Goal: Communication & Community: Answer question/provide support

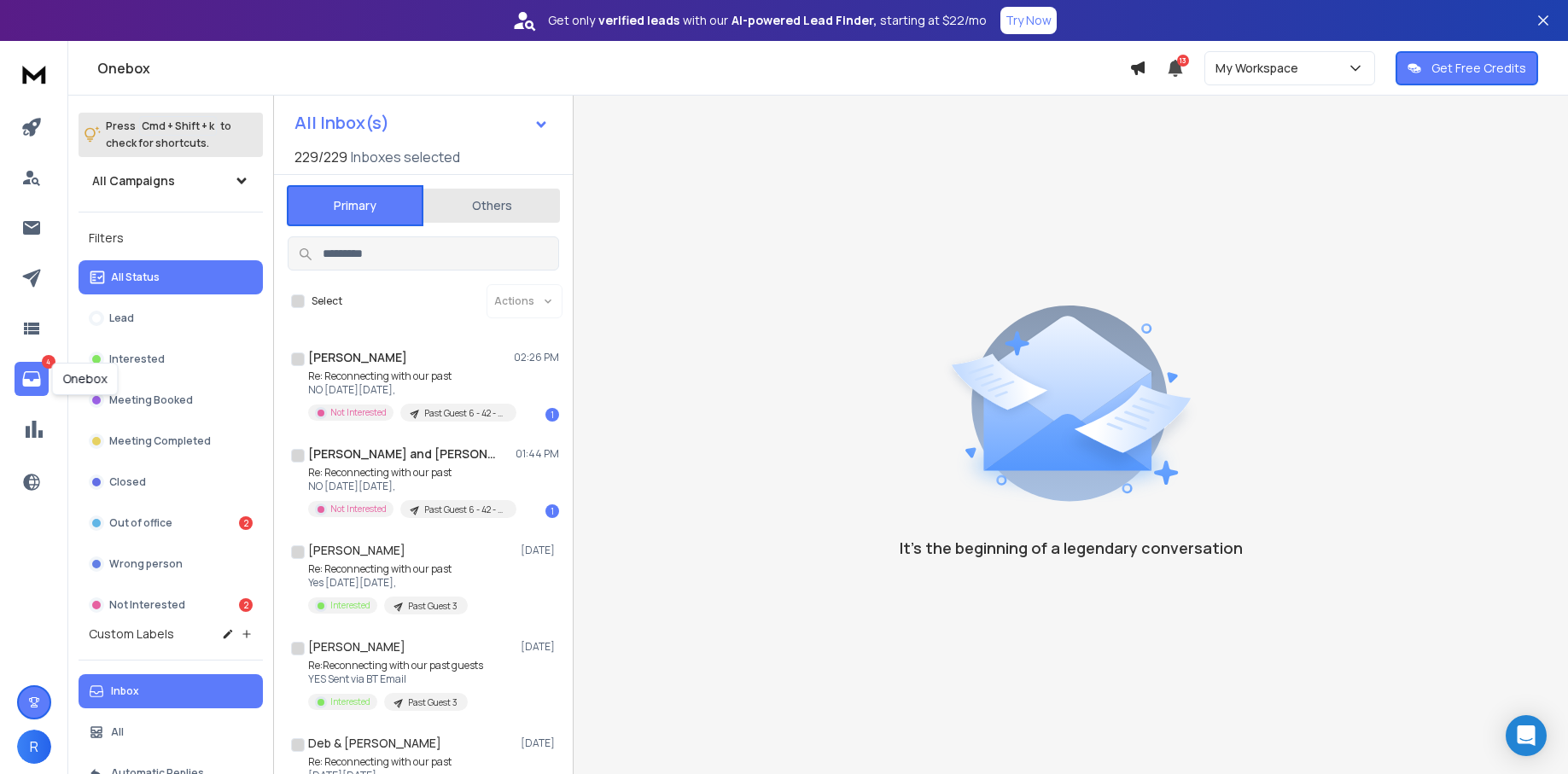
click at [36, 369] on icon at bounding box center [31, 378] width 20 height 20
click at [37, 376] on icon at bounding box center [31, 379] width 18 height 15
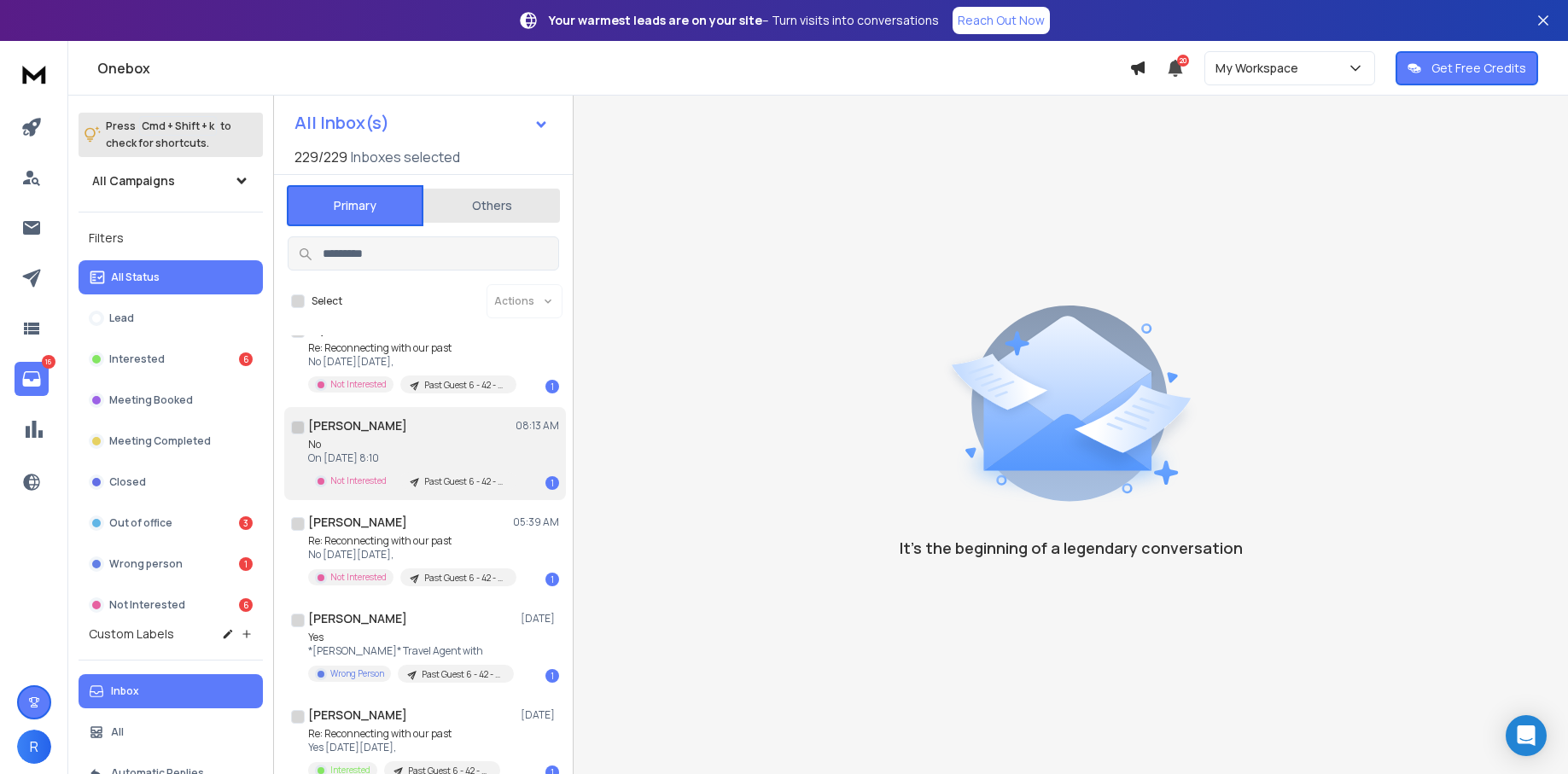
scroll to position [76, 0]
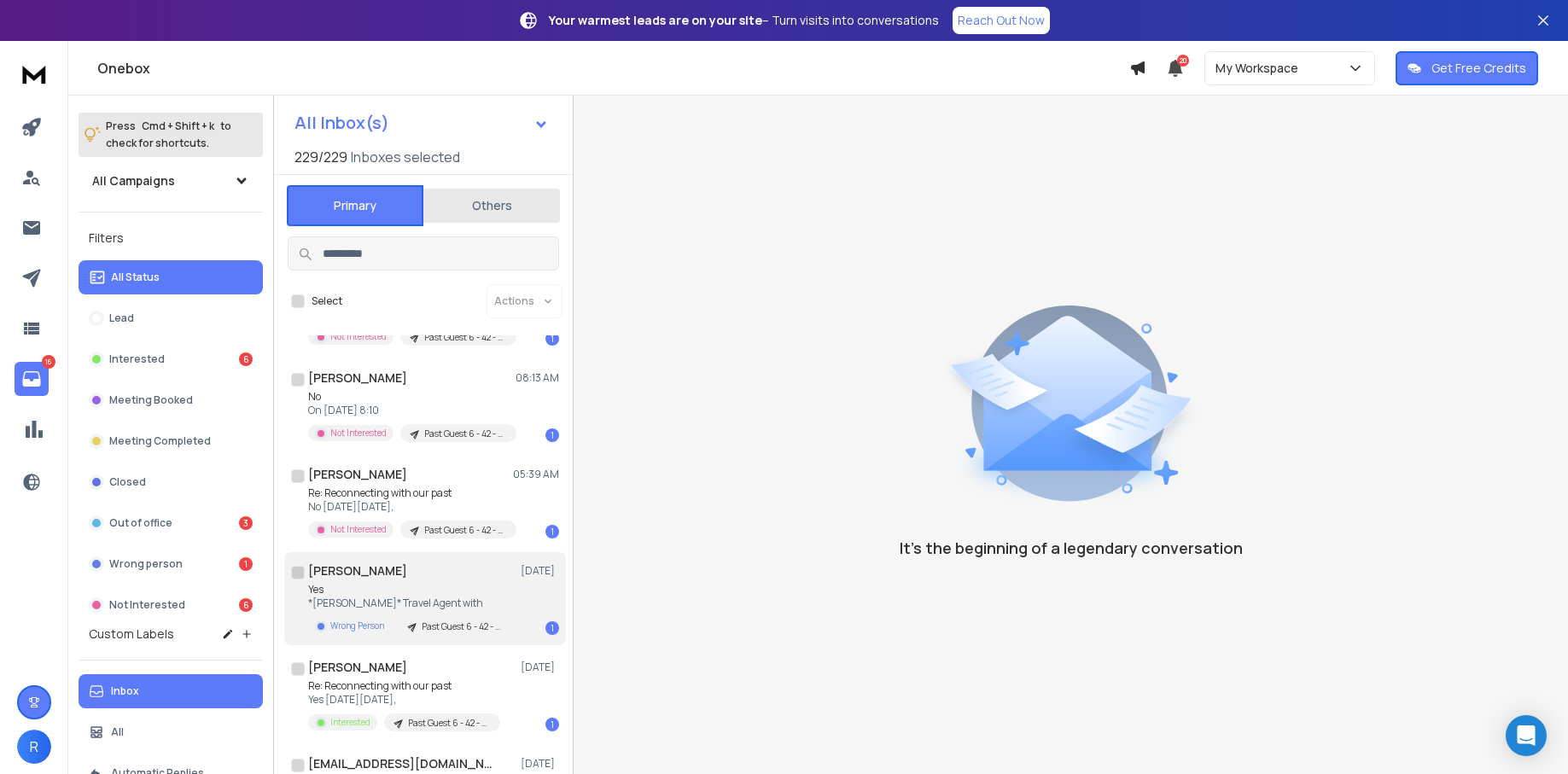
click at [334, 586] on p "Yes" at bounding box center [410, 590] width 205 height 13
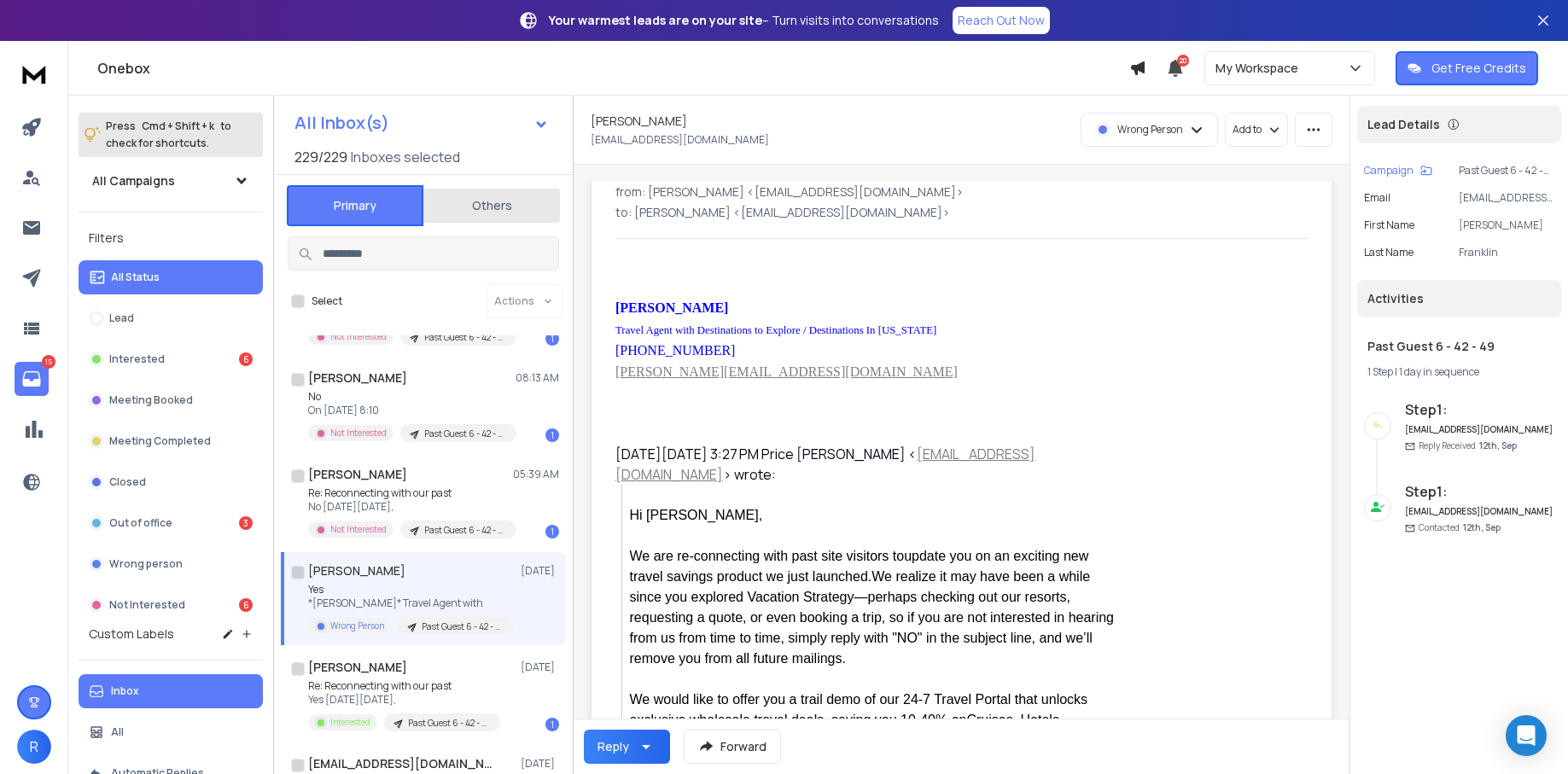
scroll to position [121, 0]
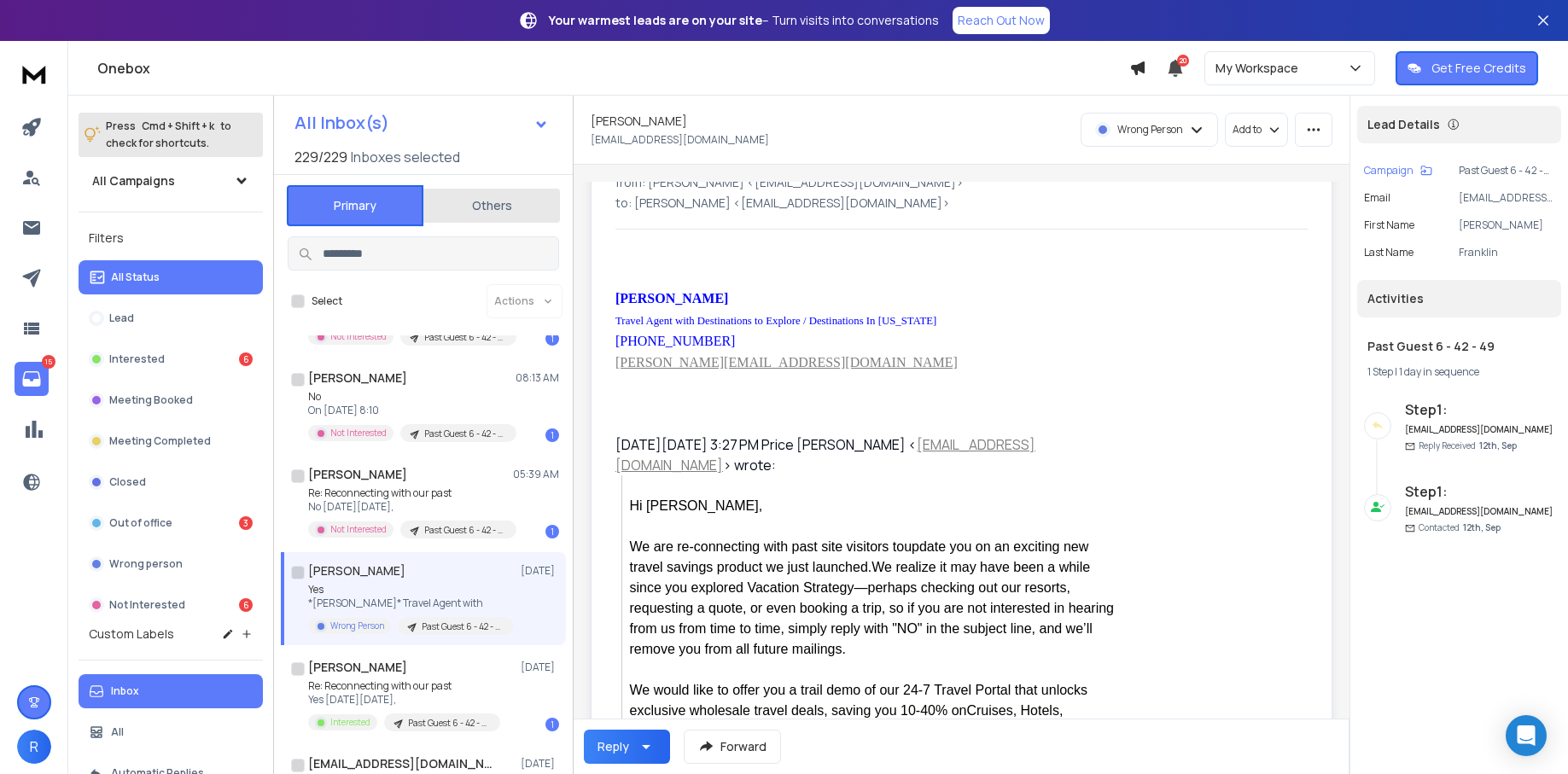
click at [625, 740] on div "Reply" at bounding box center [613, 747] width 32 height 17
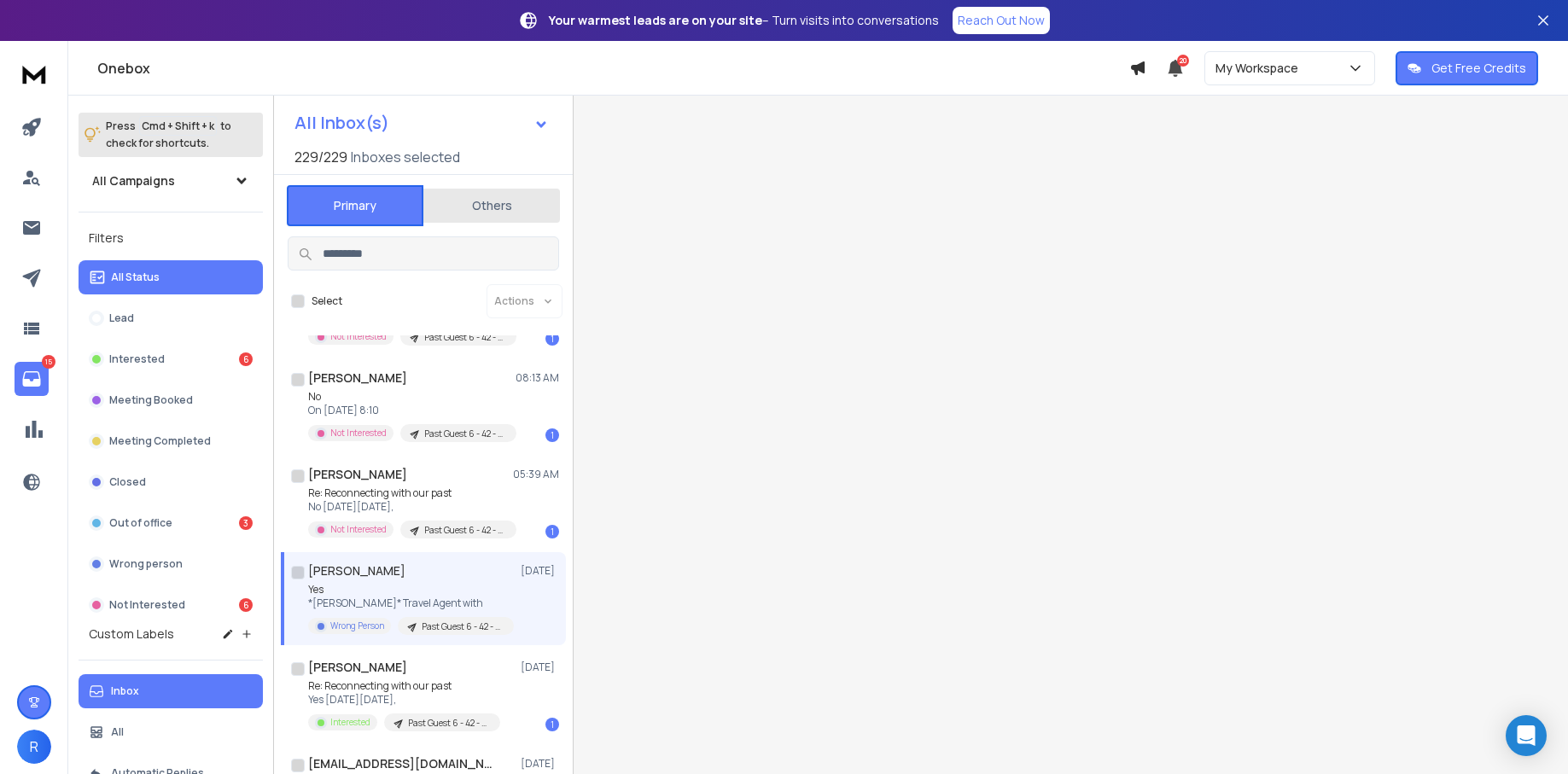
scroll to position [0, 0]
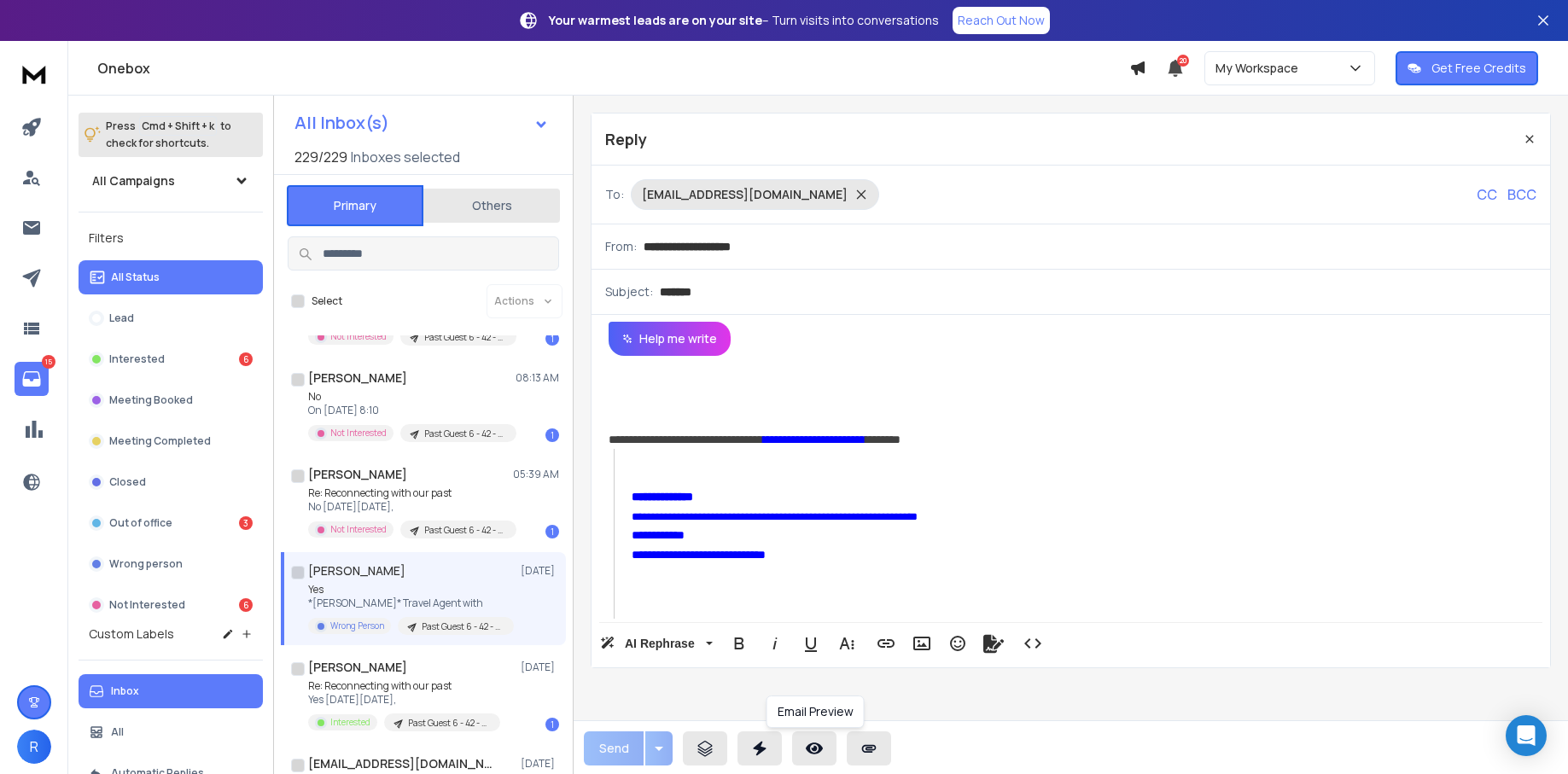
click at [813, 748] on icon at bounding box center [815, 748] width 17 height 12
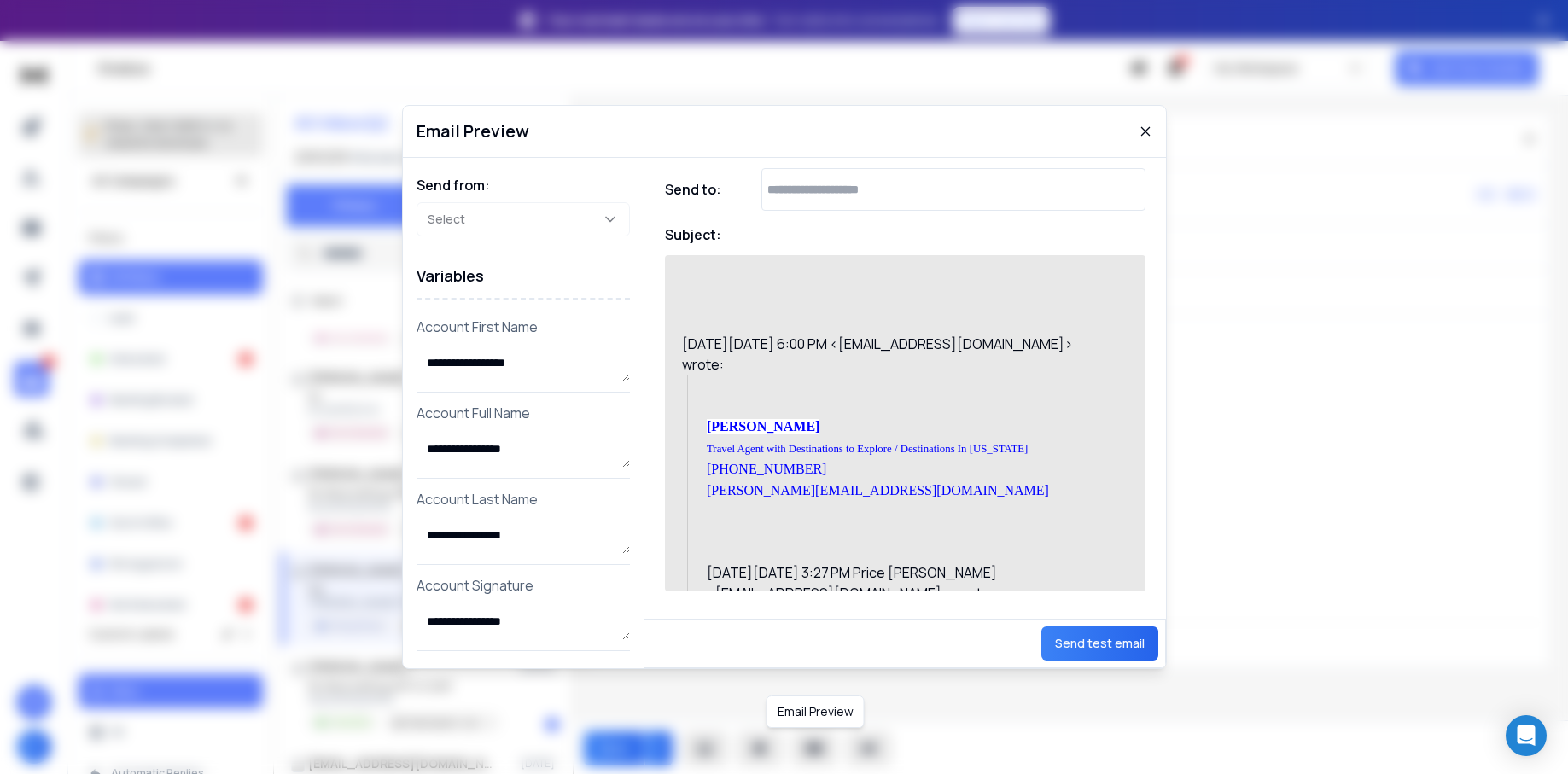
type textarea "*****"
type textarea "*********"
type textarea "***"
type textarea "*****"
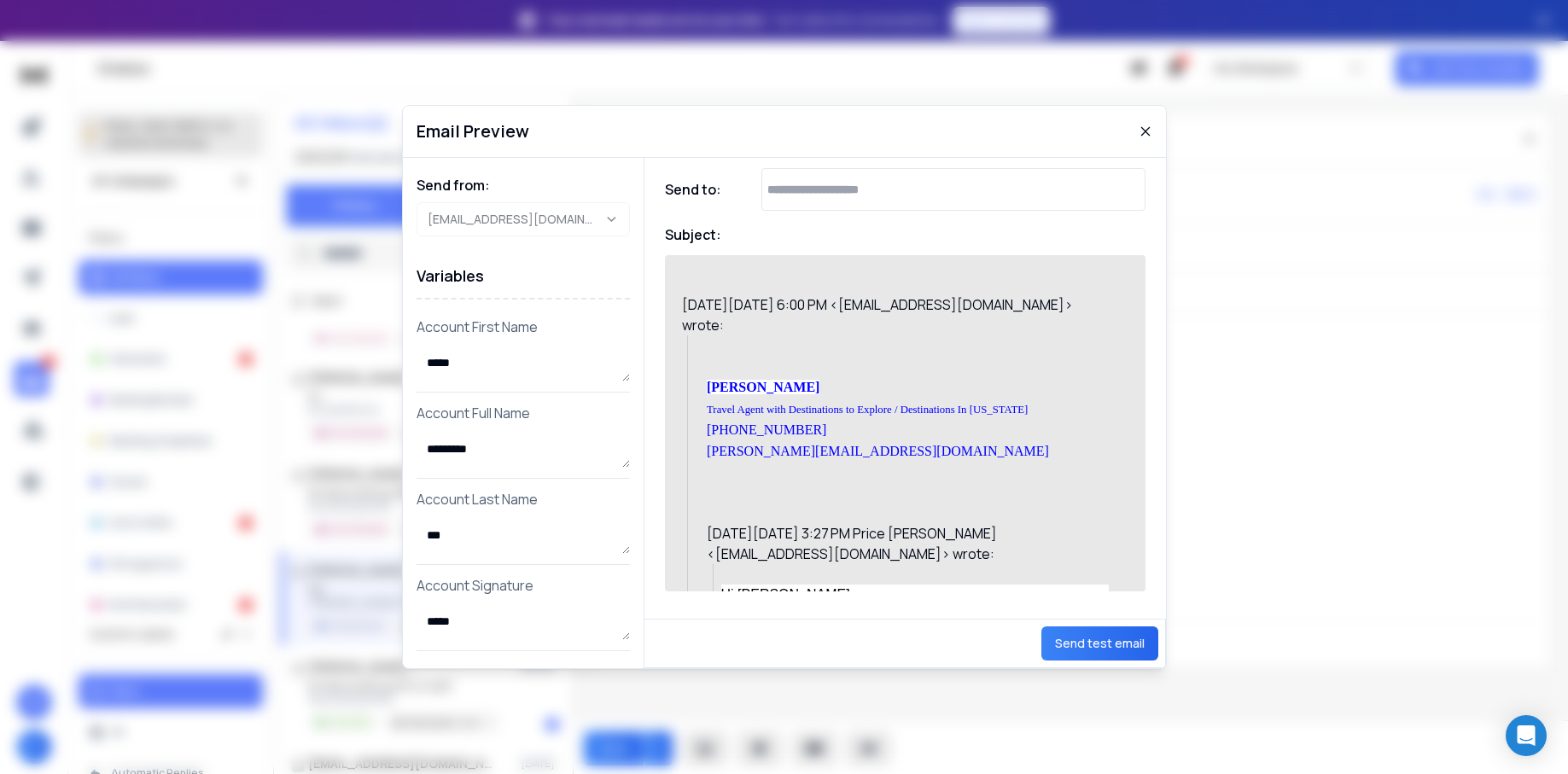
scroll to position [78, 0]
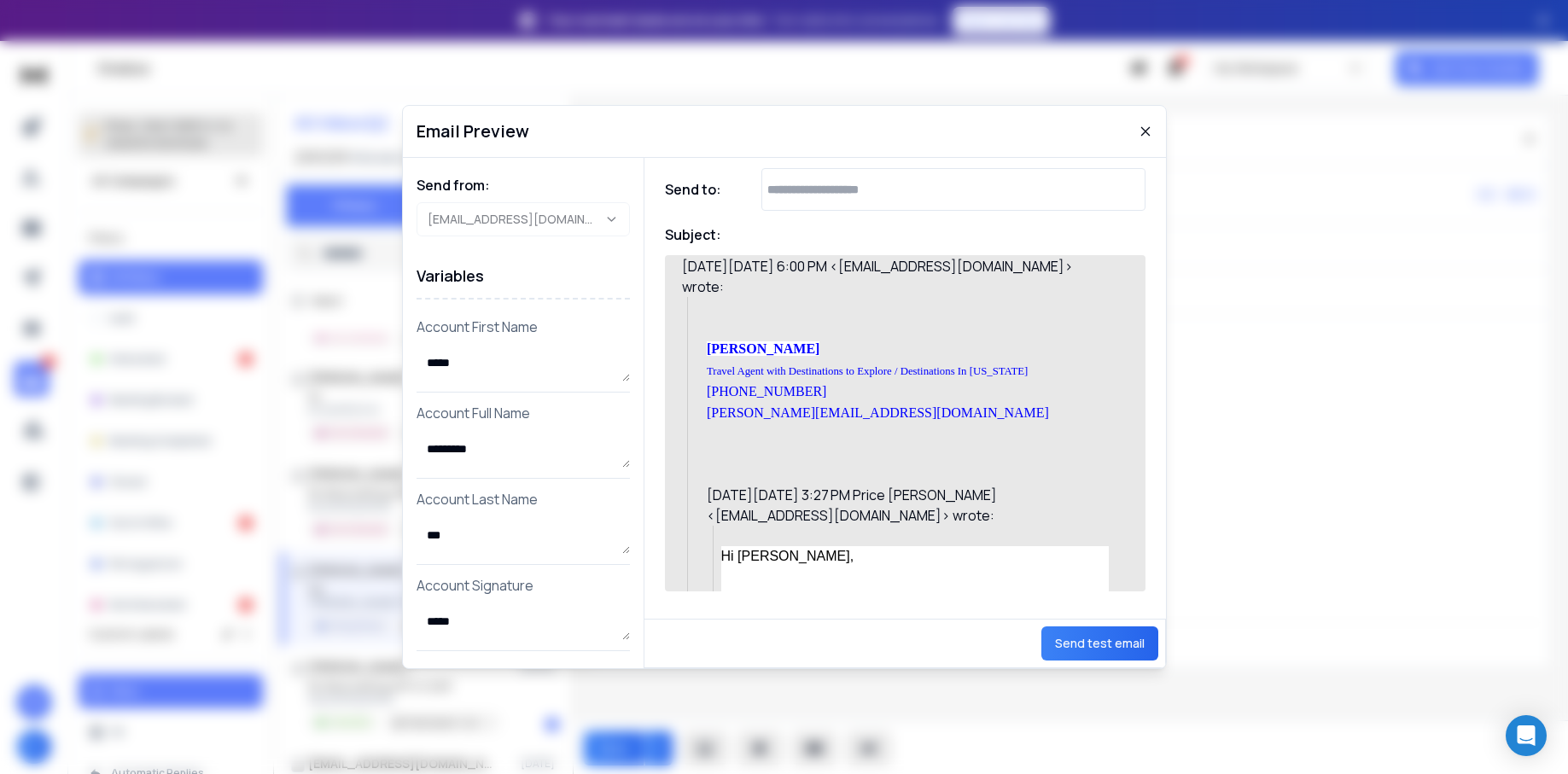
click at [1145, 127] on icon at bounding box center [1145, 132] width 13 height 13
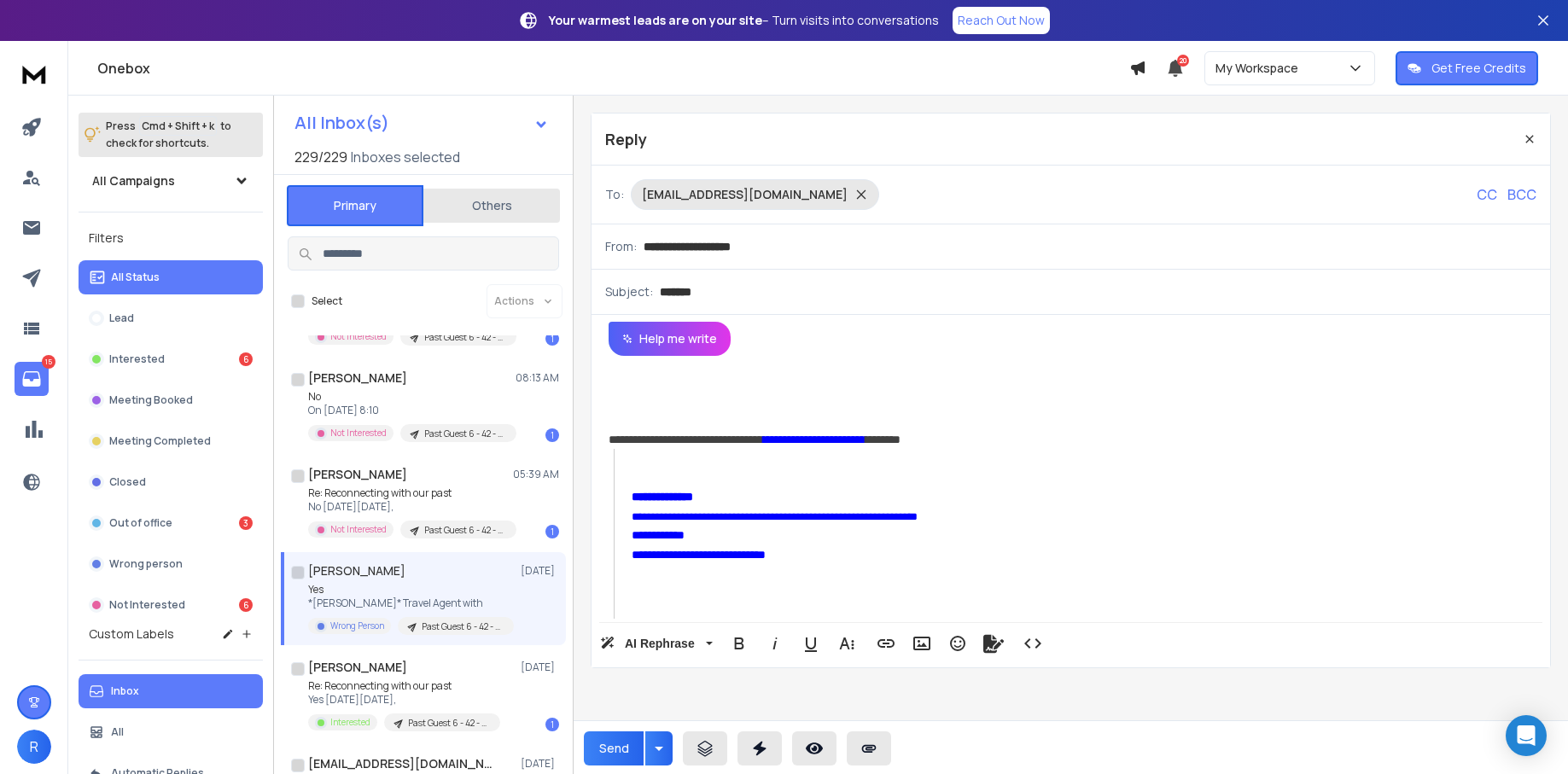
click at [1526, 136] on icon at bounding box center [1530, 138] width 8 height 8
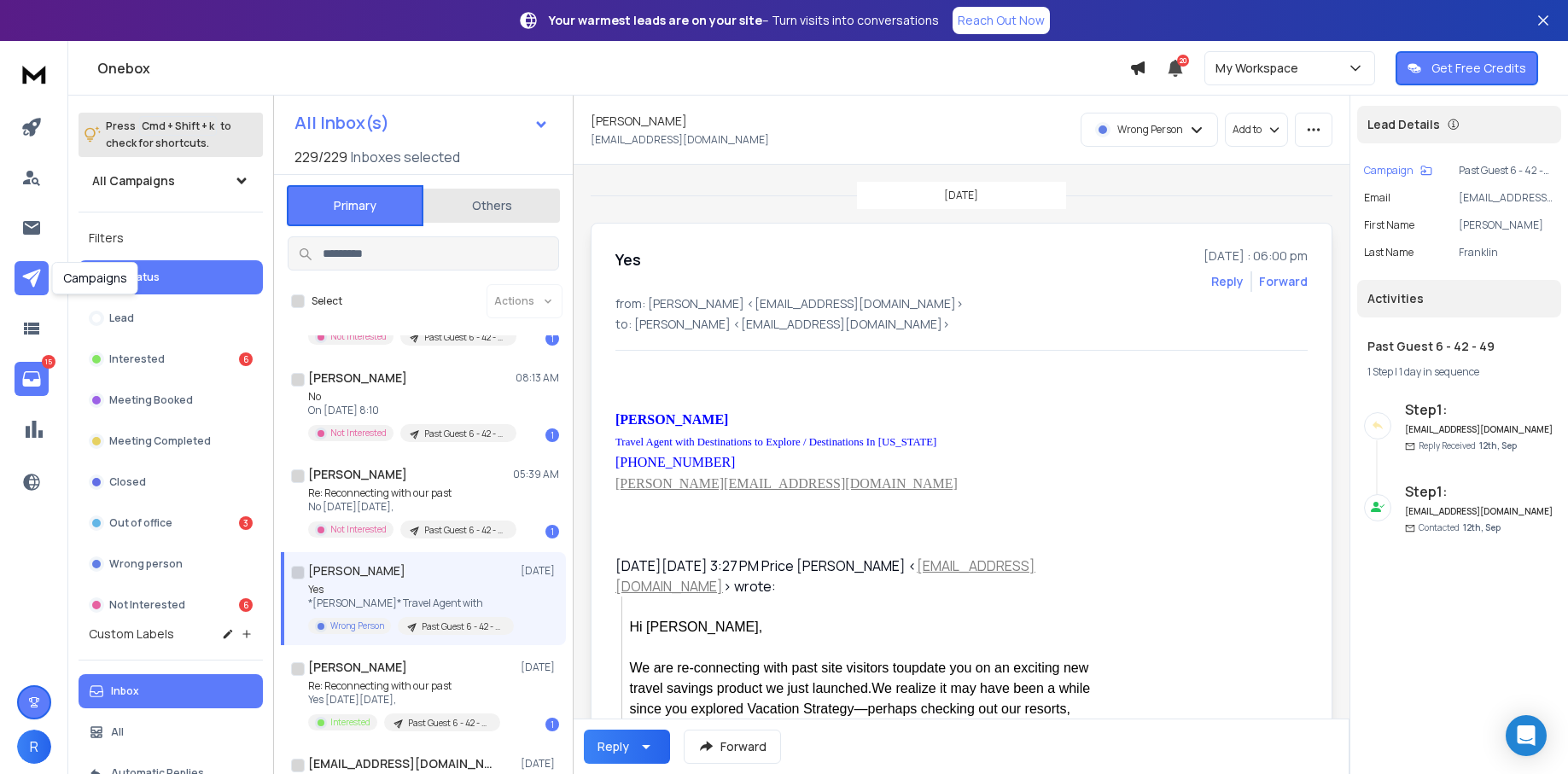
click at [19, 264] on link at bounding box center [32, 278] width 35 height 35
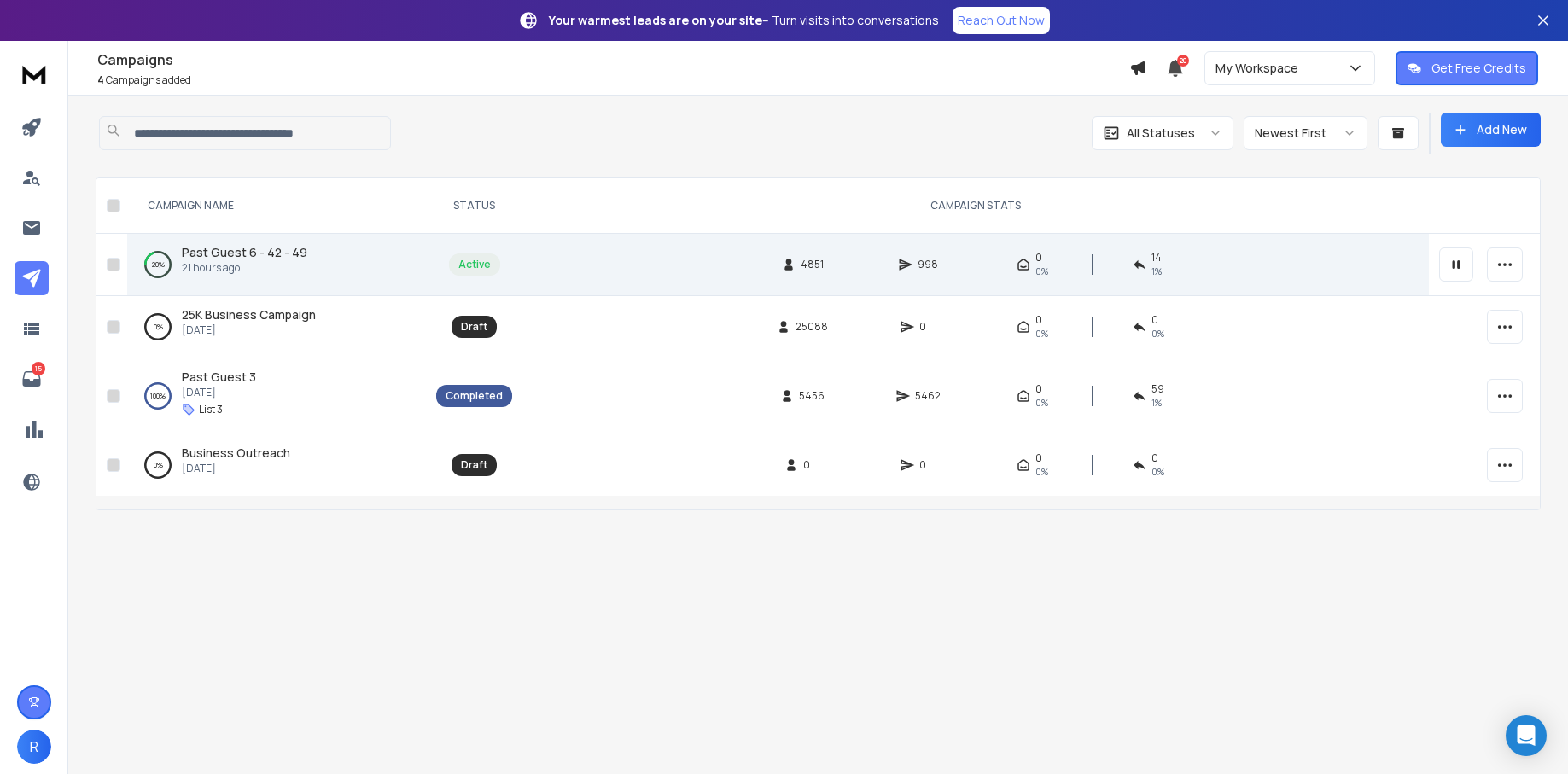
click at [208, 254] on span "Past Guest 6 - 42 - 49" at bounding box center [244, 252] width 126 height 16
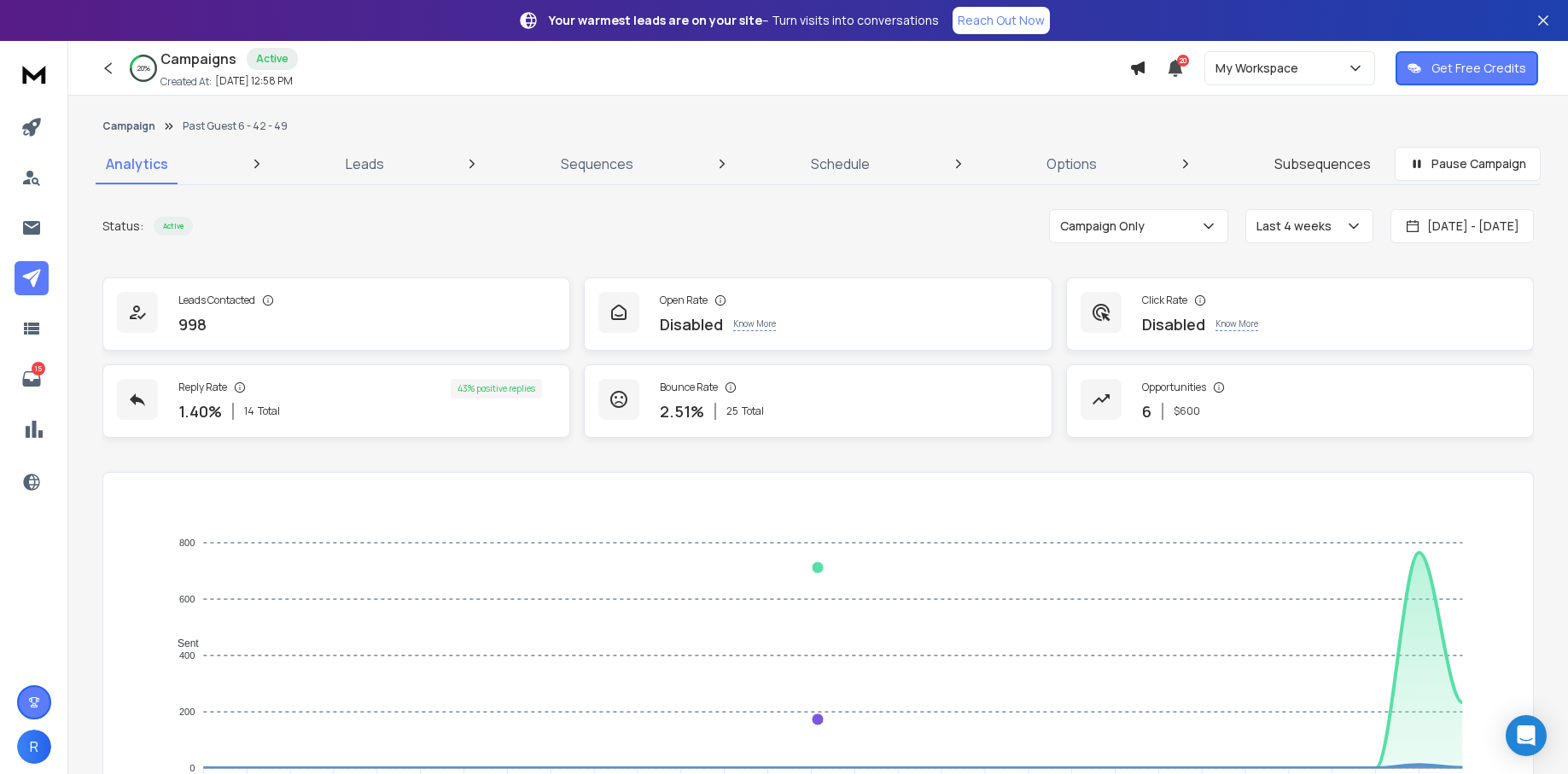
click at [1311, 157] on p "Subsequences" at bounding box center [1323, 163] width 96 height 20
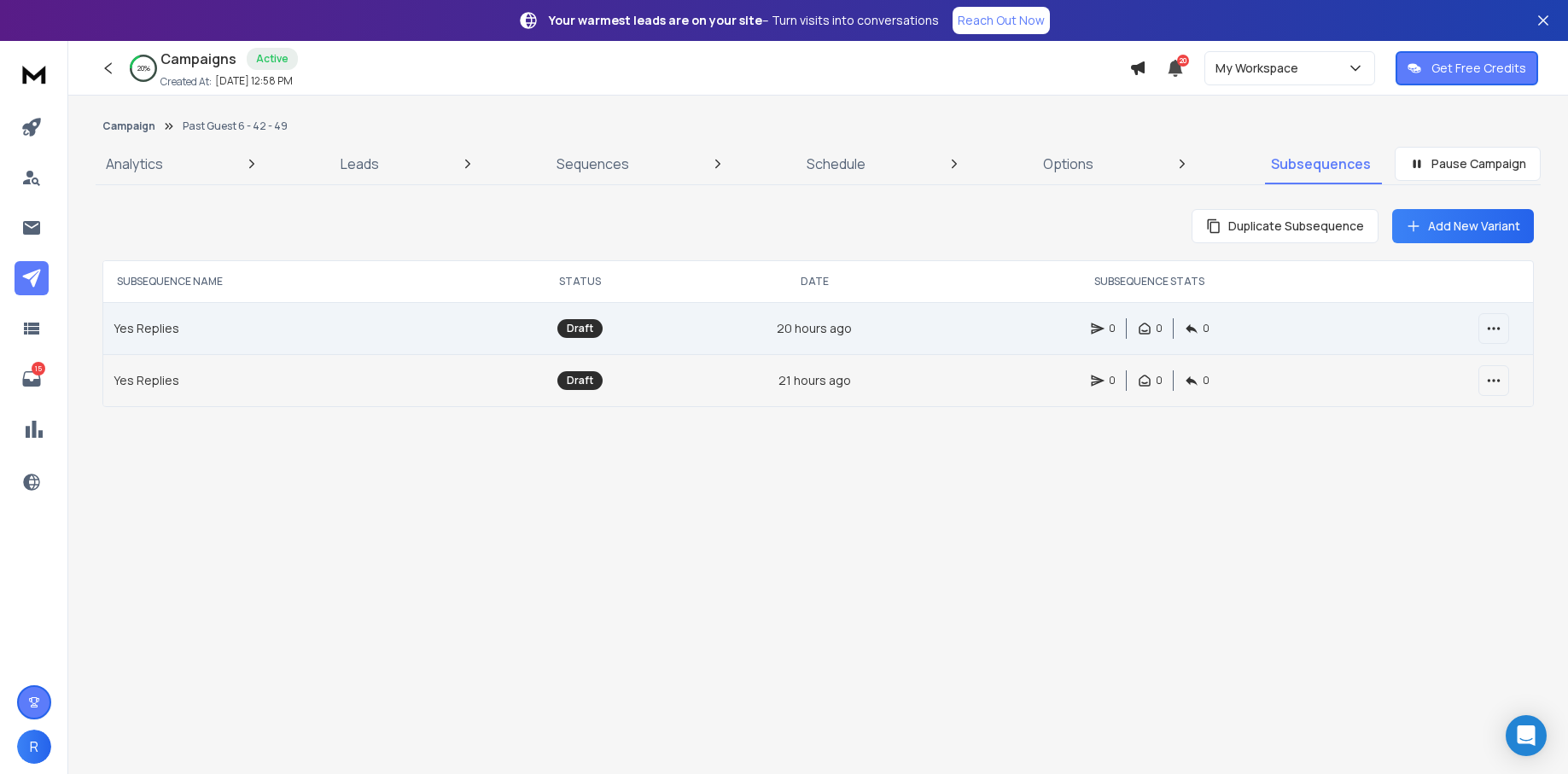
click at [149, 319] on td "Yes Replies" at bounding box center [293, 328] width 380 height 52
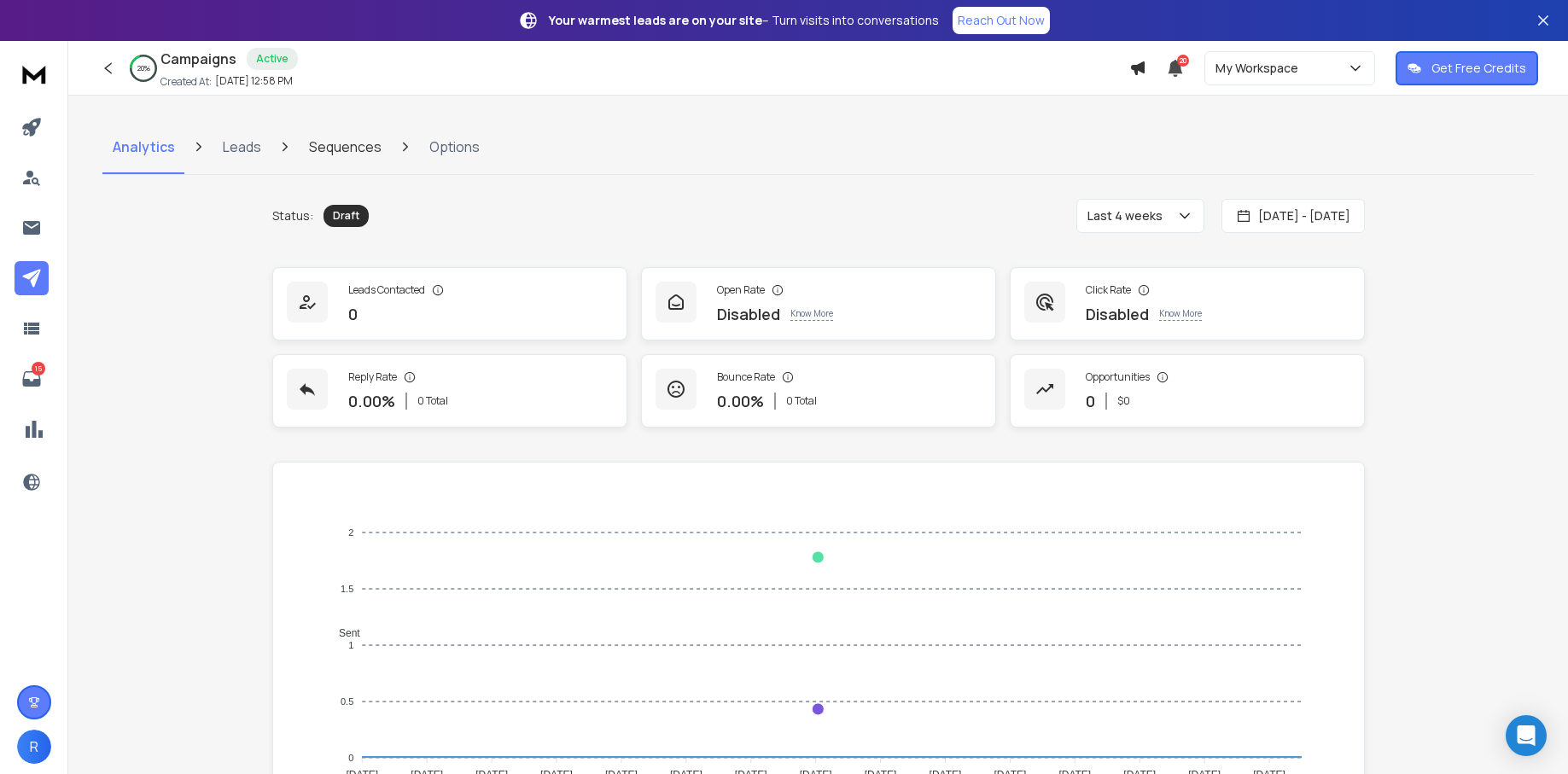
click at [336, 148] on p "Sequences" at bounding box center [346, 146] width 73 height 20
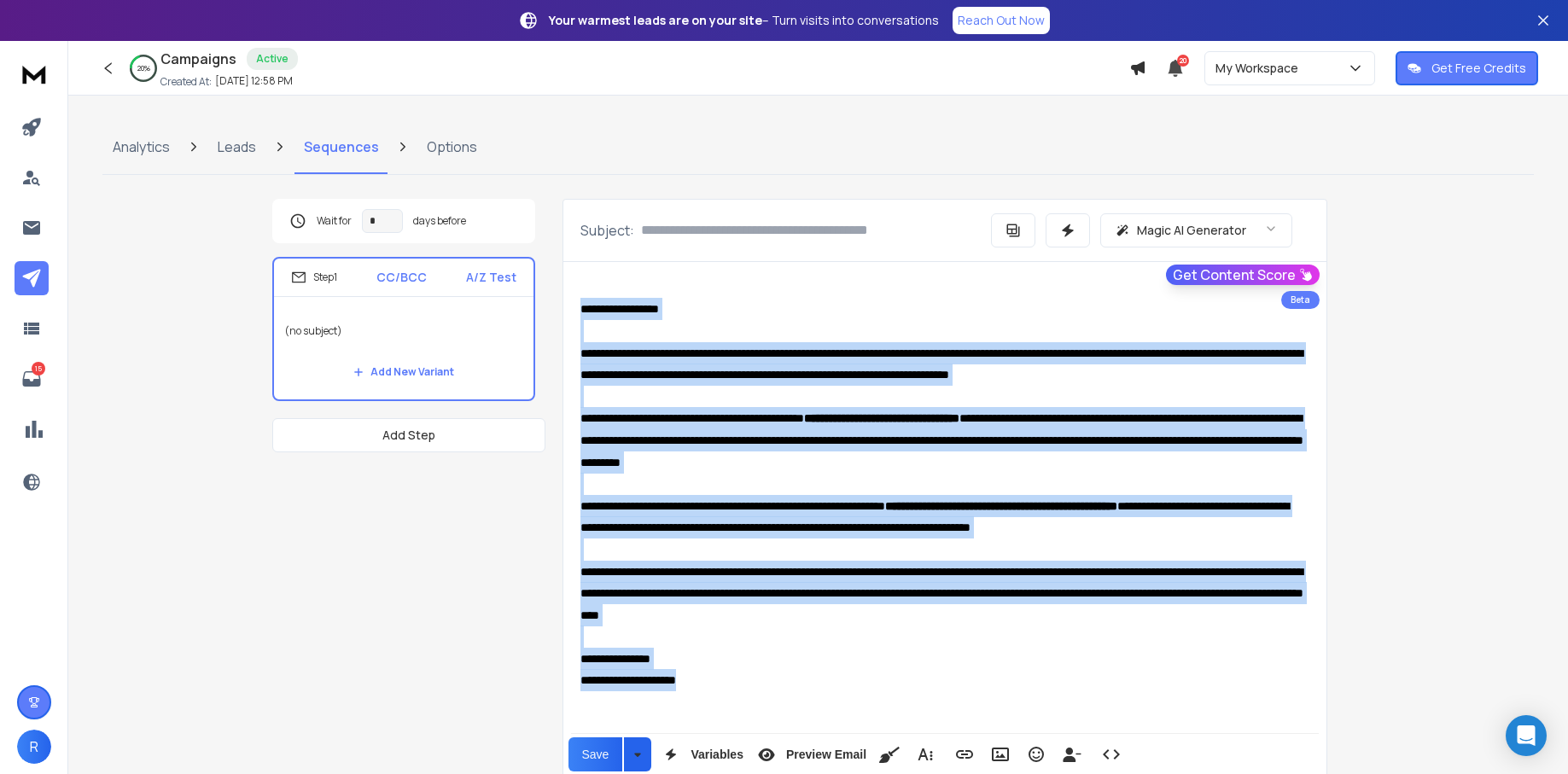
scroll to position [10, 0]
drag, startPoint x: 570, startPoint y: 300, endPoint x: 946, endPoint y: 691, distance: 542.5
click at [946, 691] on div "**********" at bounding box center [944, 494] width 763 height 464
copy div "**********"
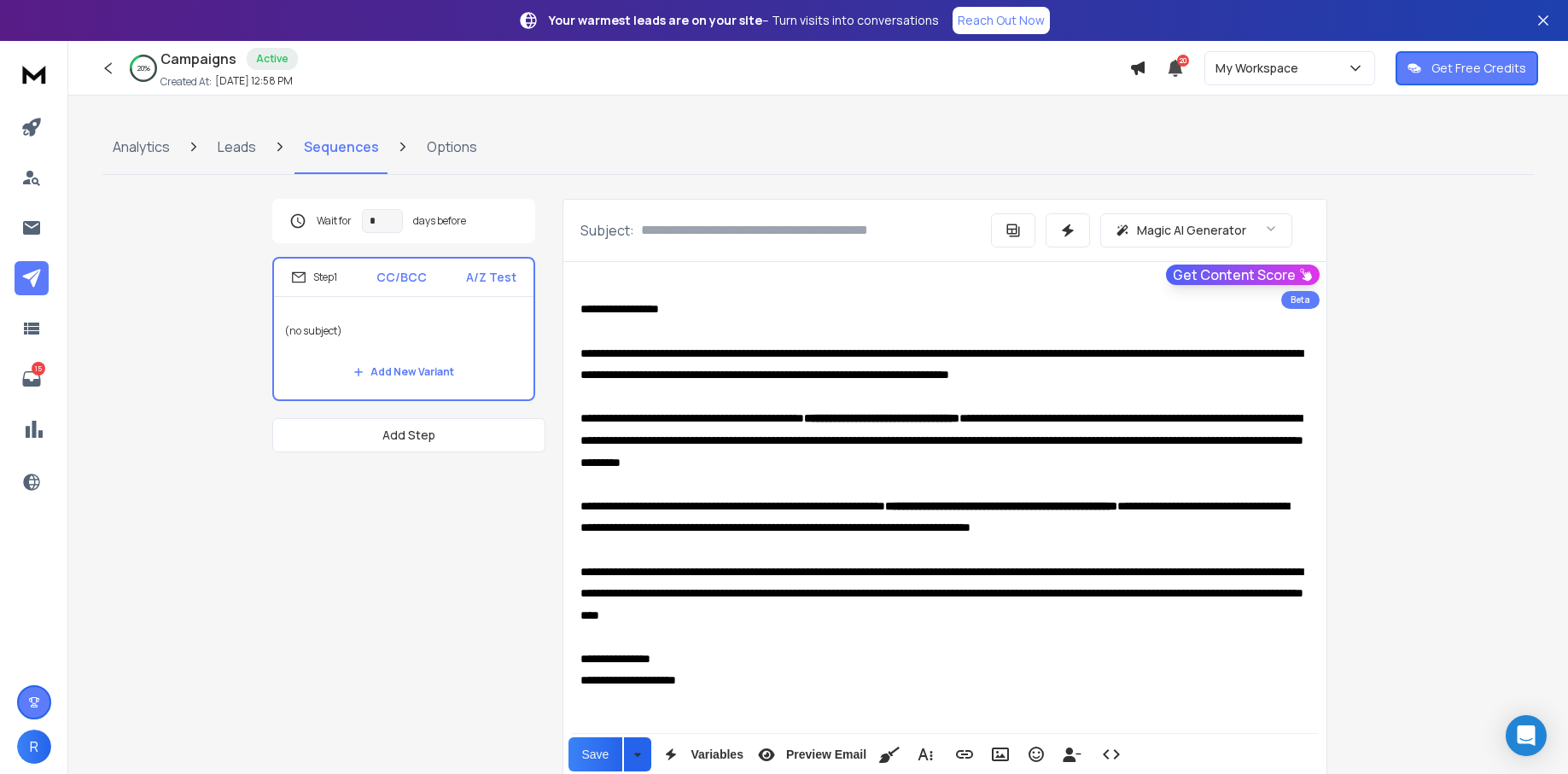
click at [375, 685] on div "Wait for * days before Step 1 CC/BCC A/Z Test (no subject) Add New Variant Add …" at bounding box center [408, 489] width 273 height 580
click at [24, 272] on icon at bounding box center [31, 278] width 20 height 20
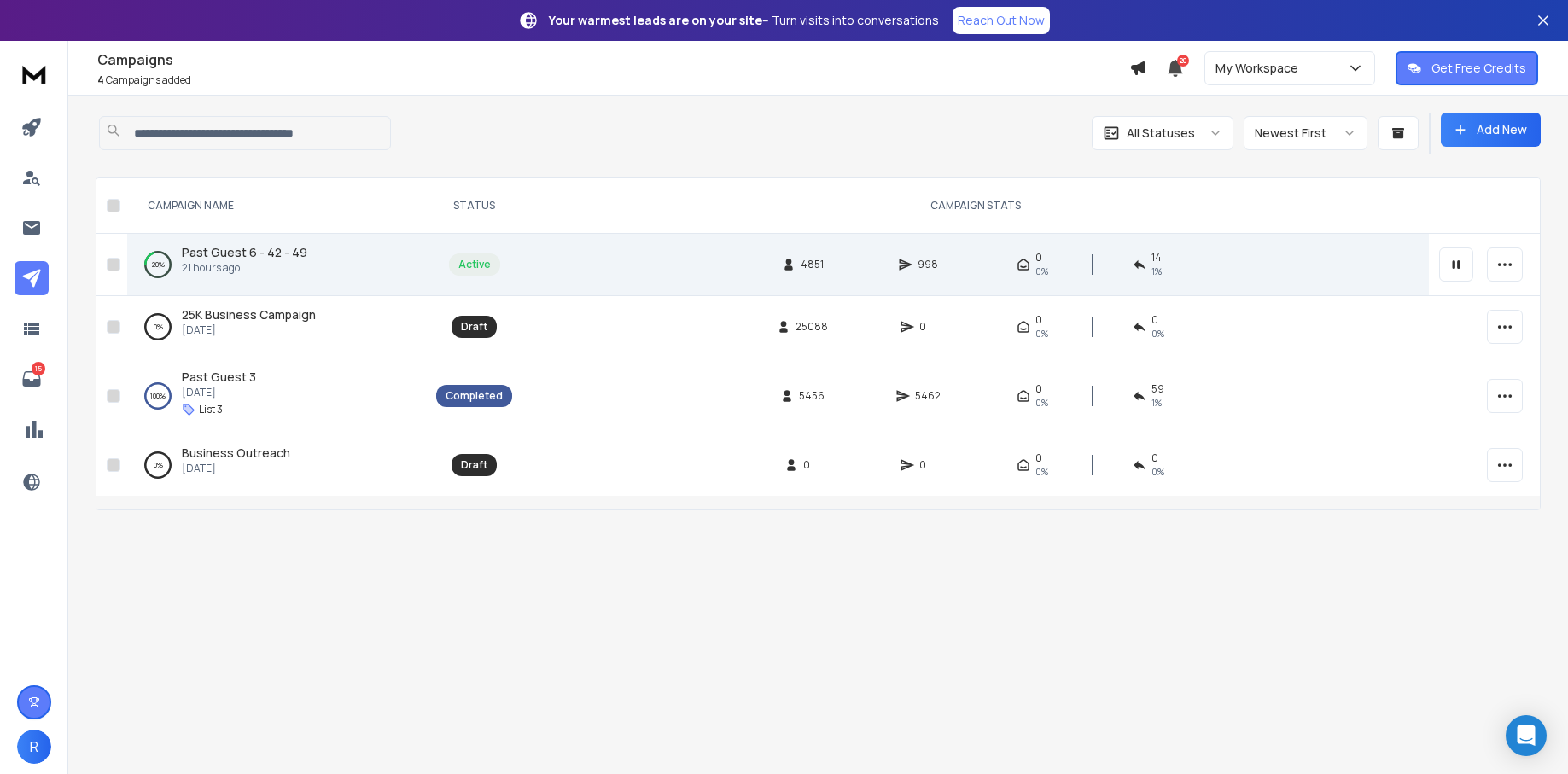
click at [231, 268] on p "21 hours ago" at bounding box center [244, 268] width 126 height 13
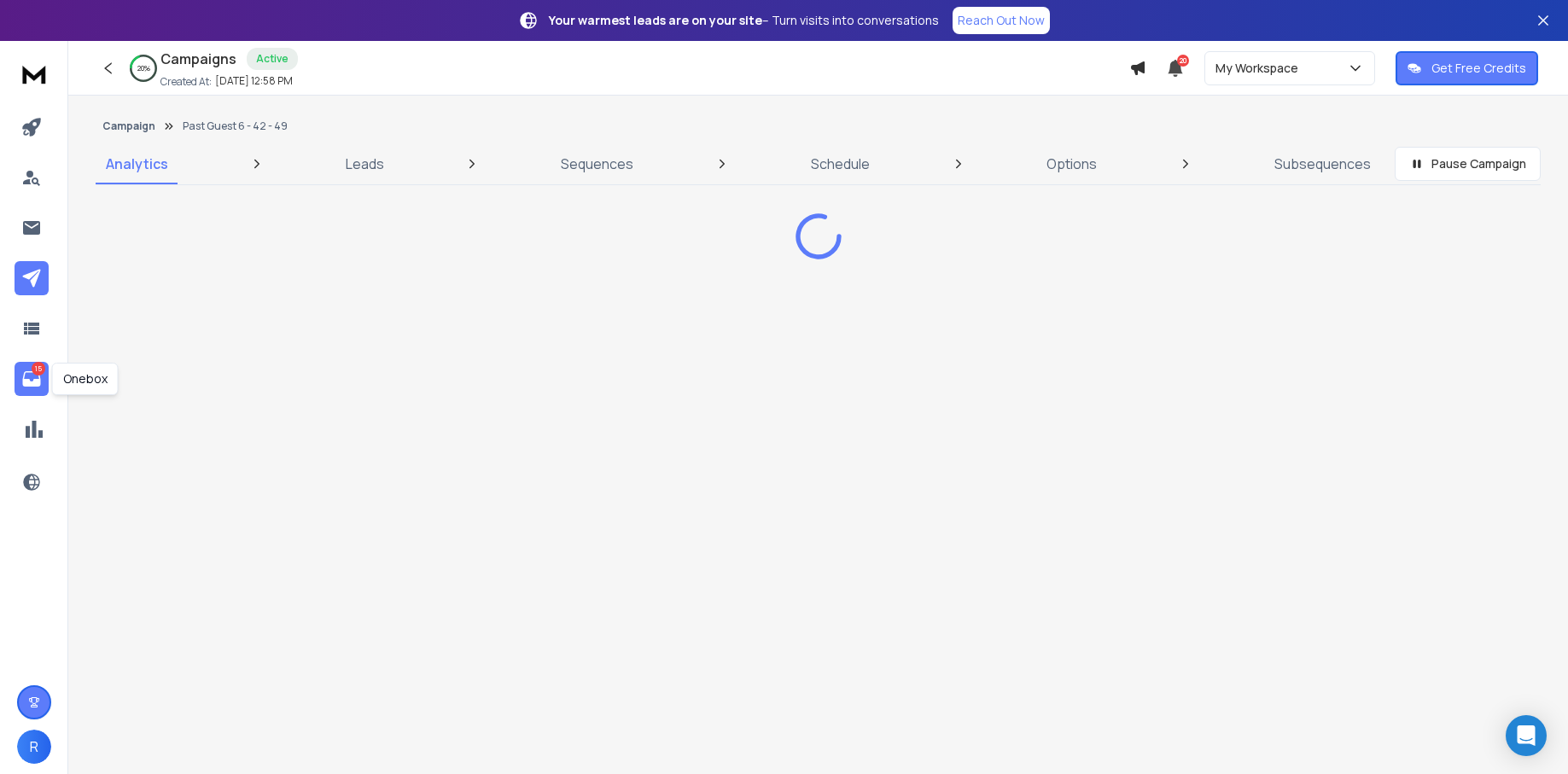
click at [35, 369] on p "15" at bounding box center [38, 369] width 13 height 13
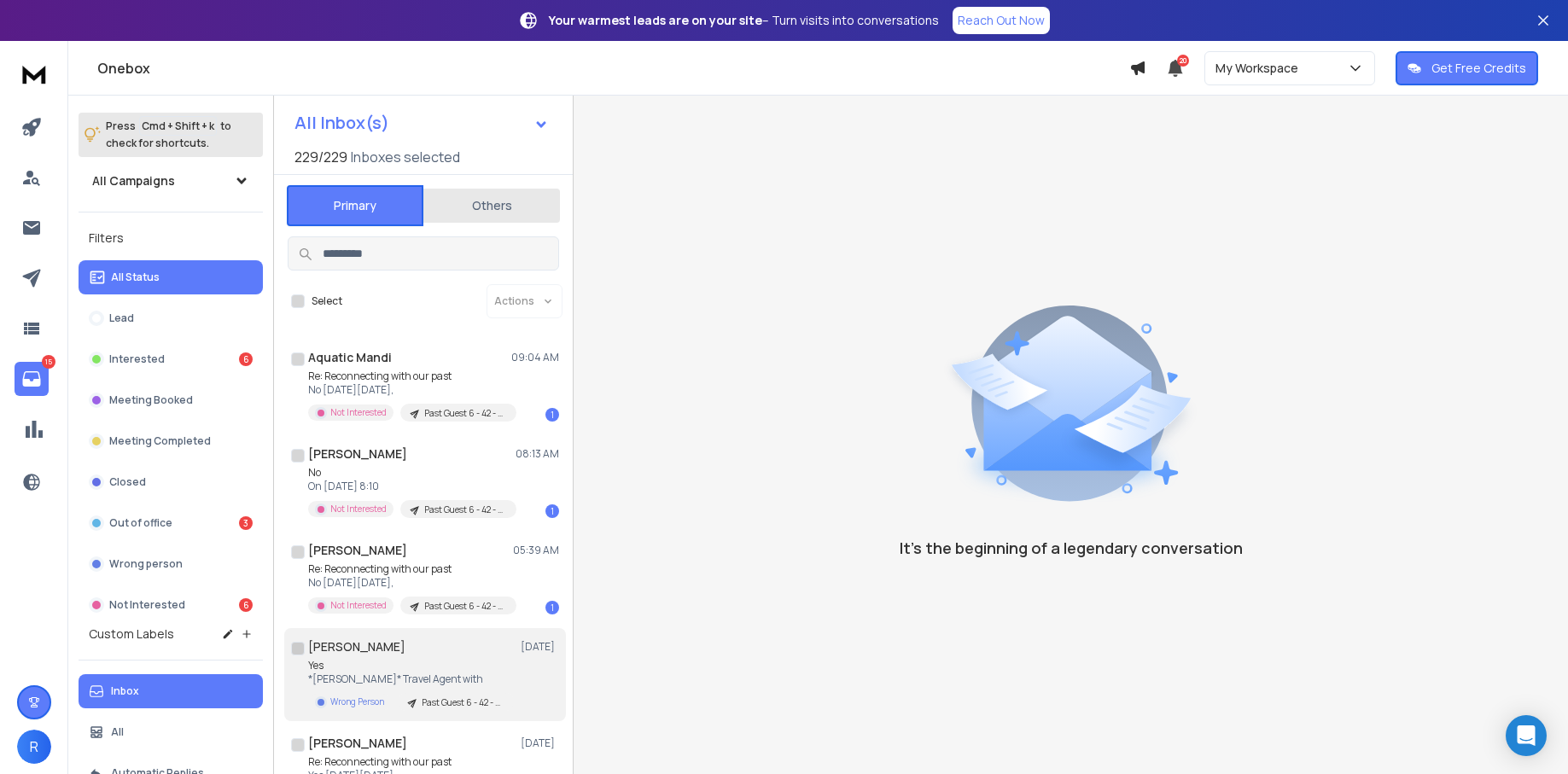
click at [340, 643] on h1 "[PERSON_NAME]" at bounding box center [356, 647] width 97 height 17
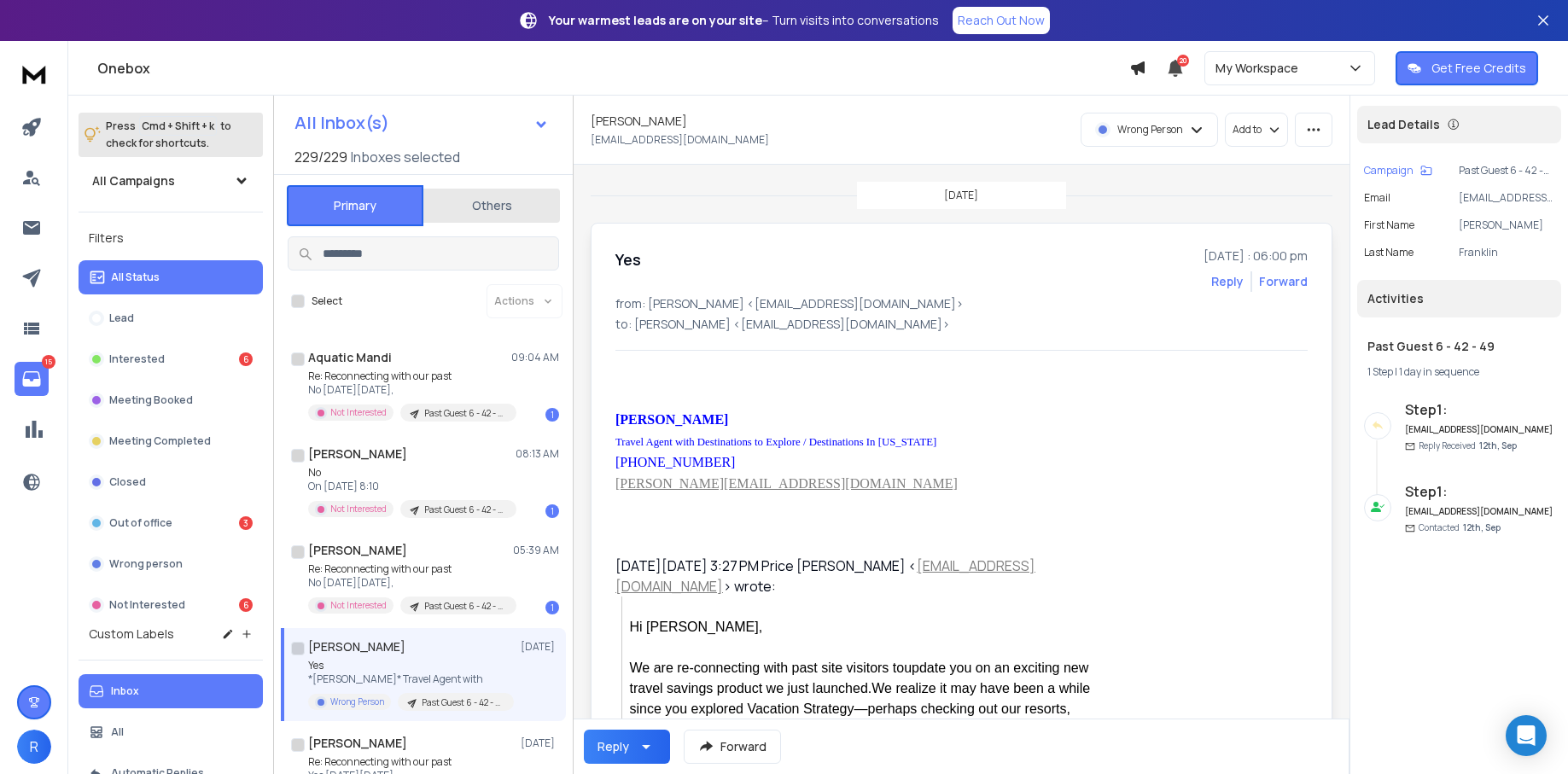
click at [609, 745] on div "Reply" at bounding box center [613, 747] width 32 height 17
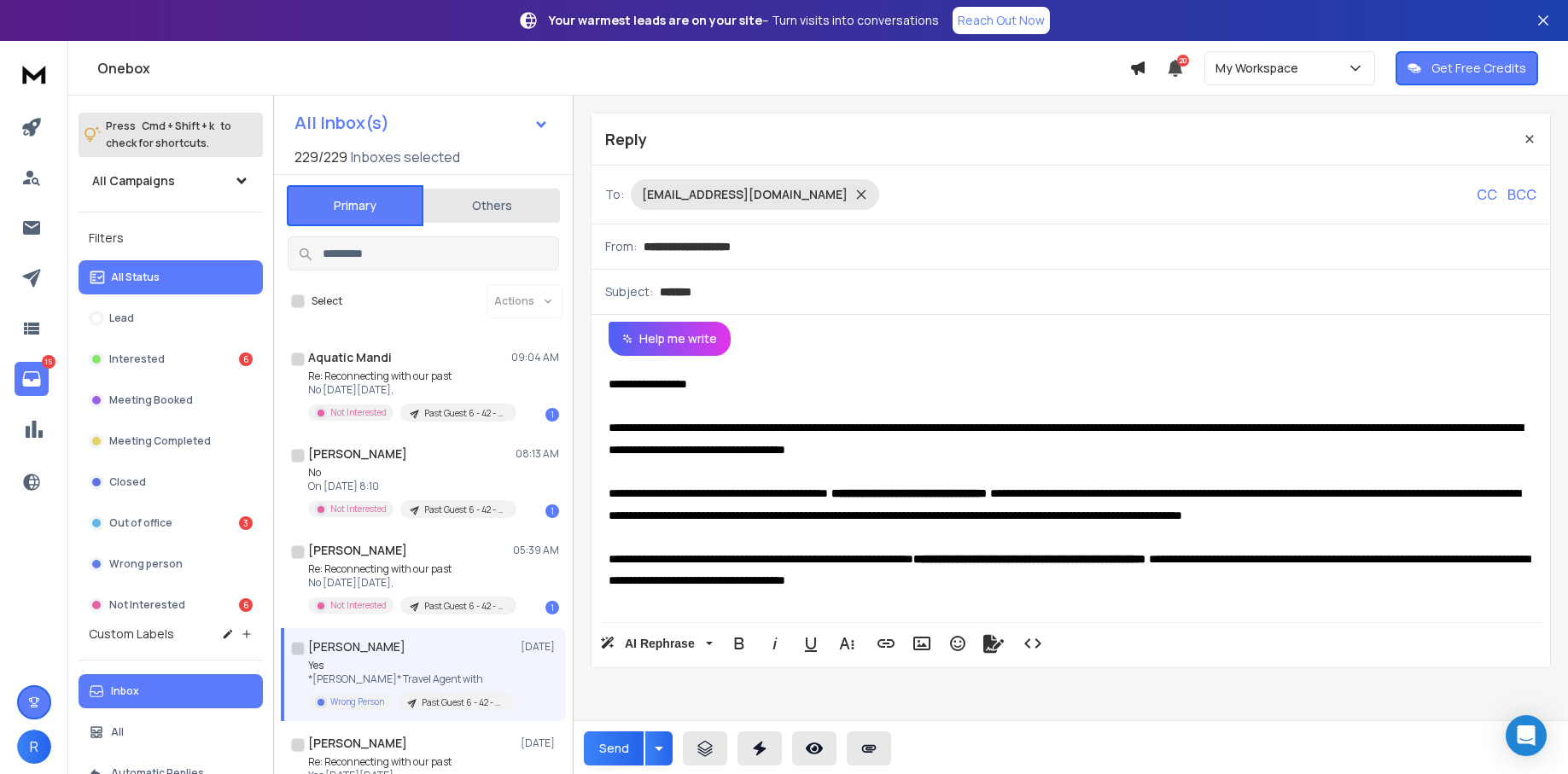
click at [890, 380] on div "**********" at bounding box center [1071, 383] width 924 height 22
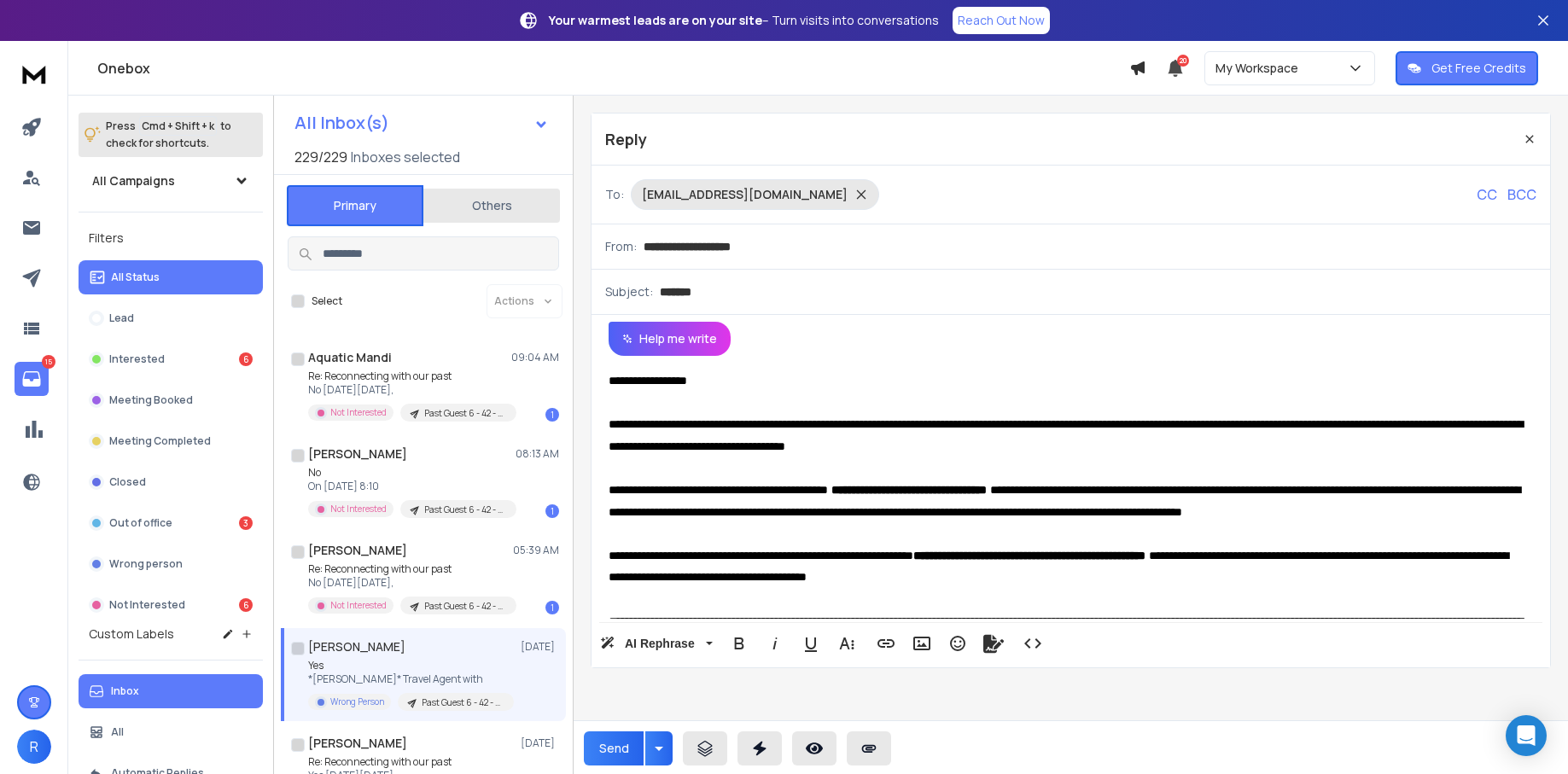
click at [1067, 332] on div "Help me write" at bounding box center [1071, 337] width 959 height 44
click at [816, 748] on icon at bounding box center [815, 748] width 17 height 12
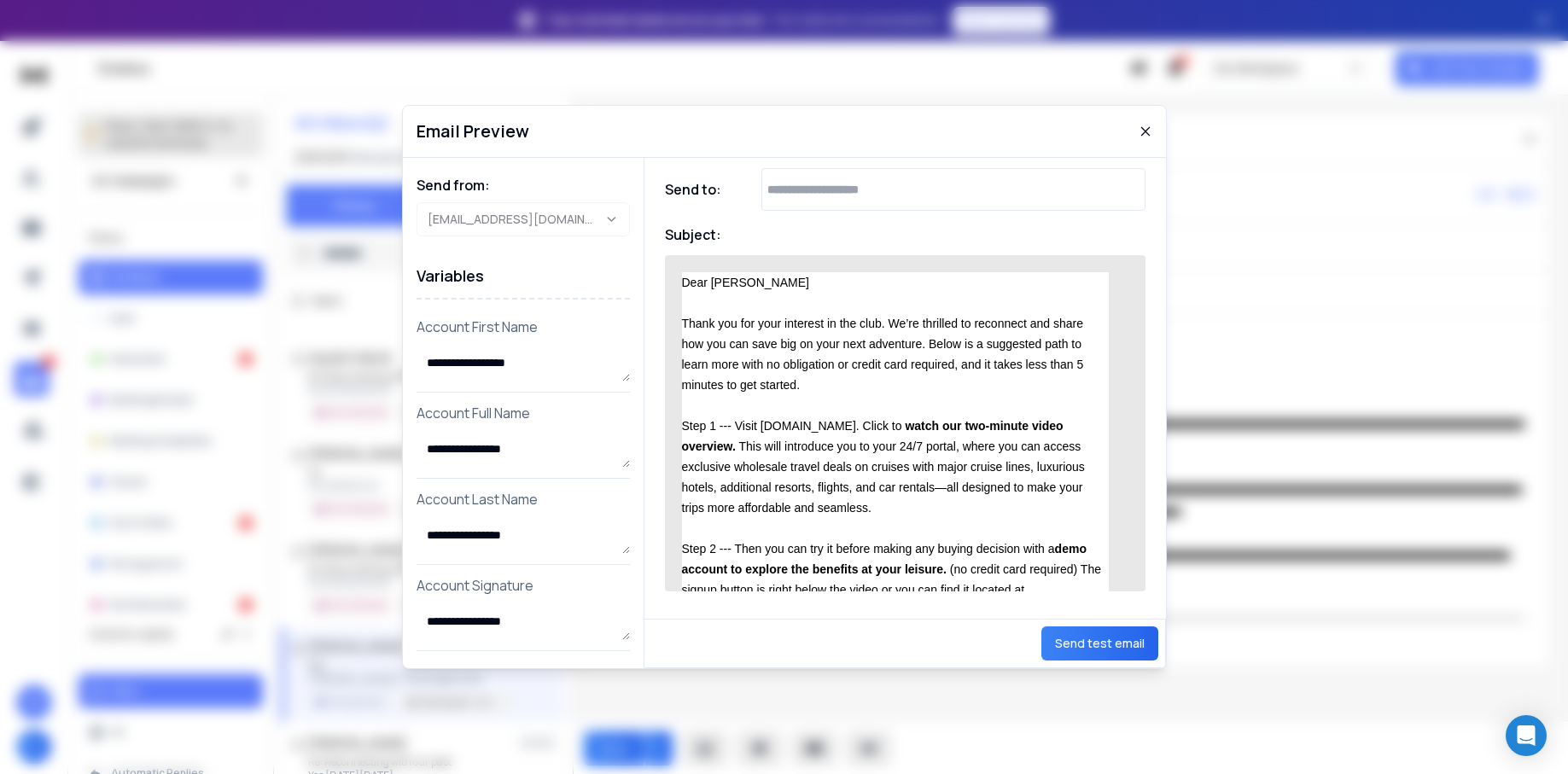
click at [1227, 194] on div "Email Preview Send from: [EMAIL_ADDRESS][DOMAIN_NAME] Variables Account First N…" at bounding box center [784, 387] width 1568 height 598
click at [1145, 127] on icon at bounding box center [1145, 132] width 13 height 13
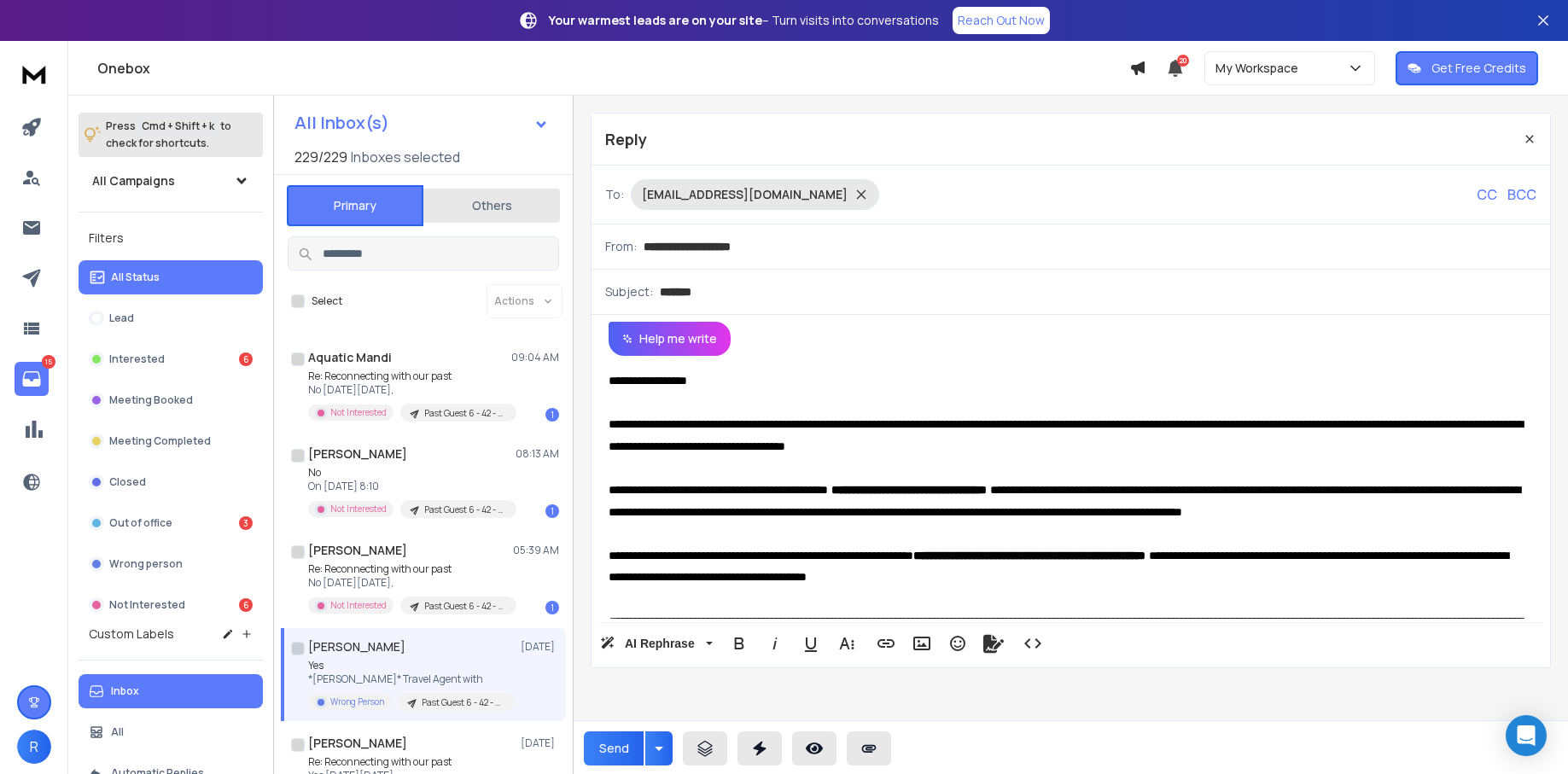
click at [625, 738] on button "Send" at bounding box center [614, 749] width 60 height 35
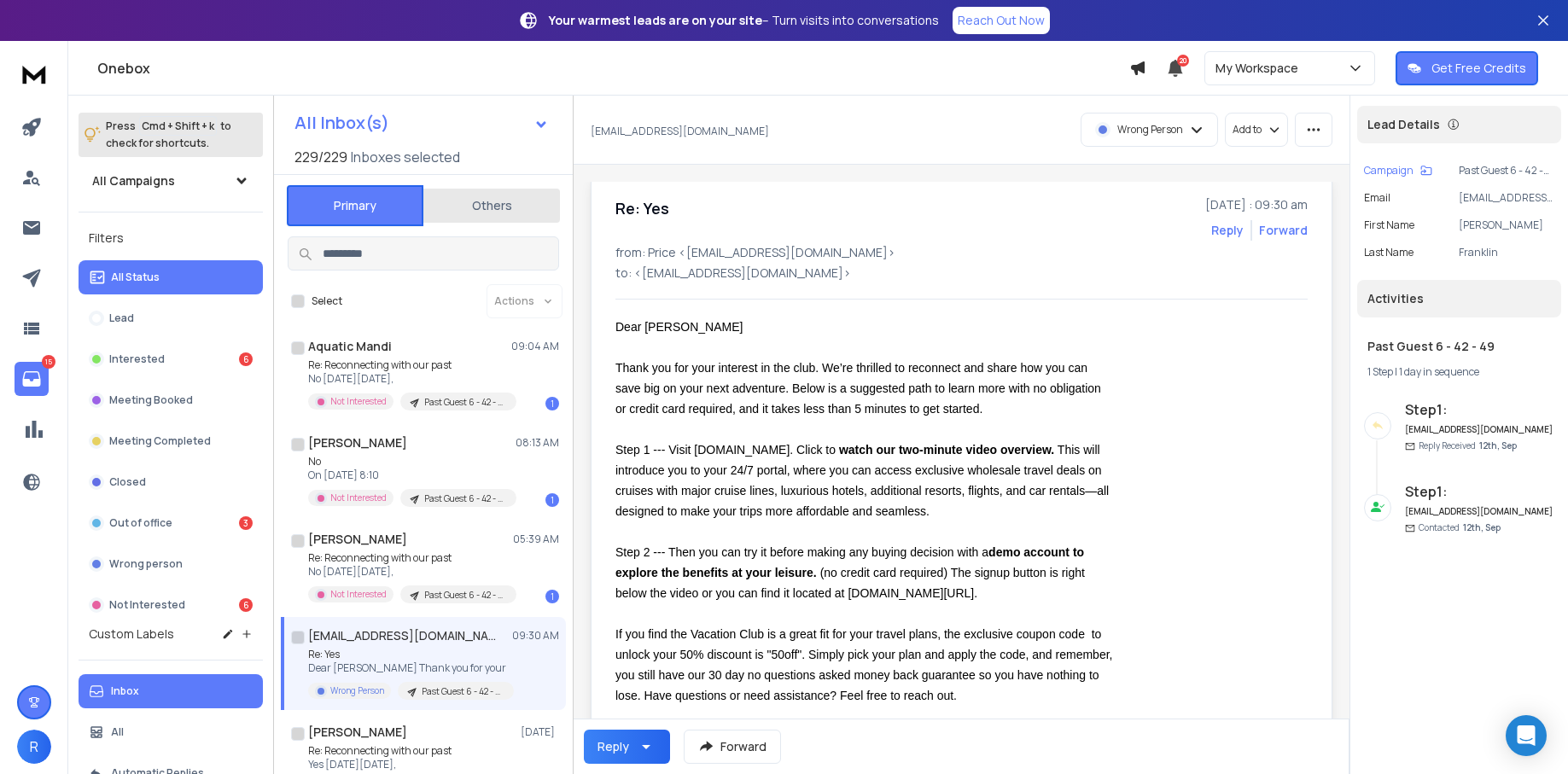
scroll to position [0, 0]
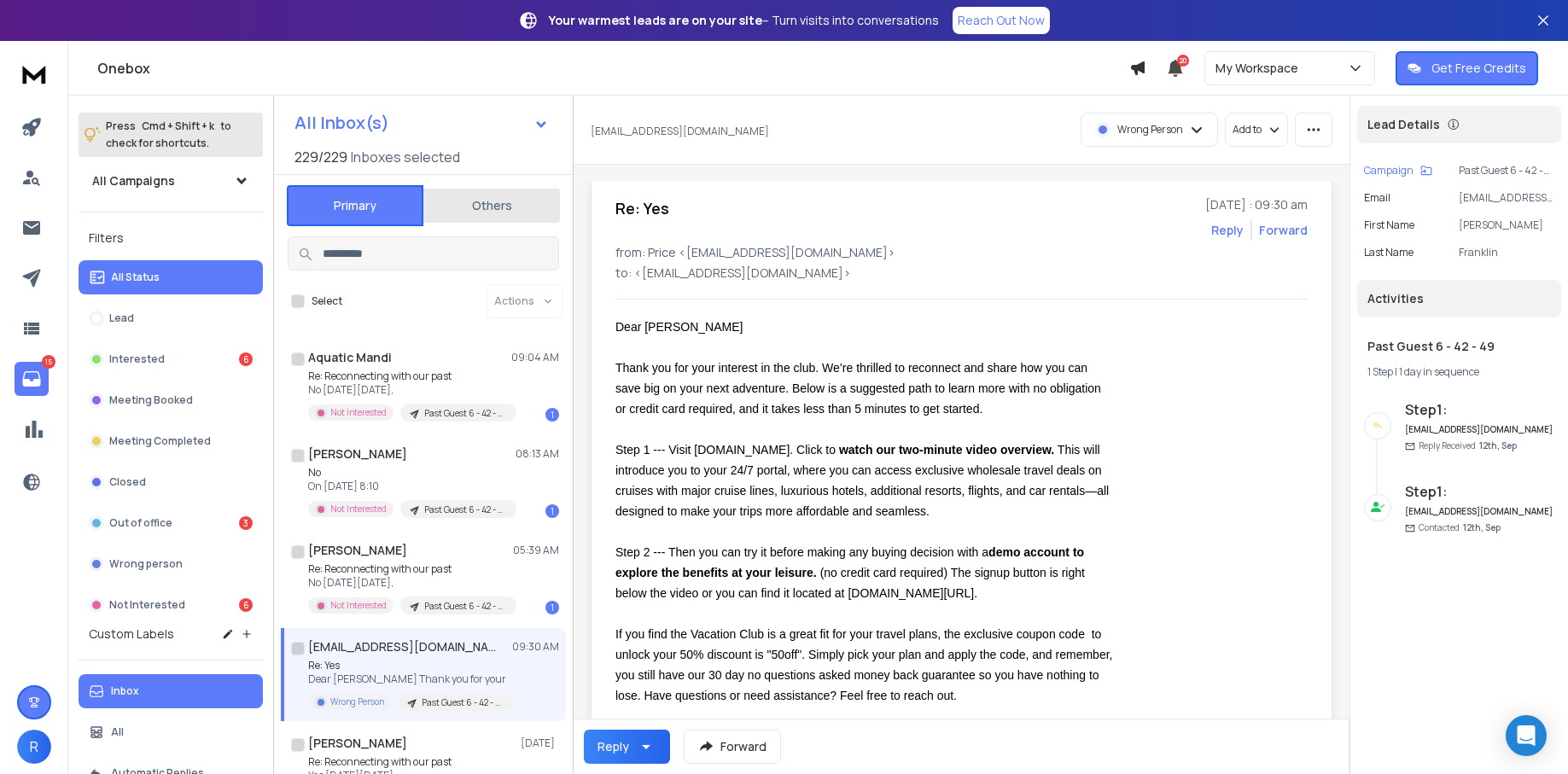
click at [341, 654] on h1 "[EMAIL_ADDRESS][DOMAIN_NAME]" at bounding box center [402, 647] width 187 height 17
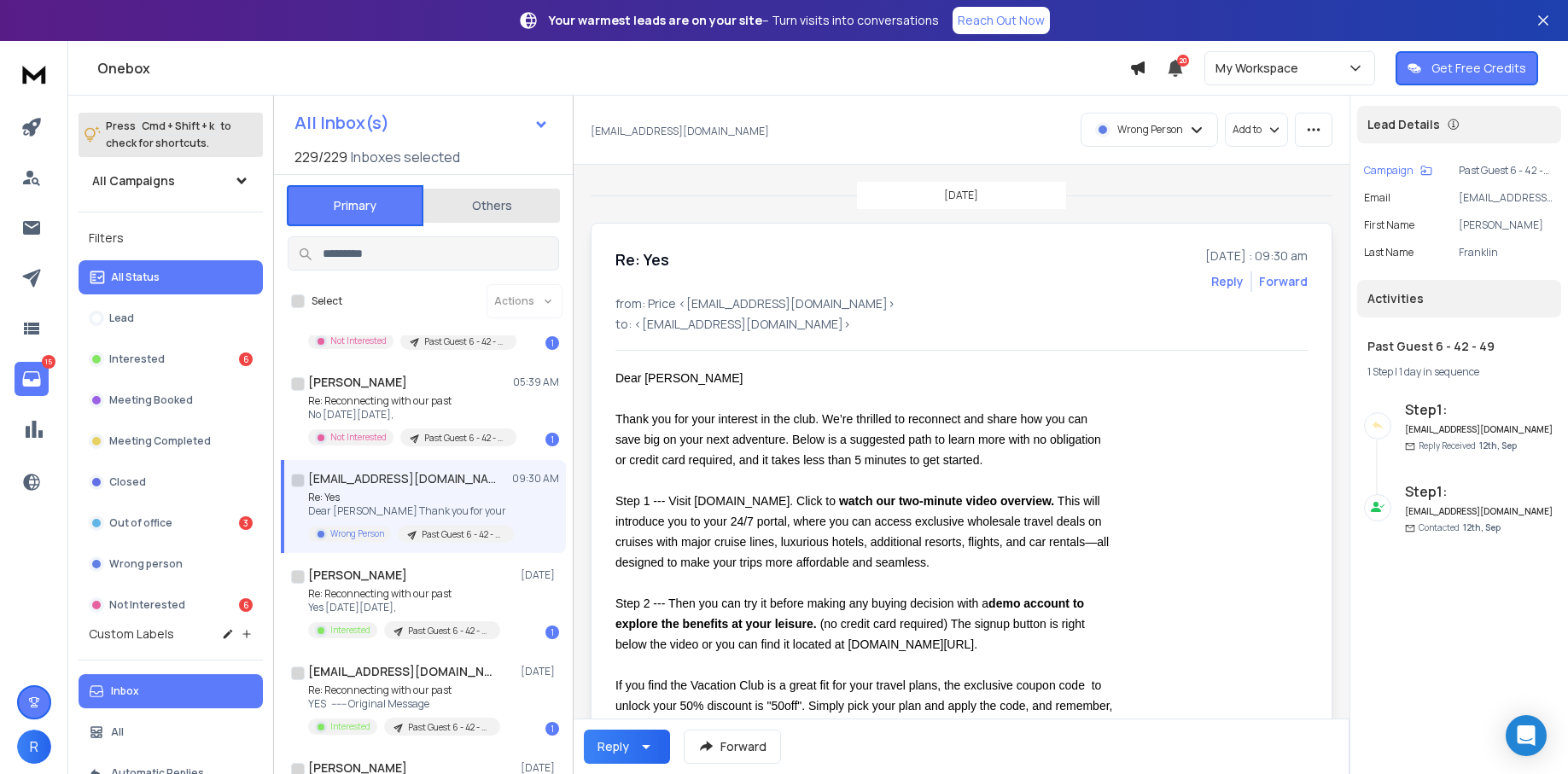
scroll to position [192, 0]
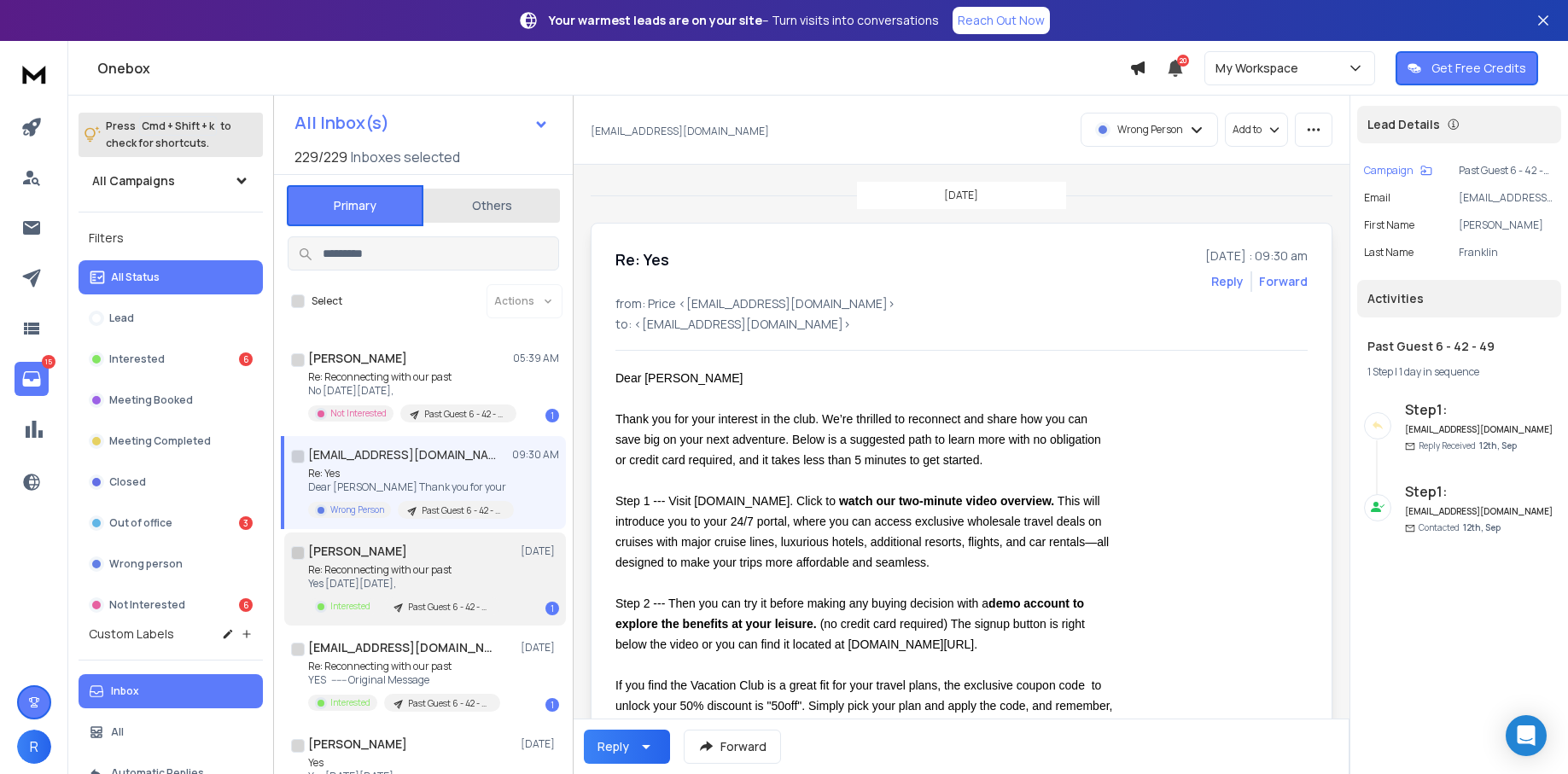
click at [299, 555] on button "button" at bounding box center [298, 553] width 13 height 13
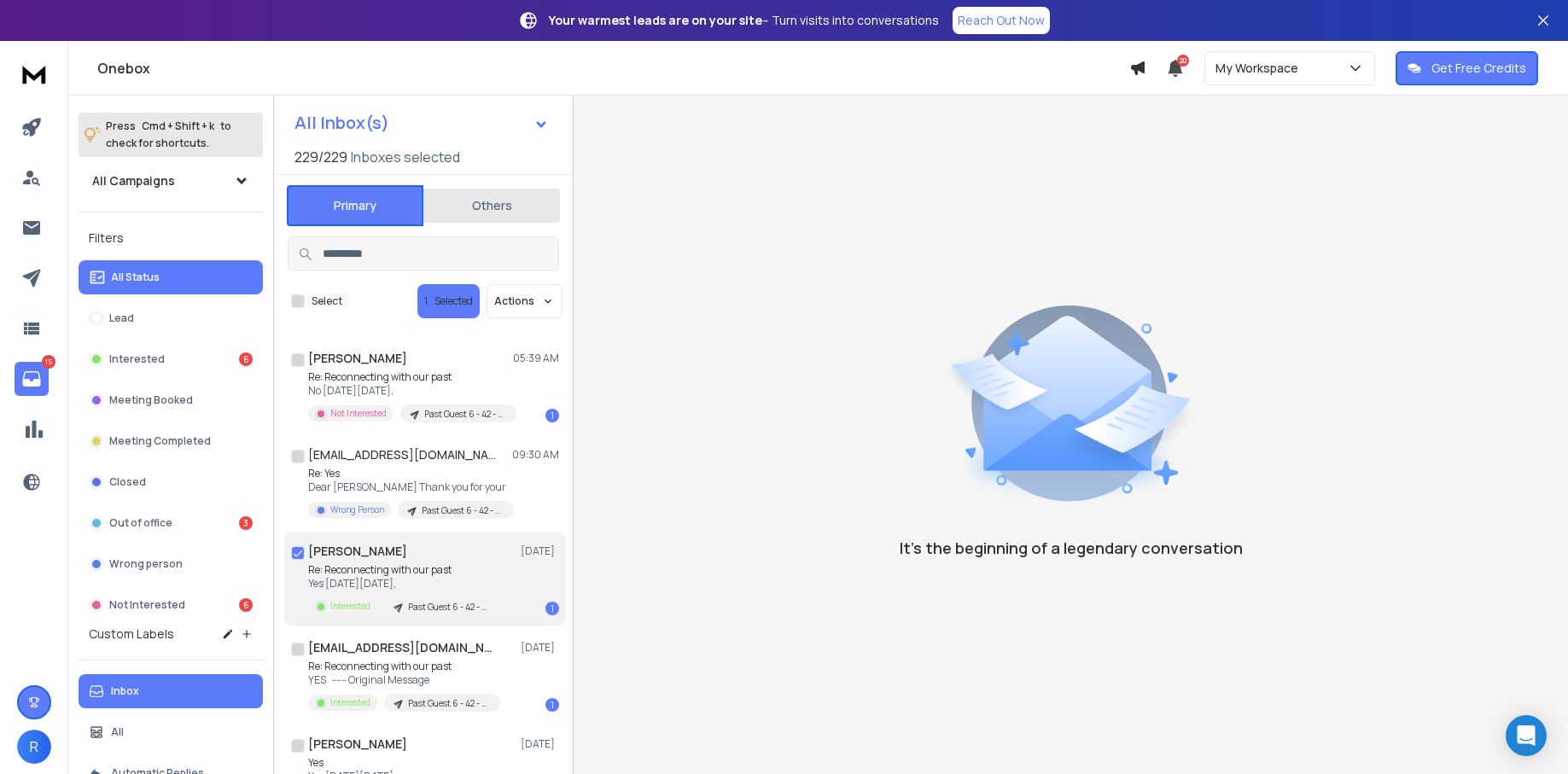
click at [298, 555] on button "button" at bounding box center [298, 553] width 13 height 13
click at [347, 553] on h1 "[PERSON_NAME]" at bounding box center [357, 551] width 99 height 17
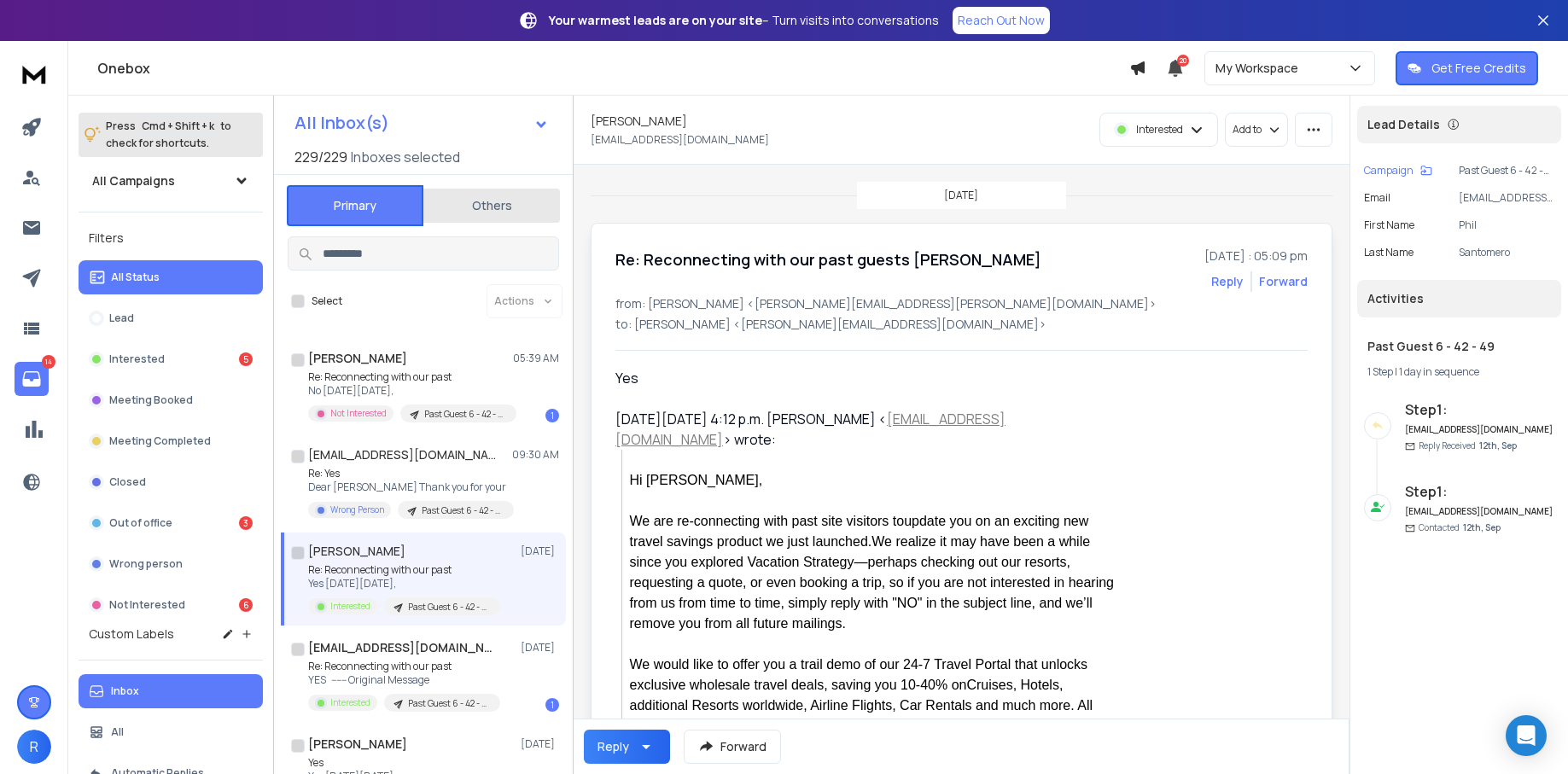
click at [600, 744] on div "Reply" at bounding box center [613, 747] width 32 height 17
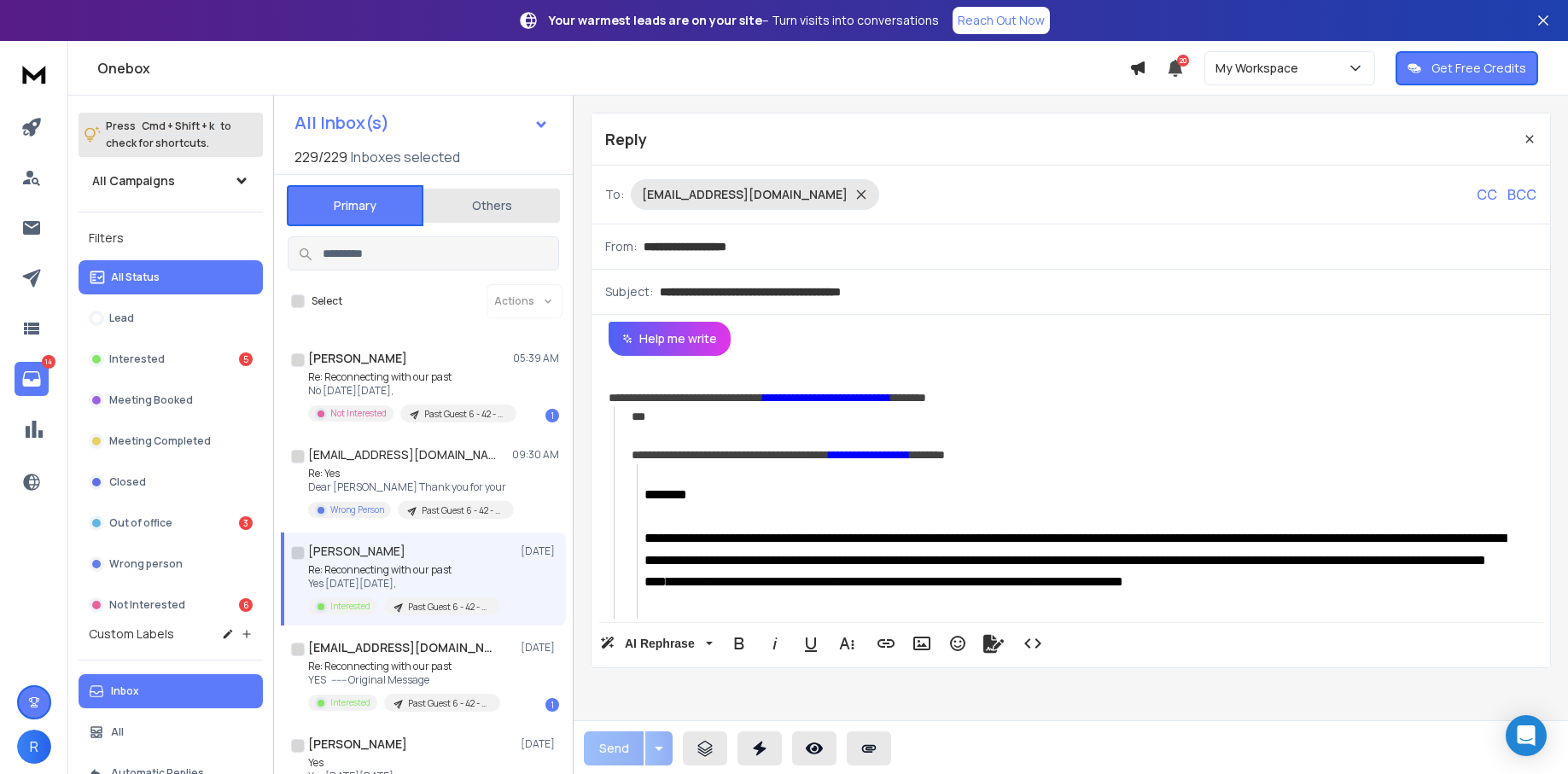
scroll to position [0, 0]
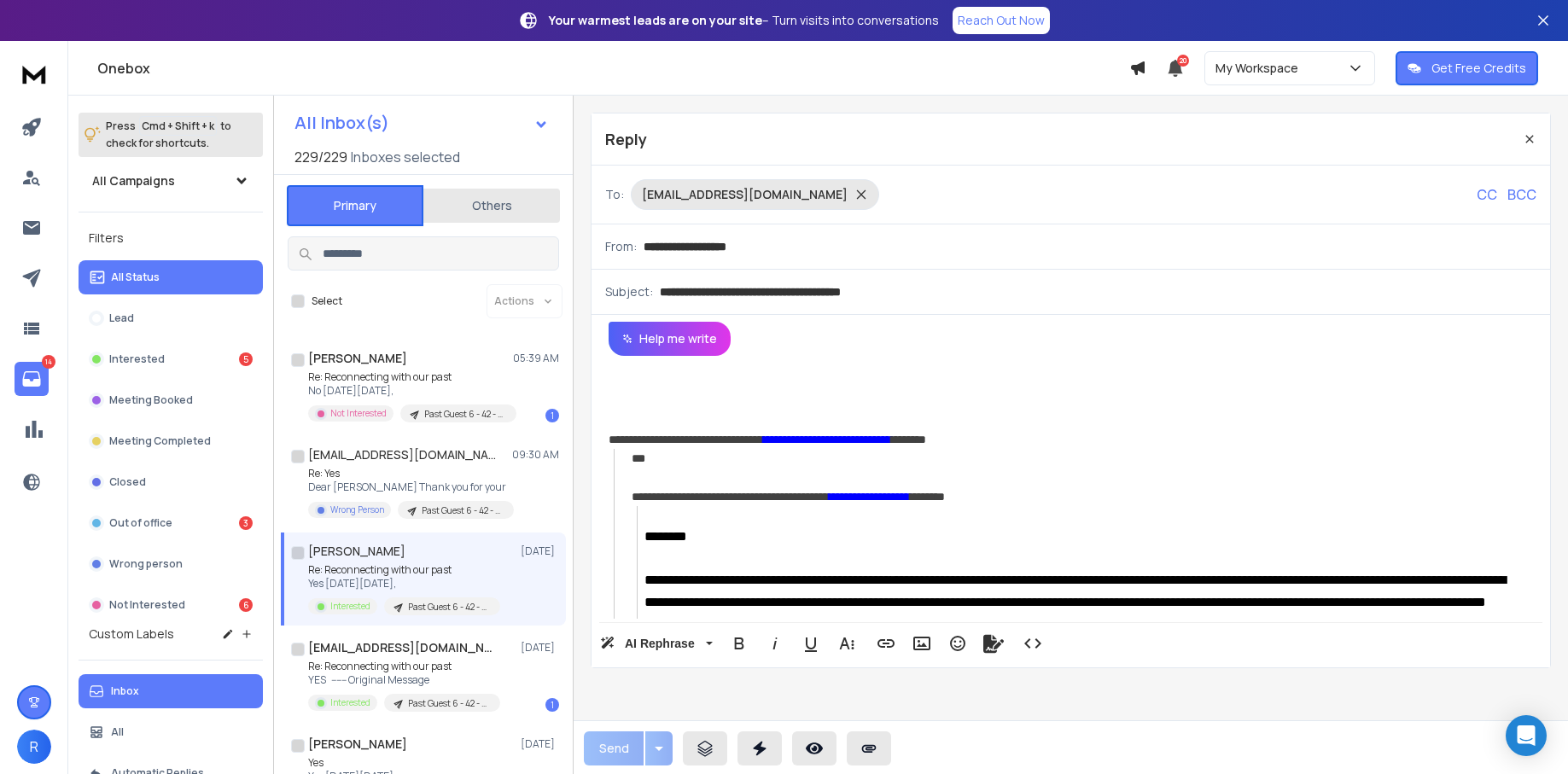
click at [639, 388] on div at bounding box center [1068, 382] width 919 height 19
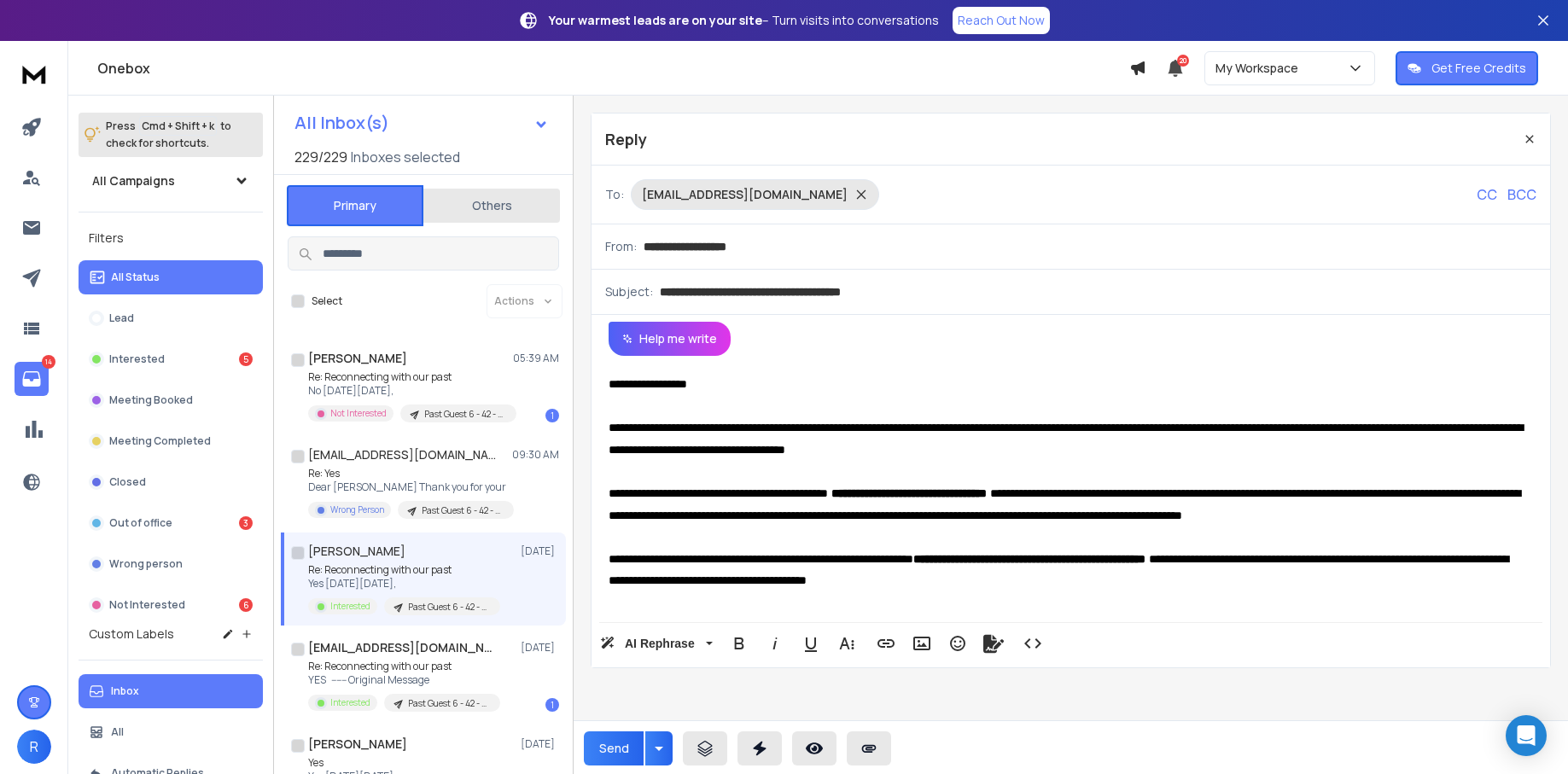
click at [605, 742] on button "Send" at bounding box center [614, 749] width 60 height 35
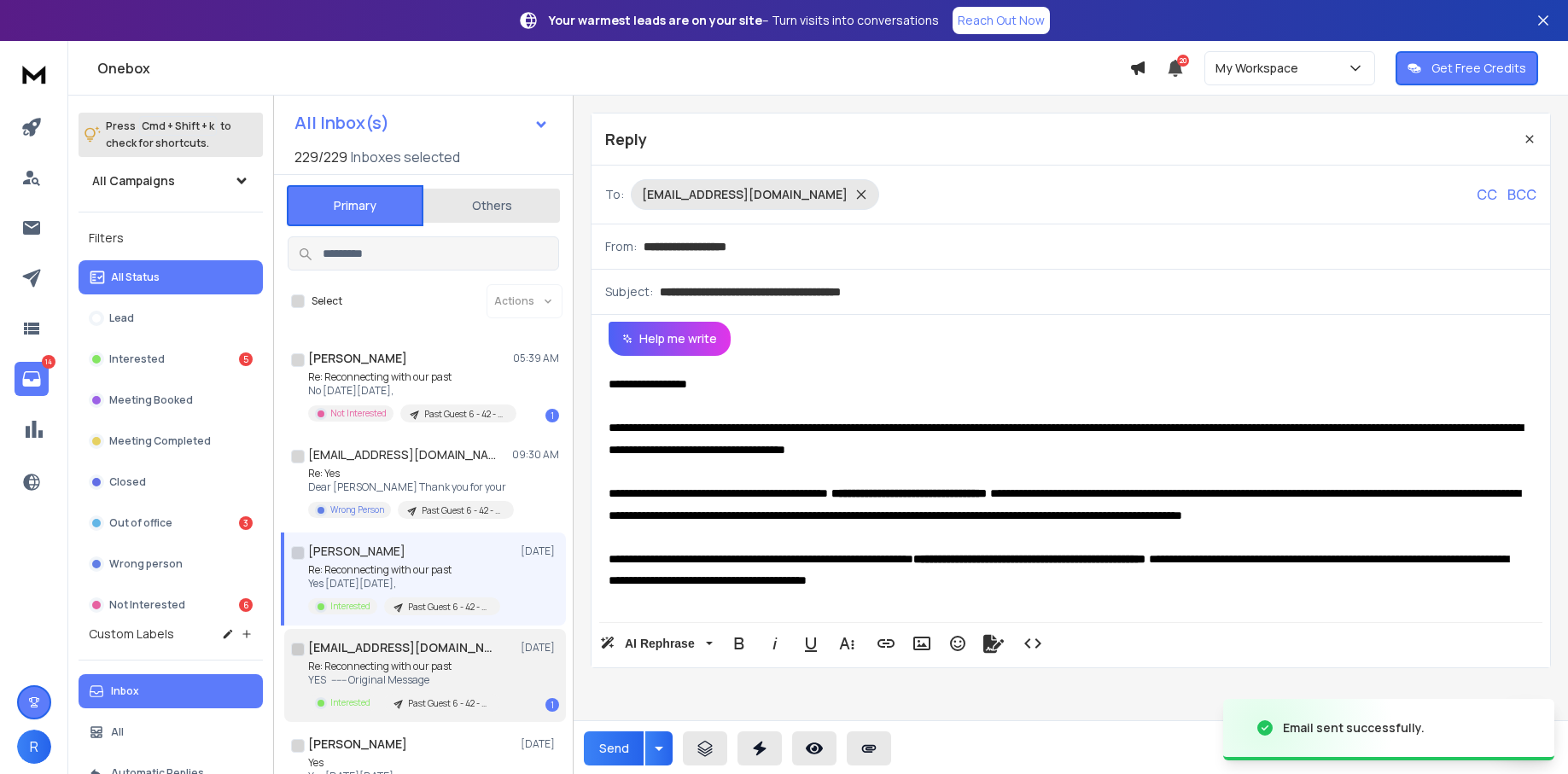
click at [374, 665] on p "Re: Reconnecting with our past" at bounding box center [404, 666] width 192 height 13
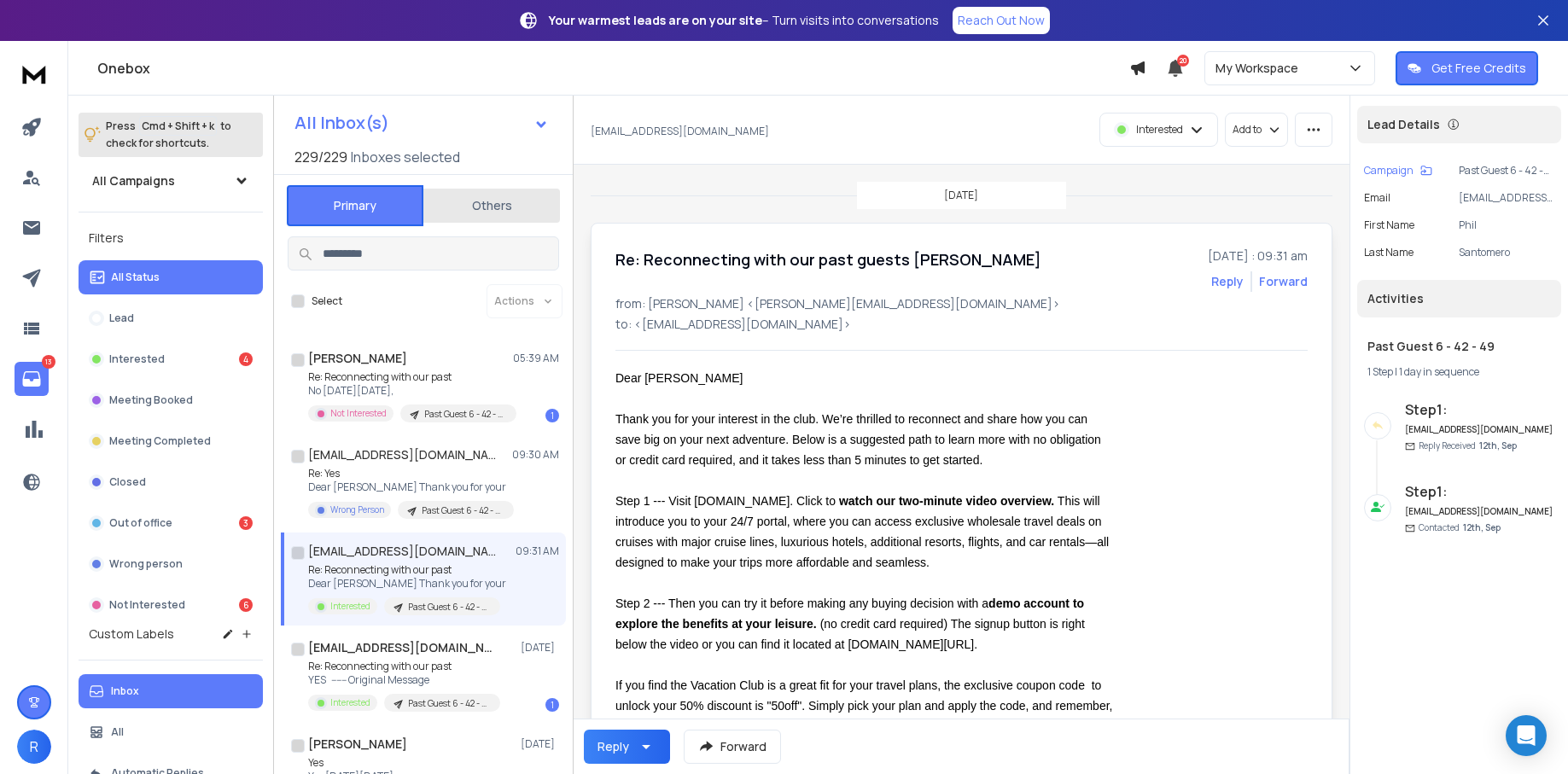
click at [609, 743] on div "Reply" at bounding box center [613, 747] width 32 height 17
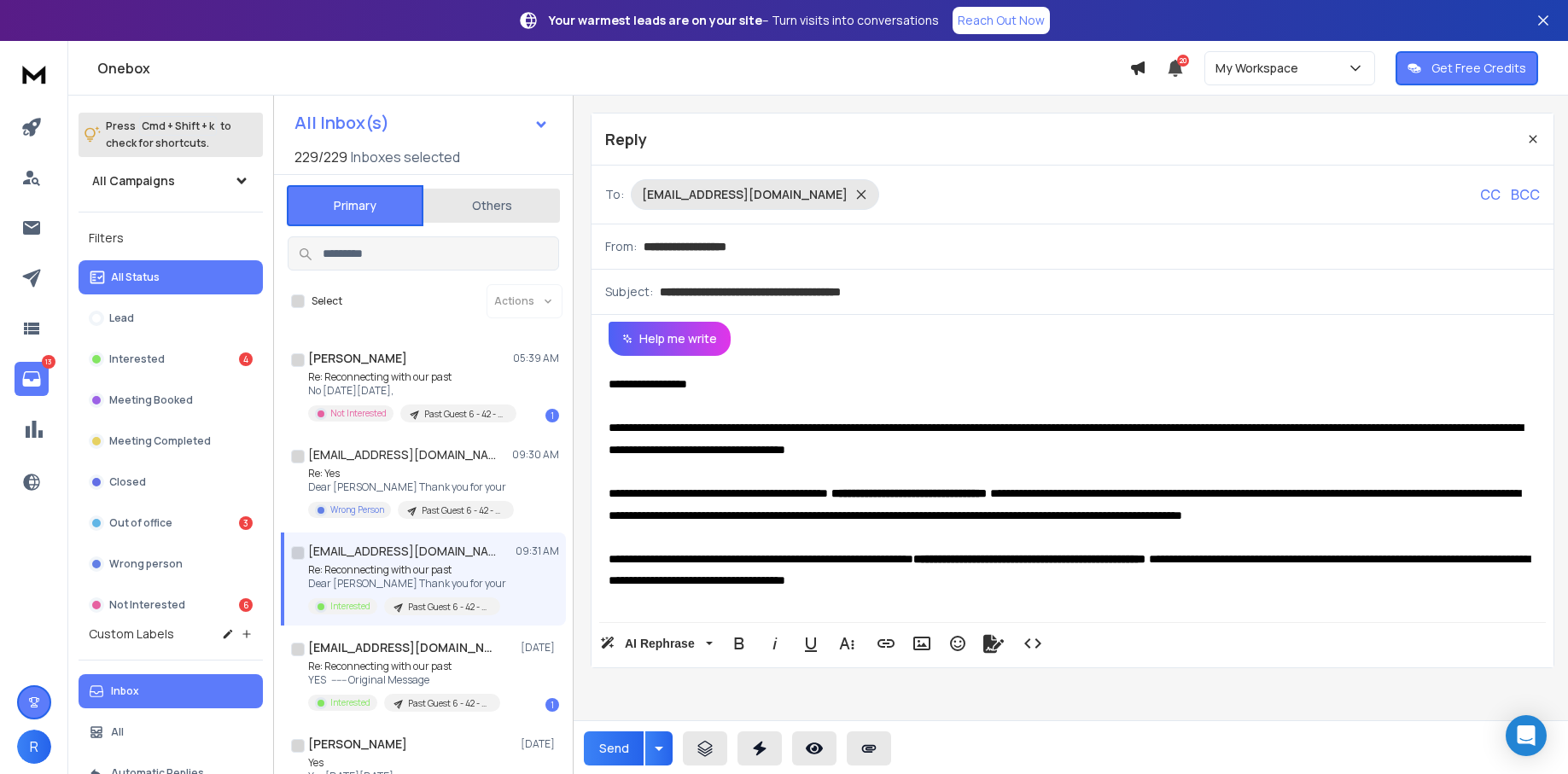
click at [616, 742] on button "Send" at bounding box center [614, 749] width 60 height 35
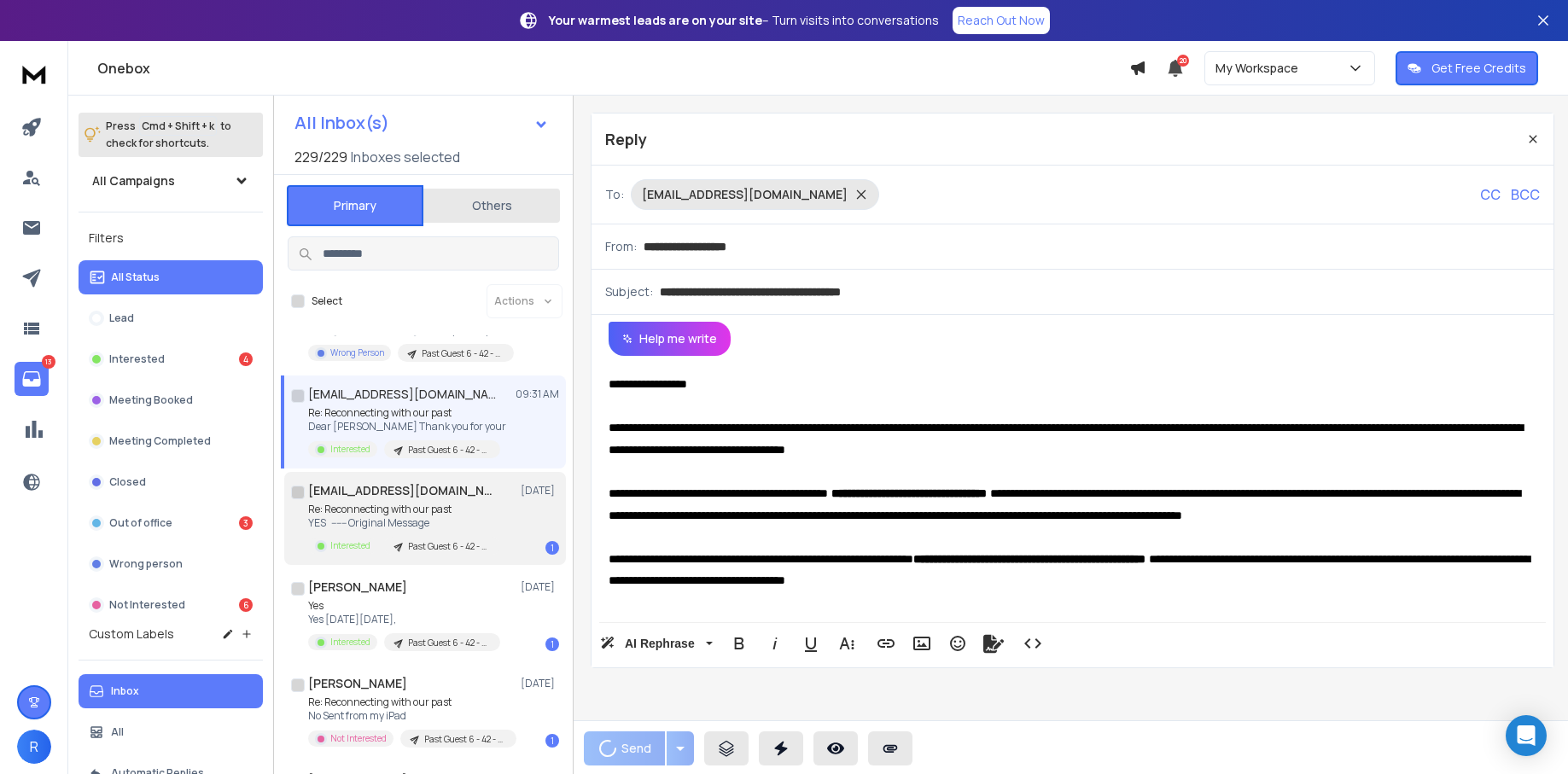
scroll to position [365, 0]
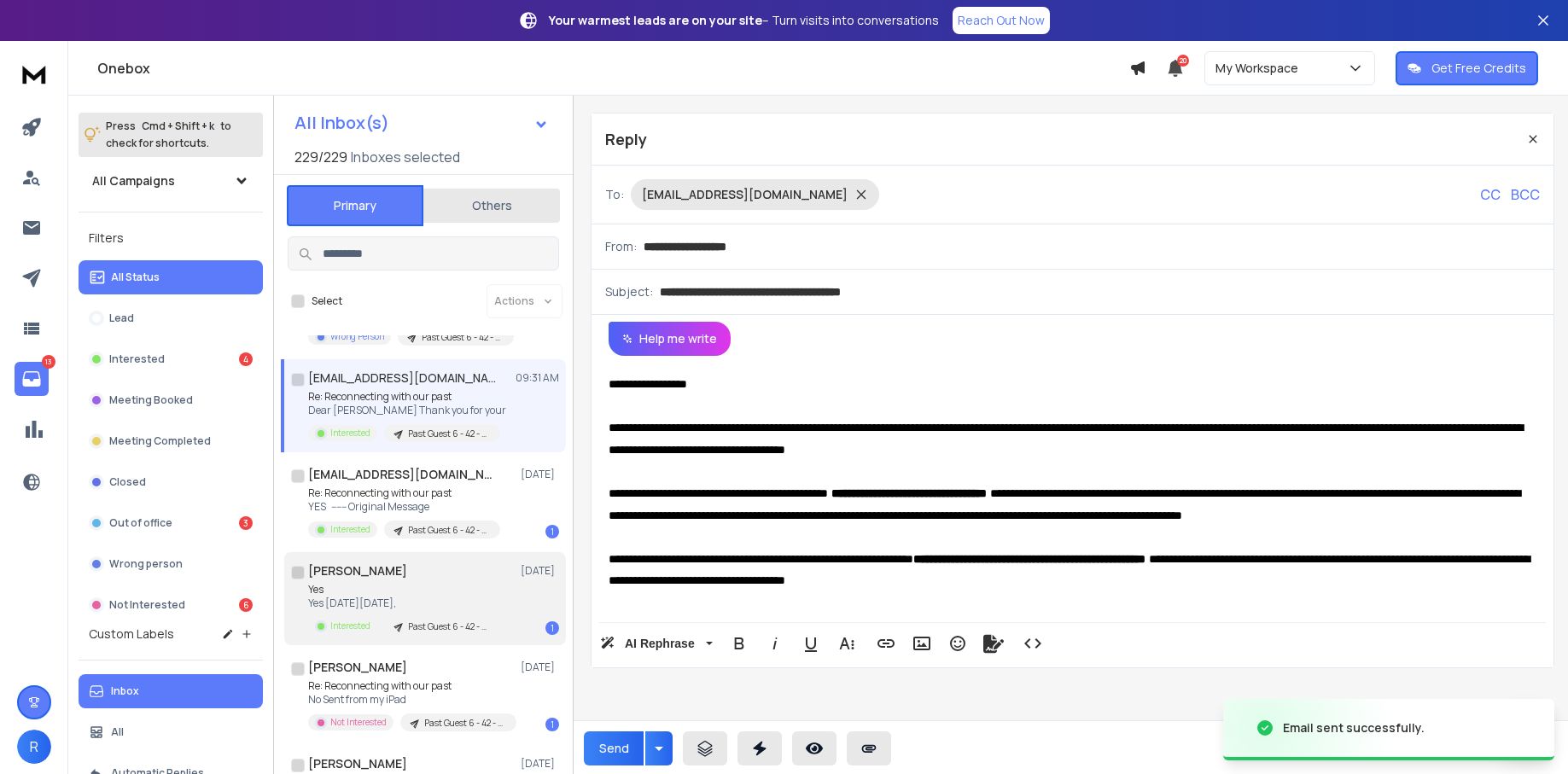
click at [338, 591] on p "Yes" at bounding box center [404, 590] width 192 height 13
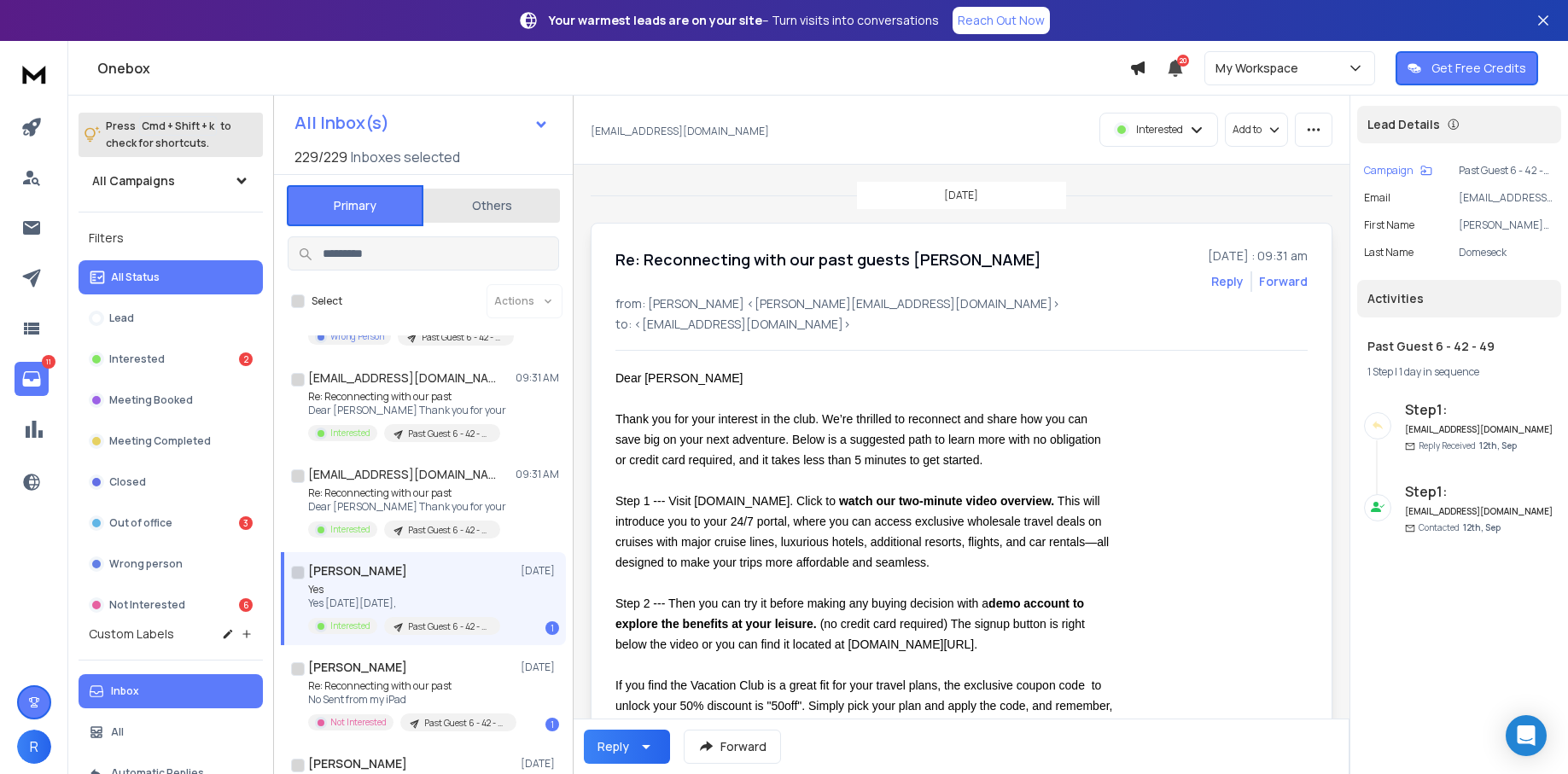
click at [614, 742] on div "Reply" at bounding box center [613, 747] width 32 height 17
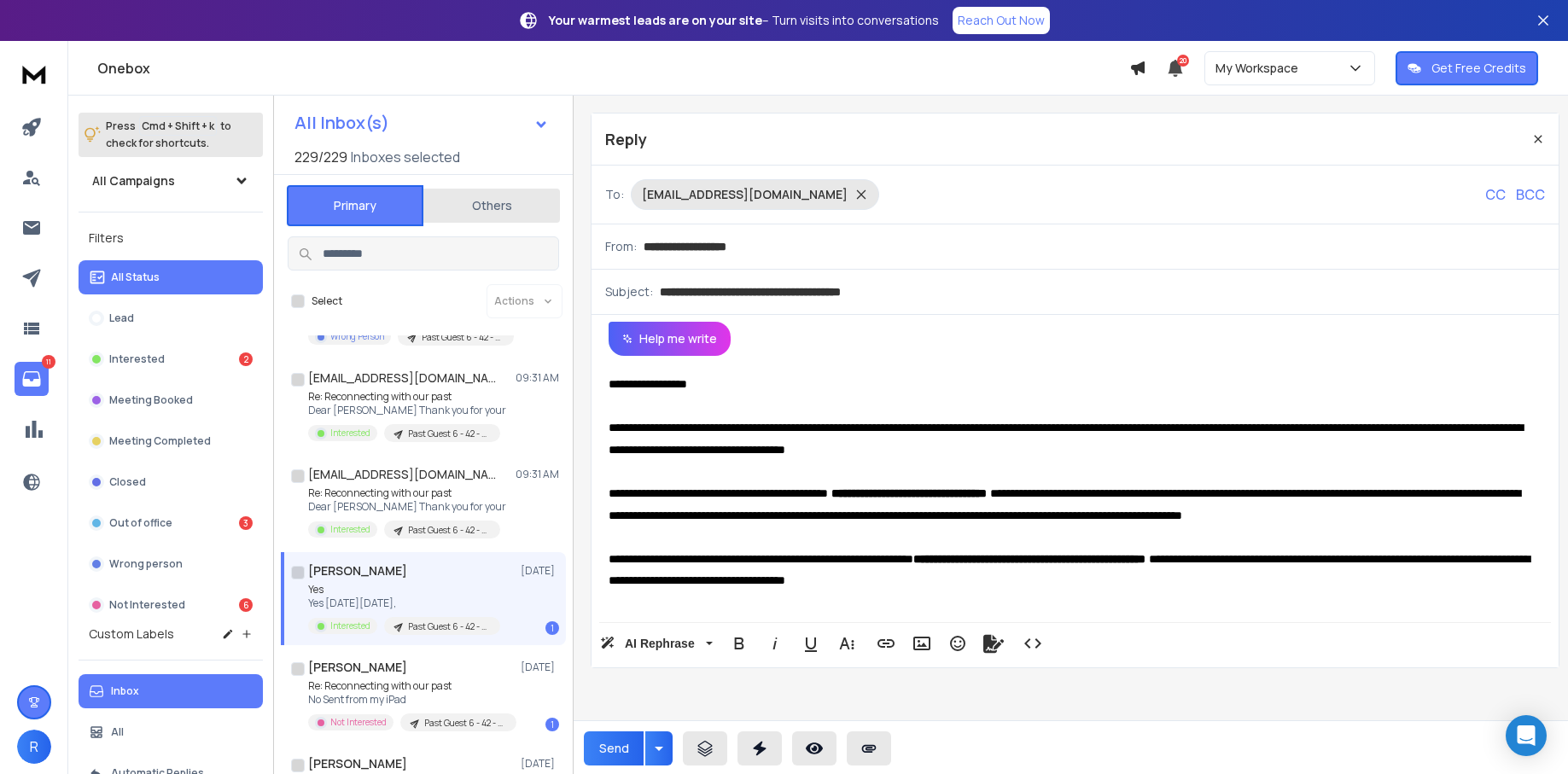
click at [611, 754] on button "Send" at bounding box center [614, 749] width 60 height 35
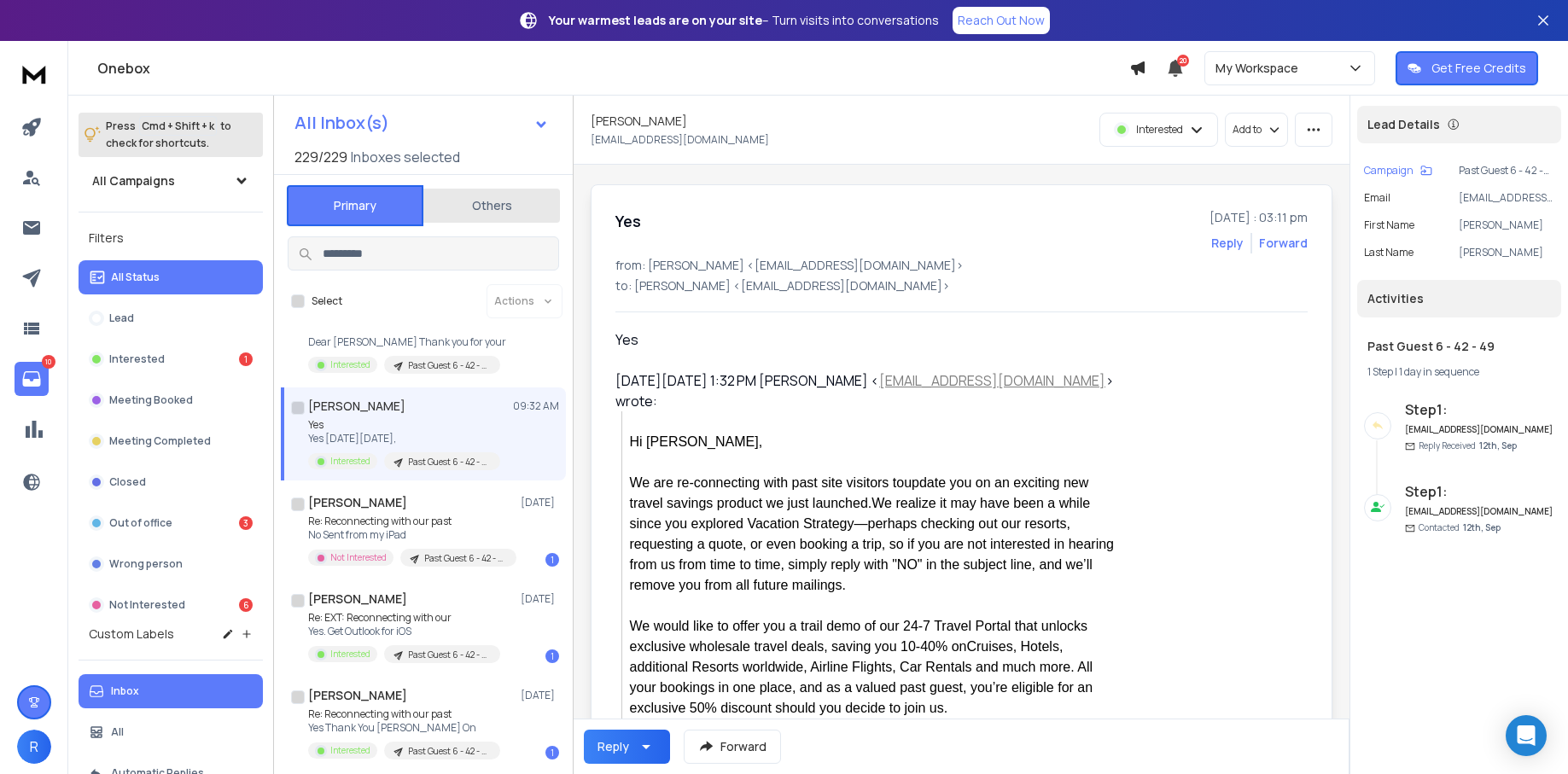
scroll to position [530, 0]
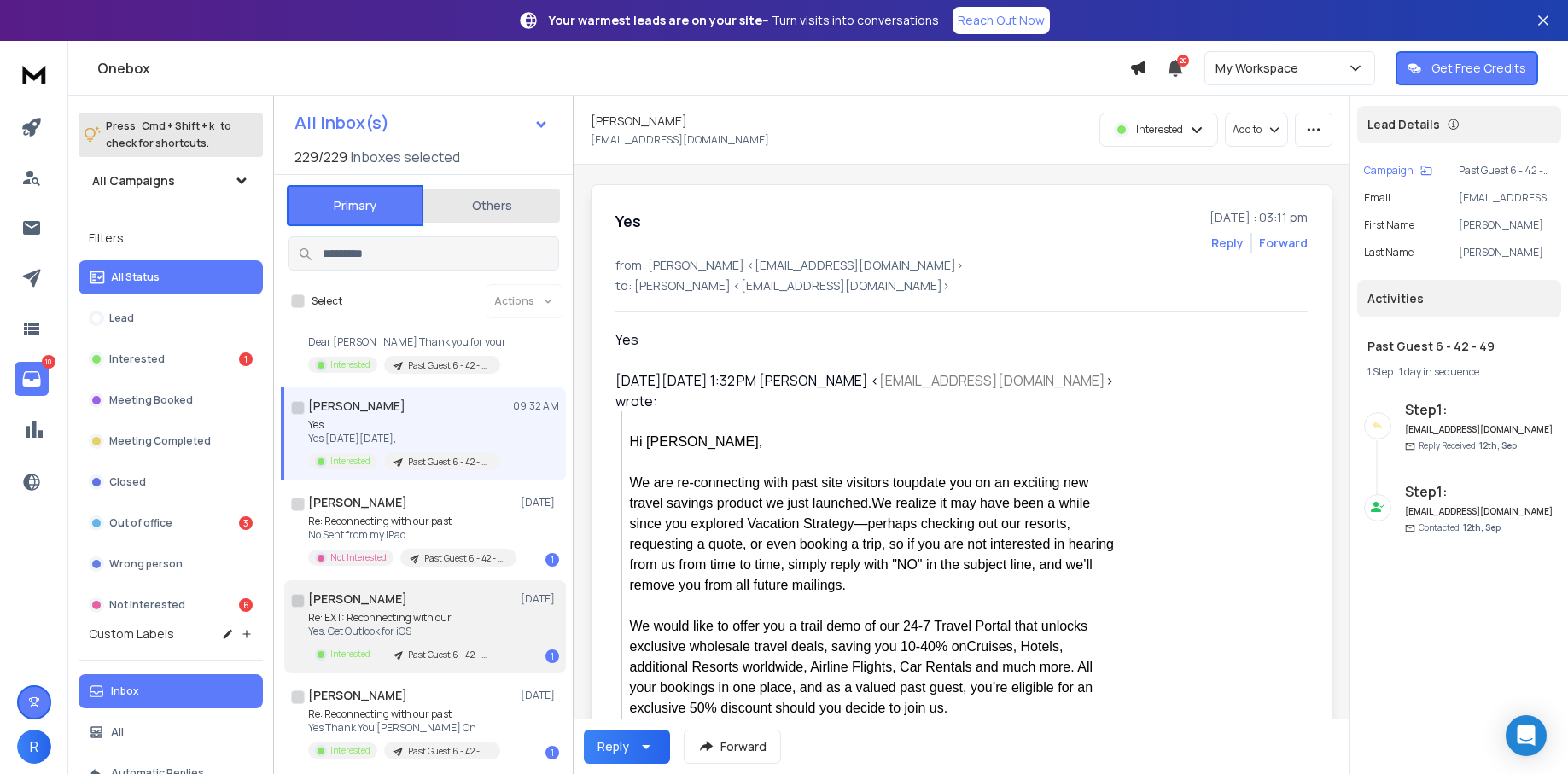
click at [344, 620] on p "Re: EXT: Reconnecting with our" at bounding box center [404, 617] width 192 height 13
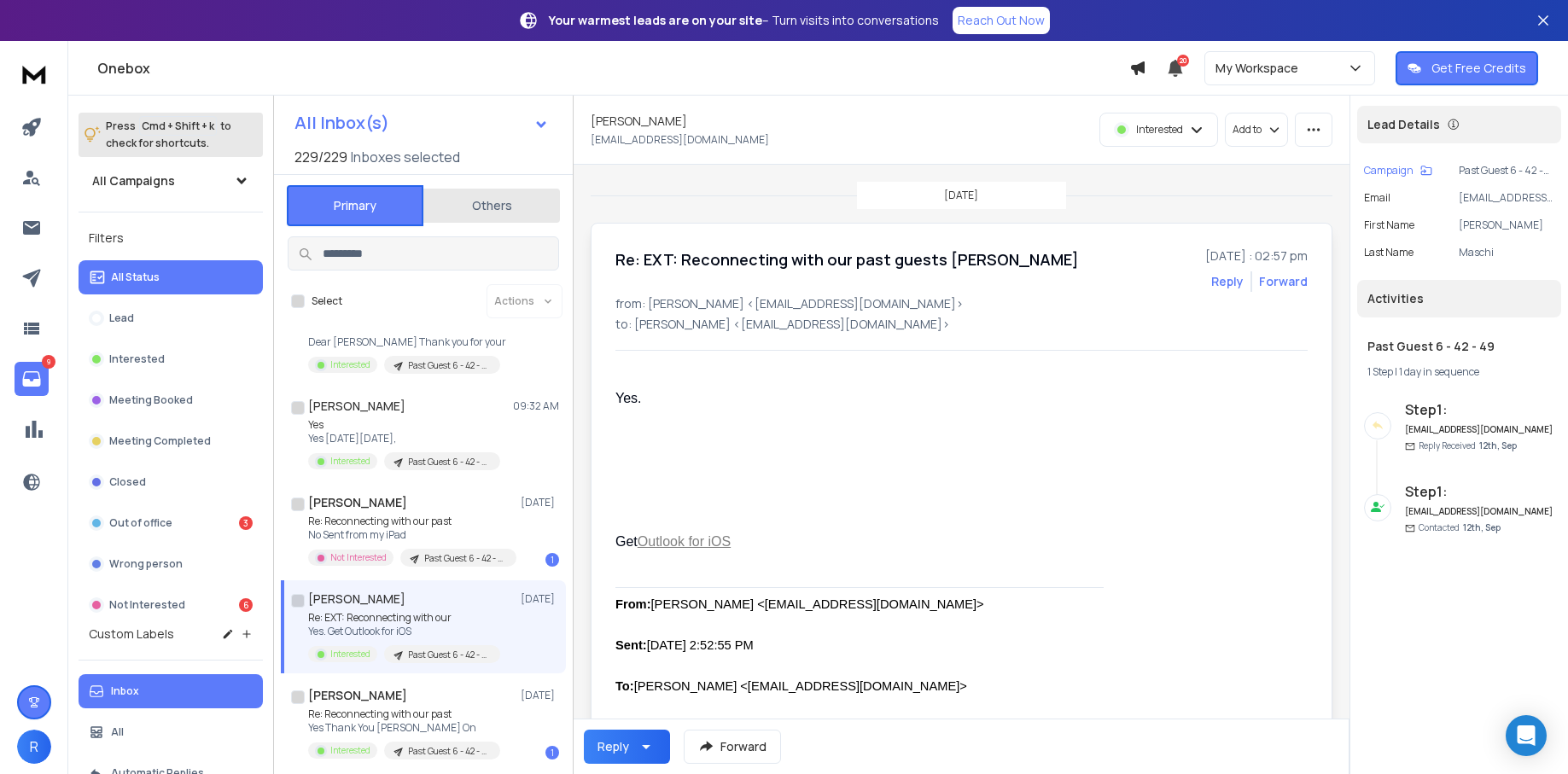
click at [618, 738] on div "Reply" at bounding box center [613, 747] width 32 height 17
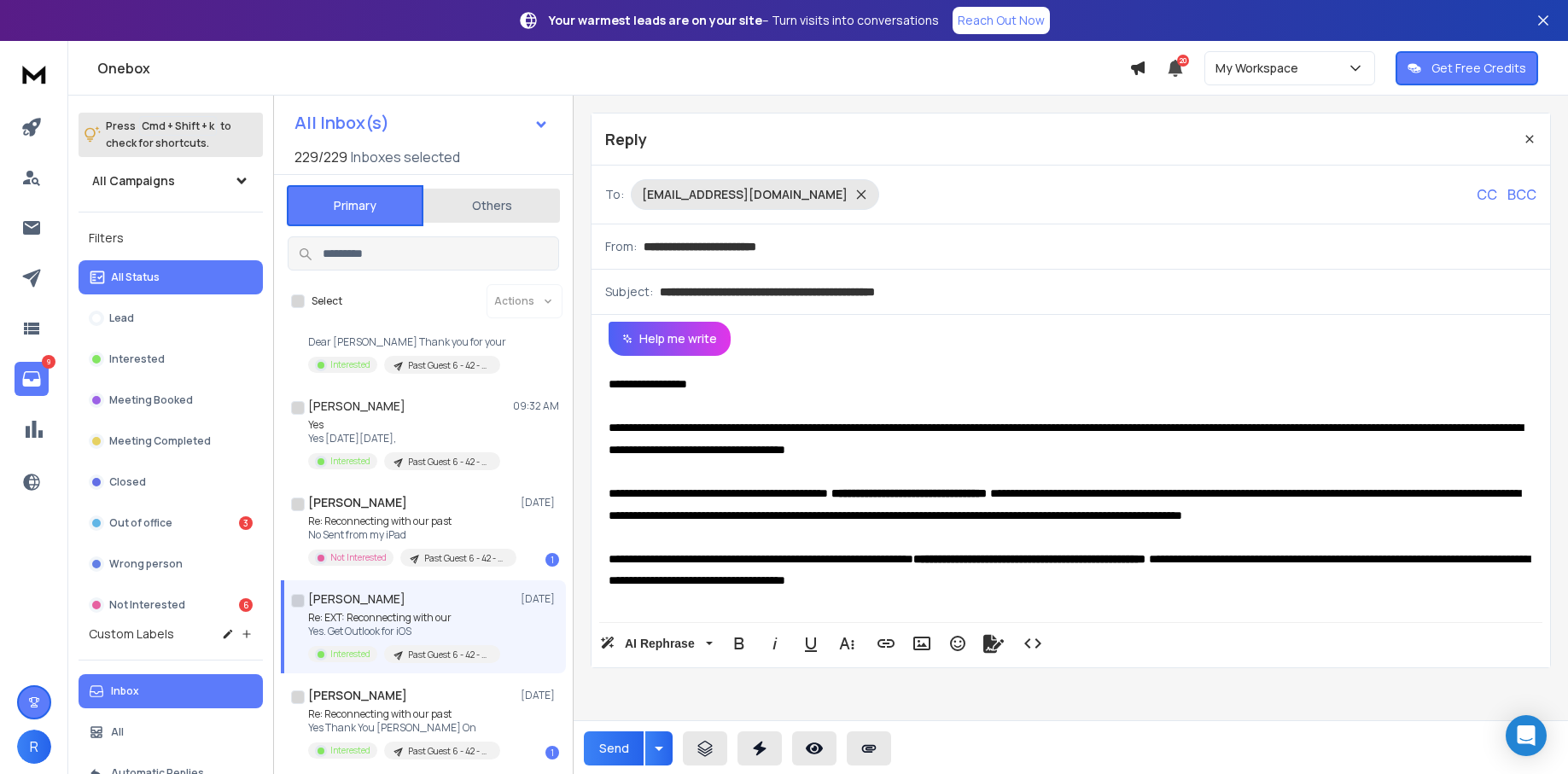
click at [613, 746] on button "Send" at bounding box center [614, 749] width 60 height 35
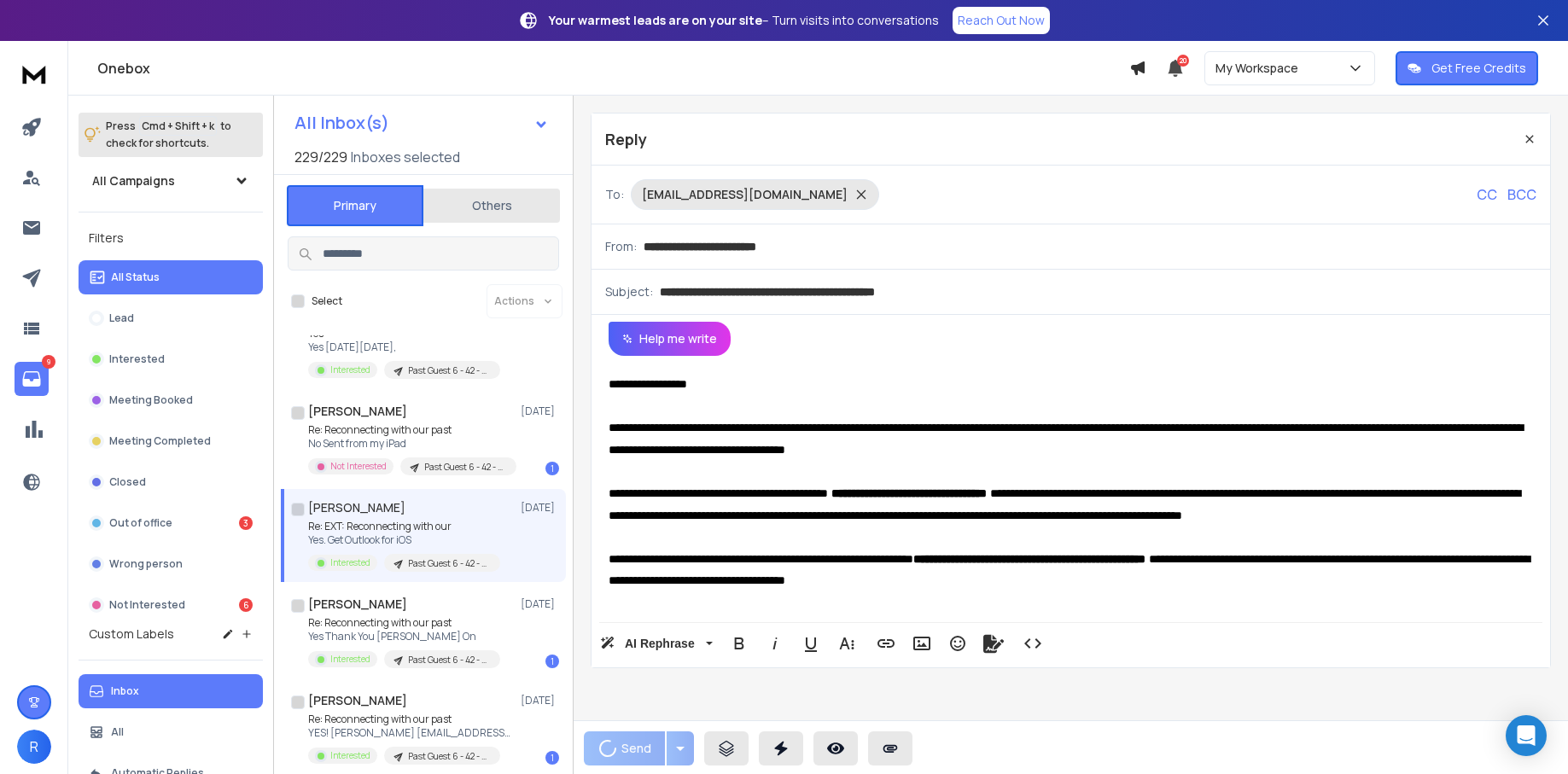
scroll to position [622, 0]
click at [368, 612] on div "[PERSON_NAME] [DATE] Re: Reconnecting with our past Yes Thank You [PERSON_NAME]…" at bounding box center [433, 631] width 251 height 73
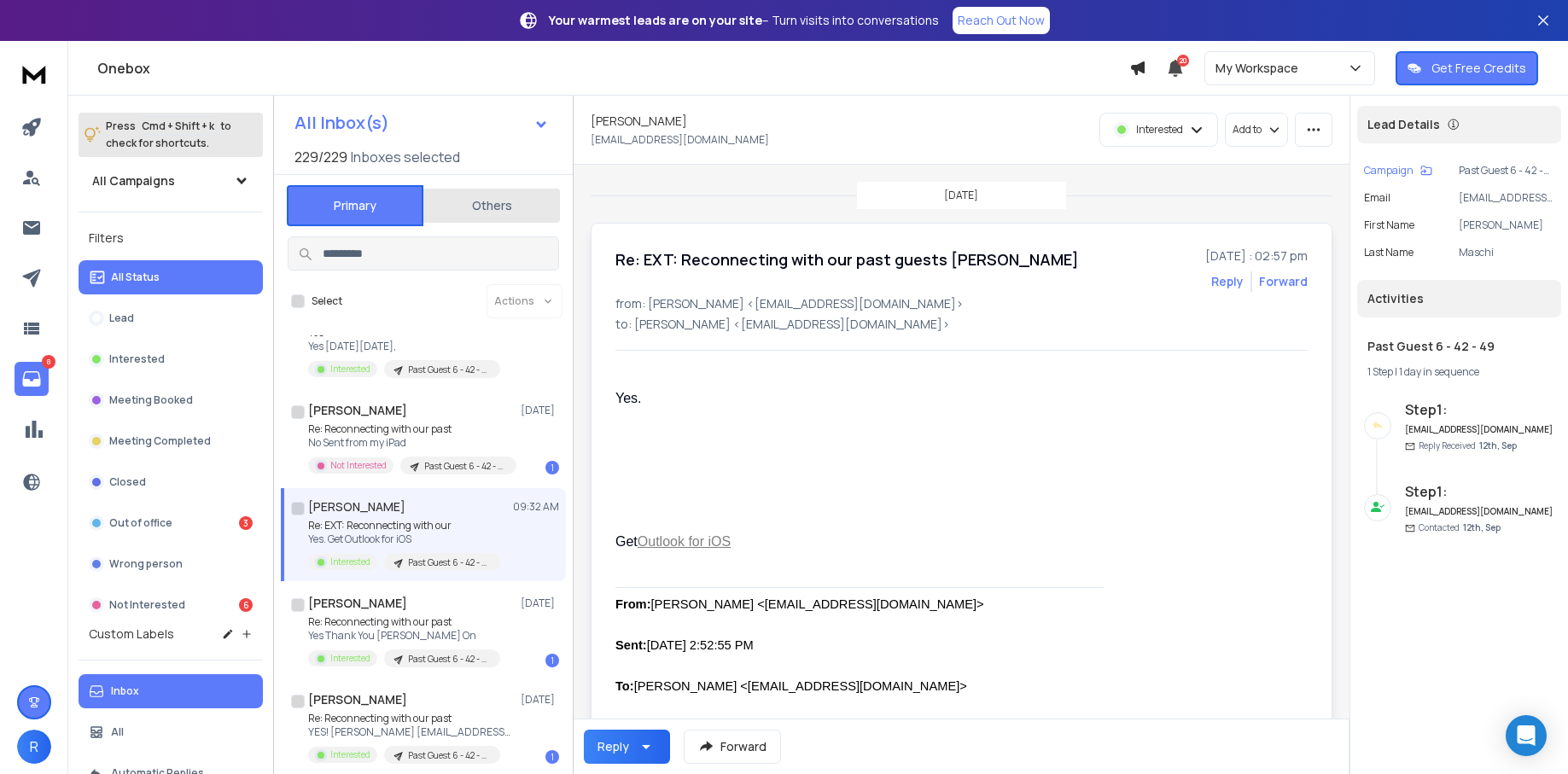
click at [609, 739] on div "Reply" at bounding box center [613, 747] width 32 height 17
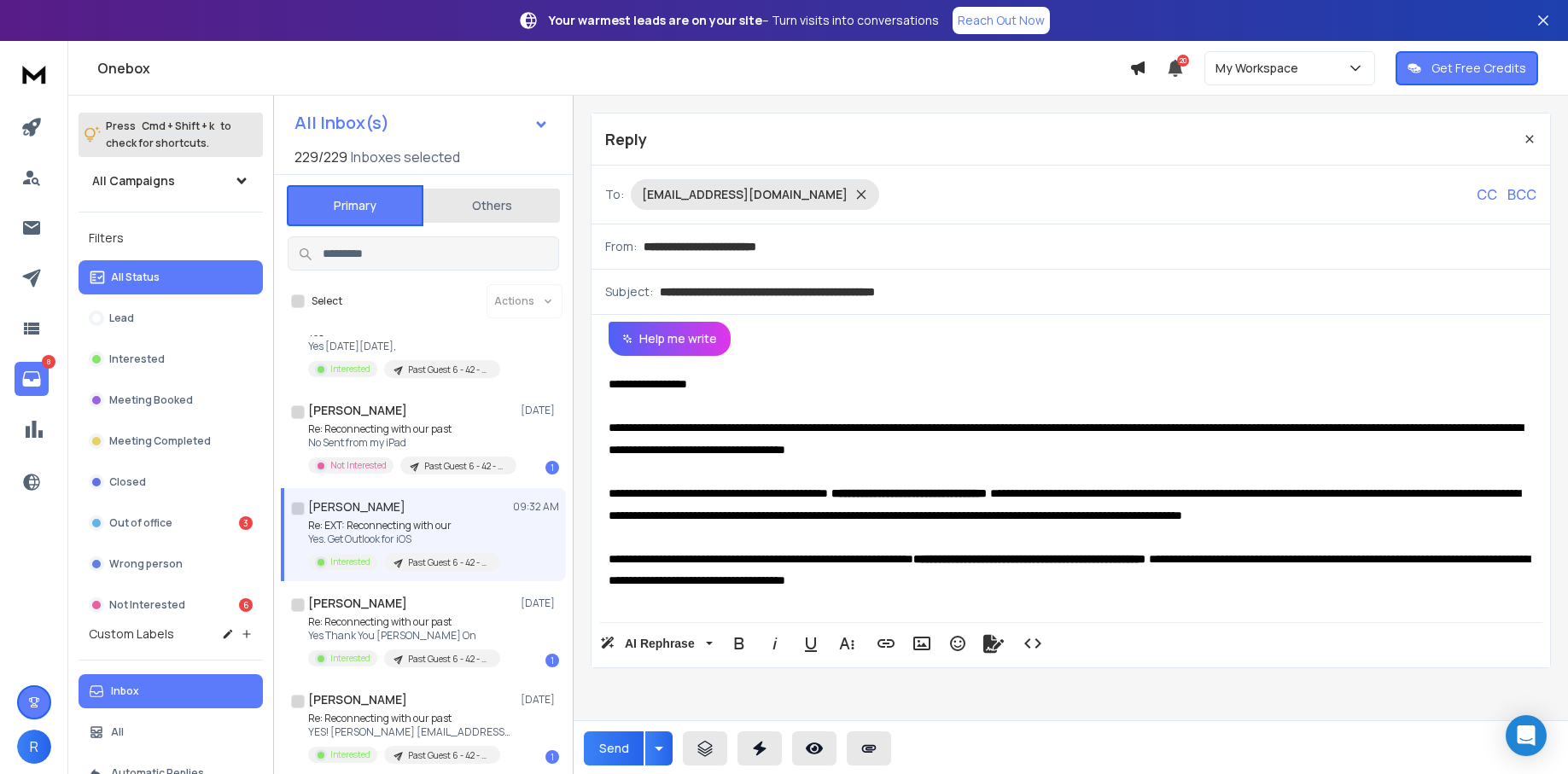
click at [608, 745] on button "Send" at bounding box center [614, 749] width 60 height 35
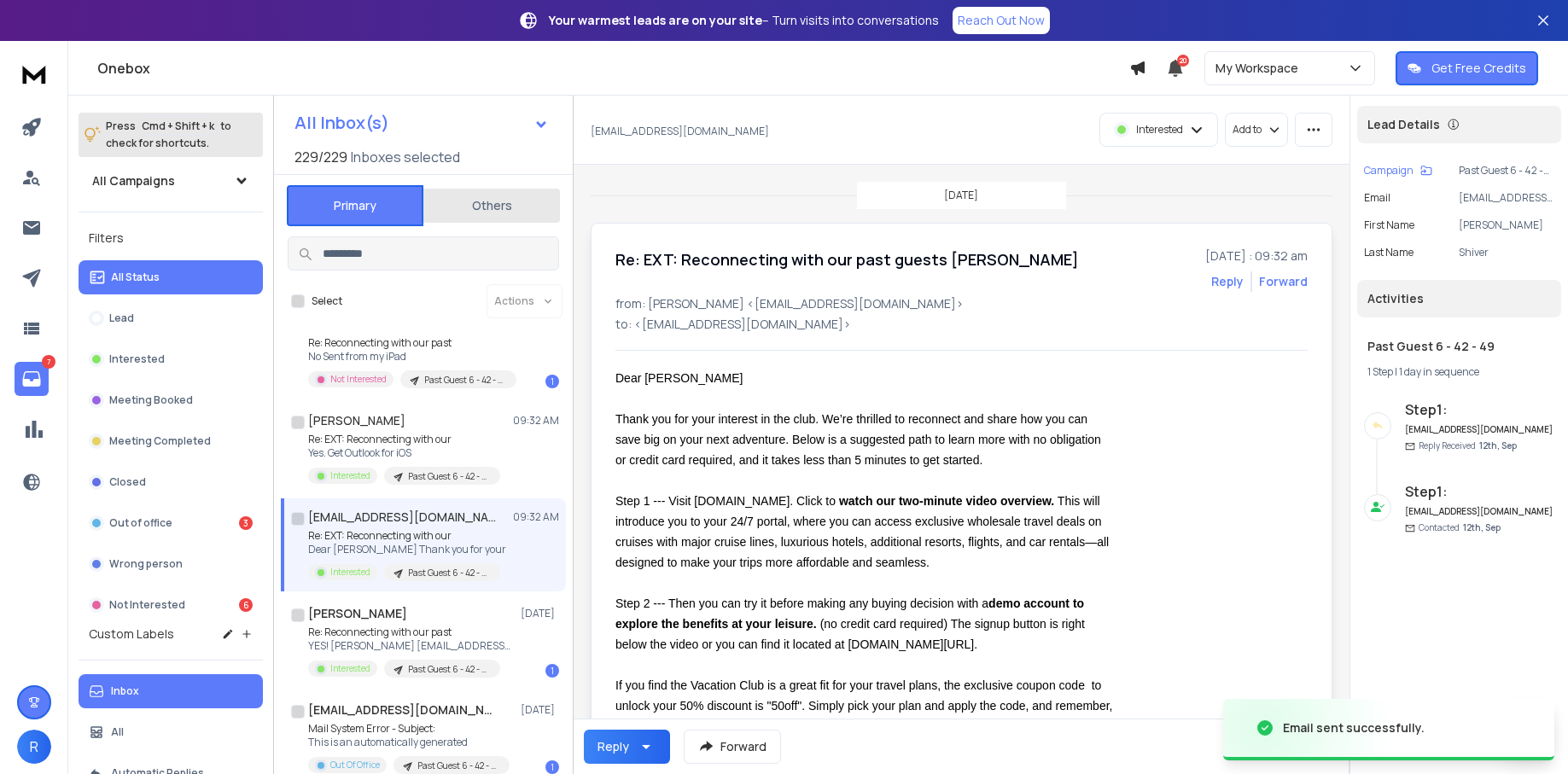
scroll to position [715, 0]
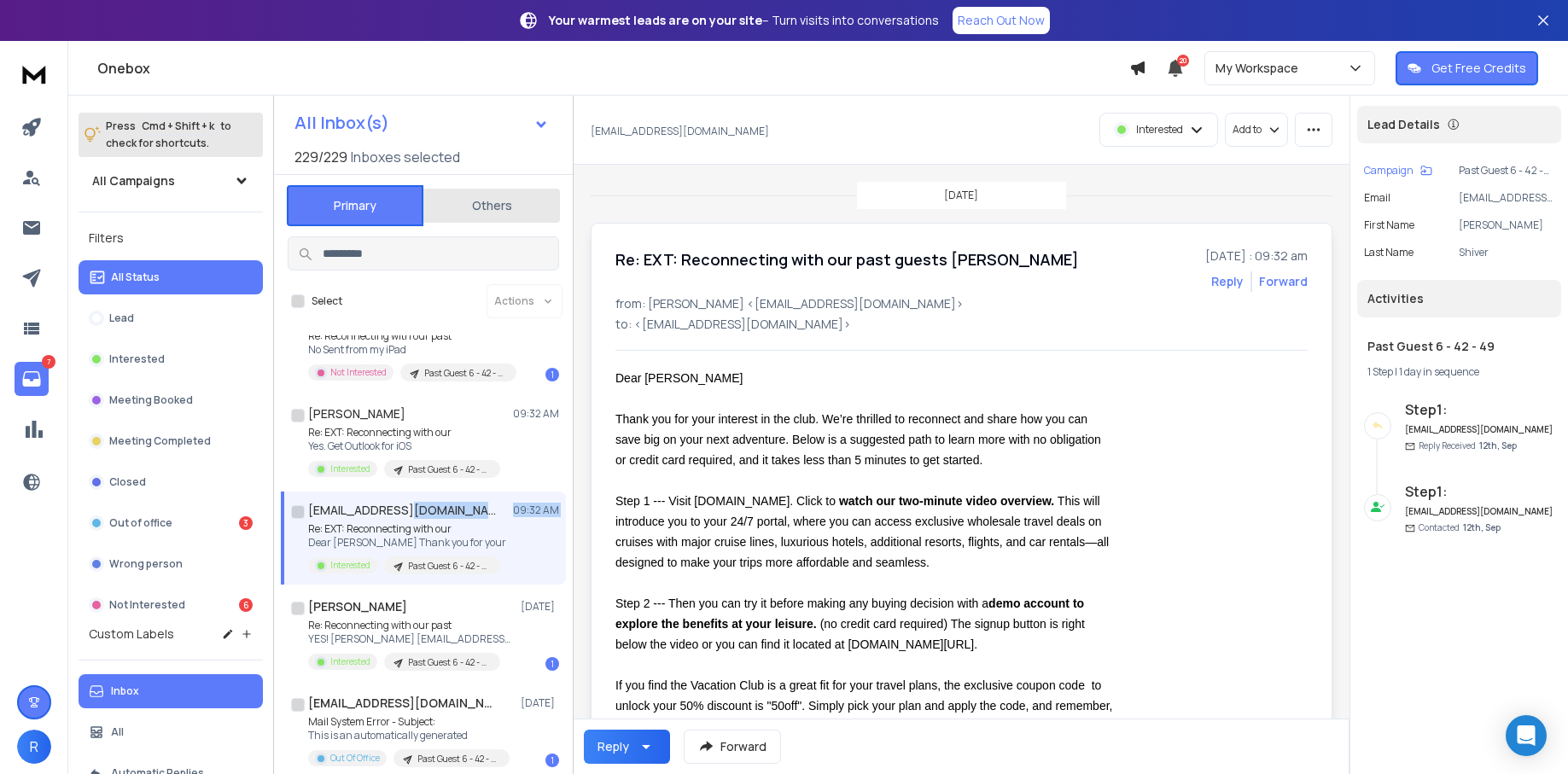
click at [374, 521] on div "[EMAIL_ADDRESS][DOMAIN_NAME] 09:32 AM Re: EXT: Reconnecting with our Dear [PERS…" at bounding box center [433, 538] width 251 height 73
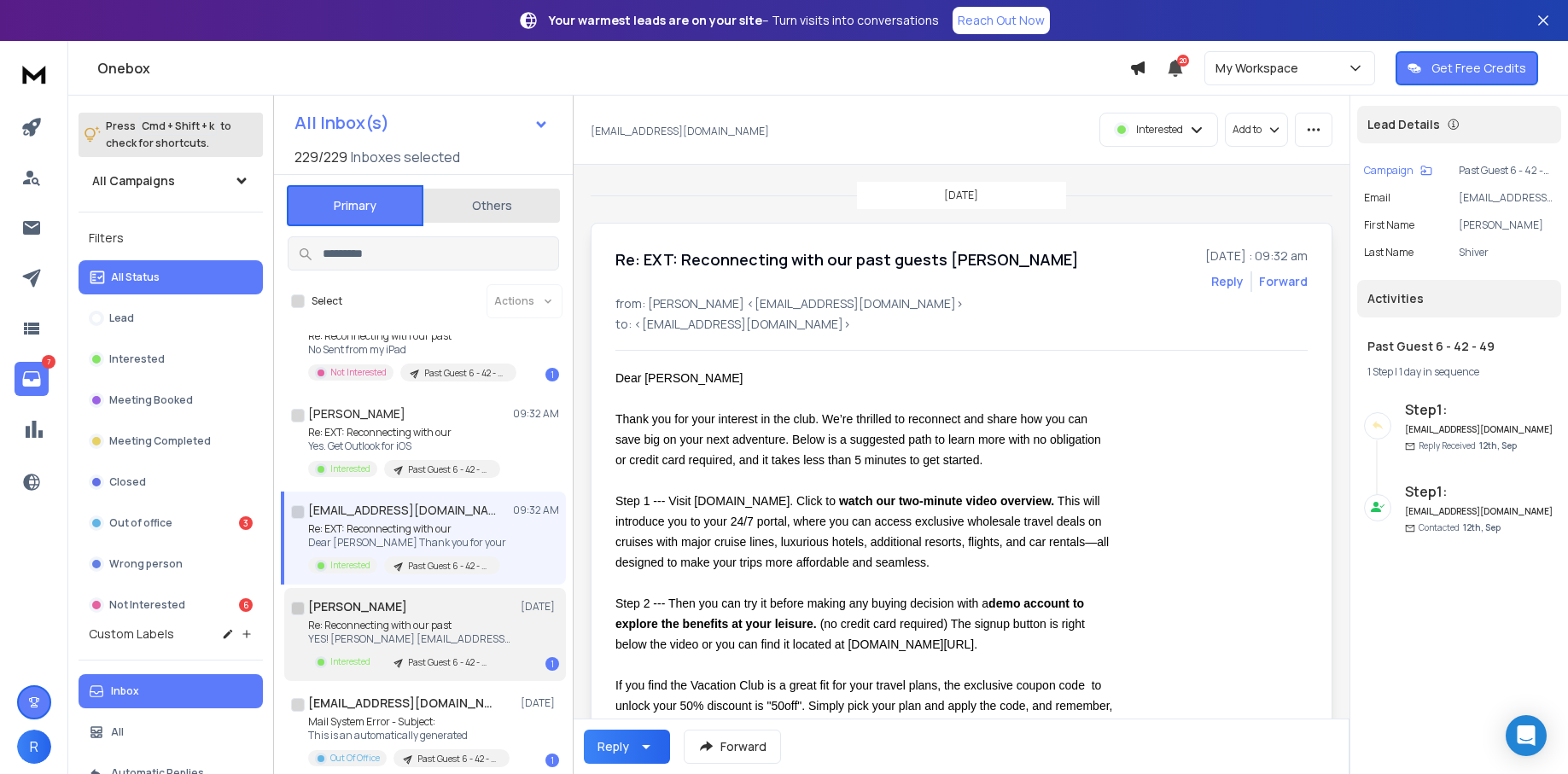
click at [351, 627] on p "Re: Reconnecting with our past" at bounding box center [410, 625] width 205 height 13
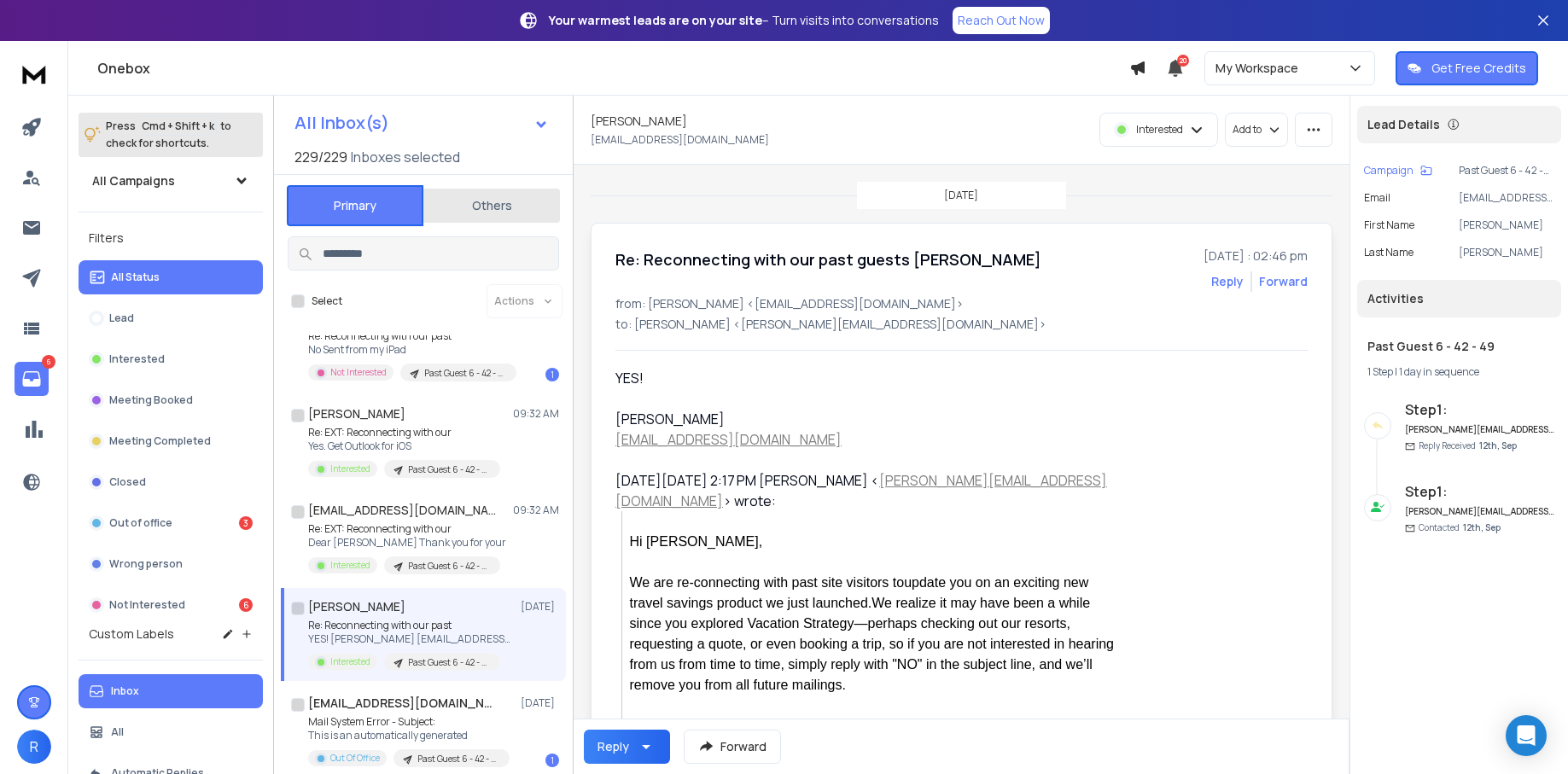
click at [604, 746] on div "Reply" at bounding box center [613, 747] width 32 height 17
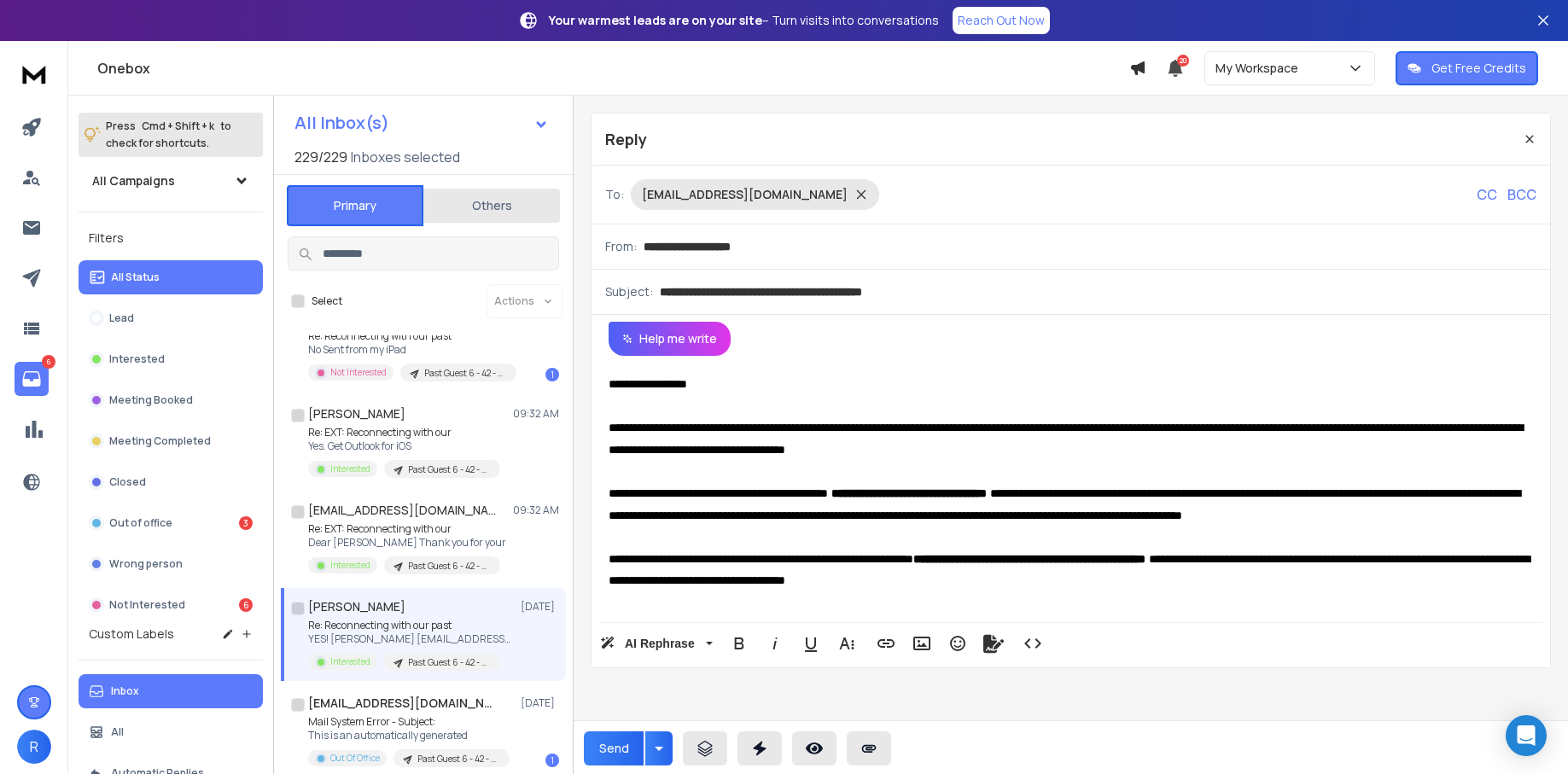
click at [615, 747] on button "Send" at bounding box center [614, 749] width 60 height 35
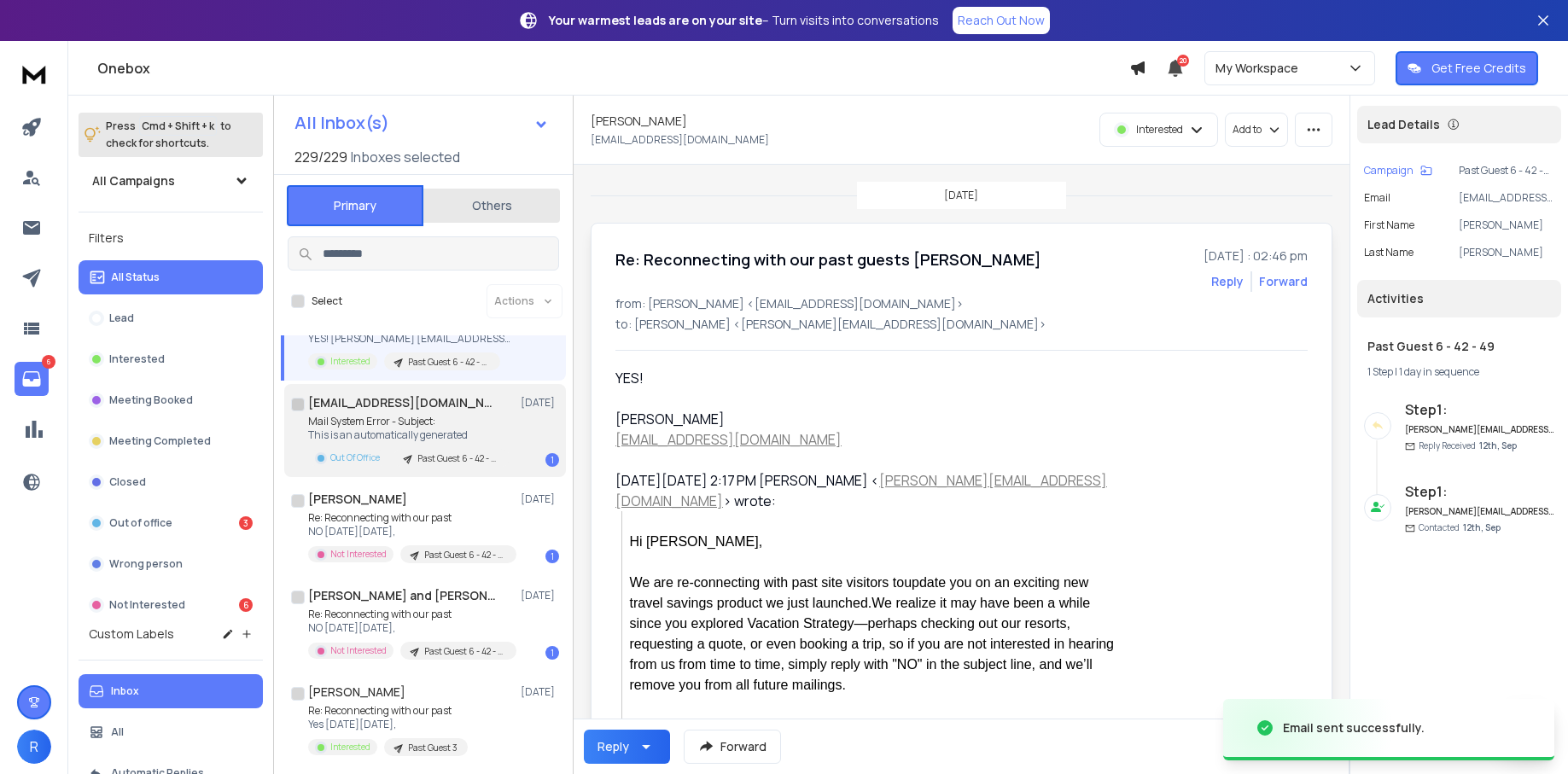
scroll to position [1081, 0]
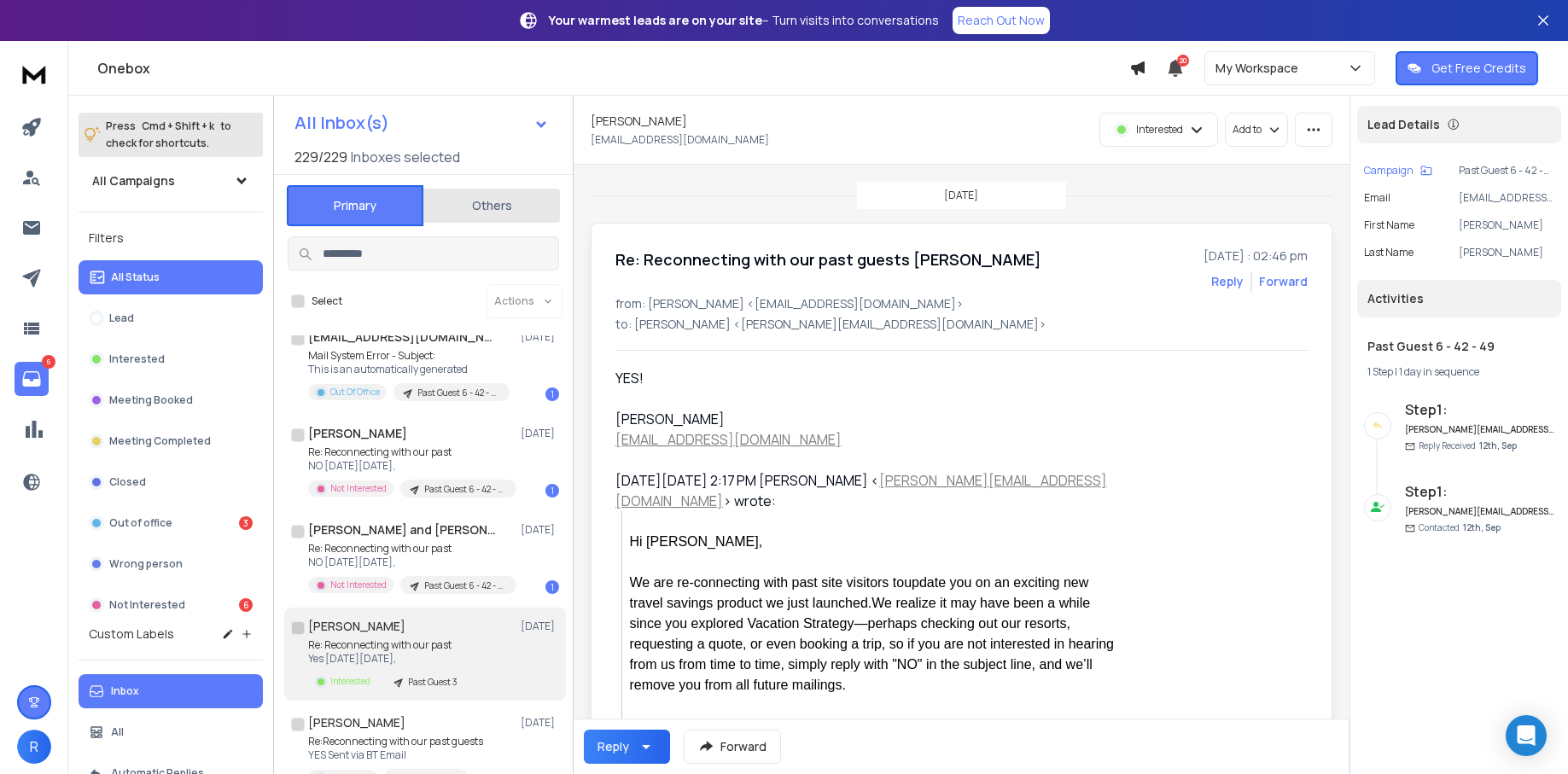
click at [351, 641] on p "Re: Reconnecting with our past" at bounding box center [388, 645] width 159 height 13
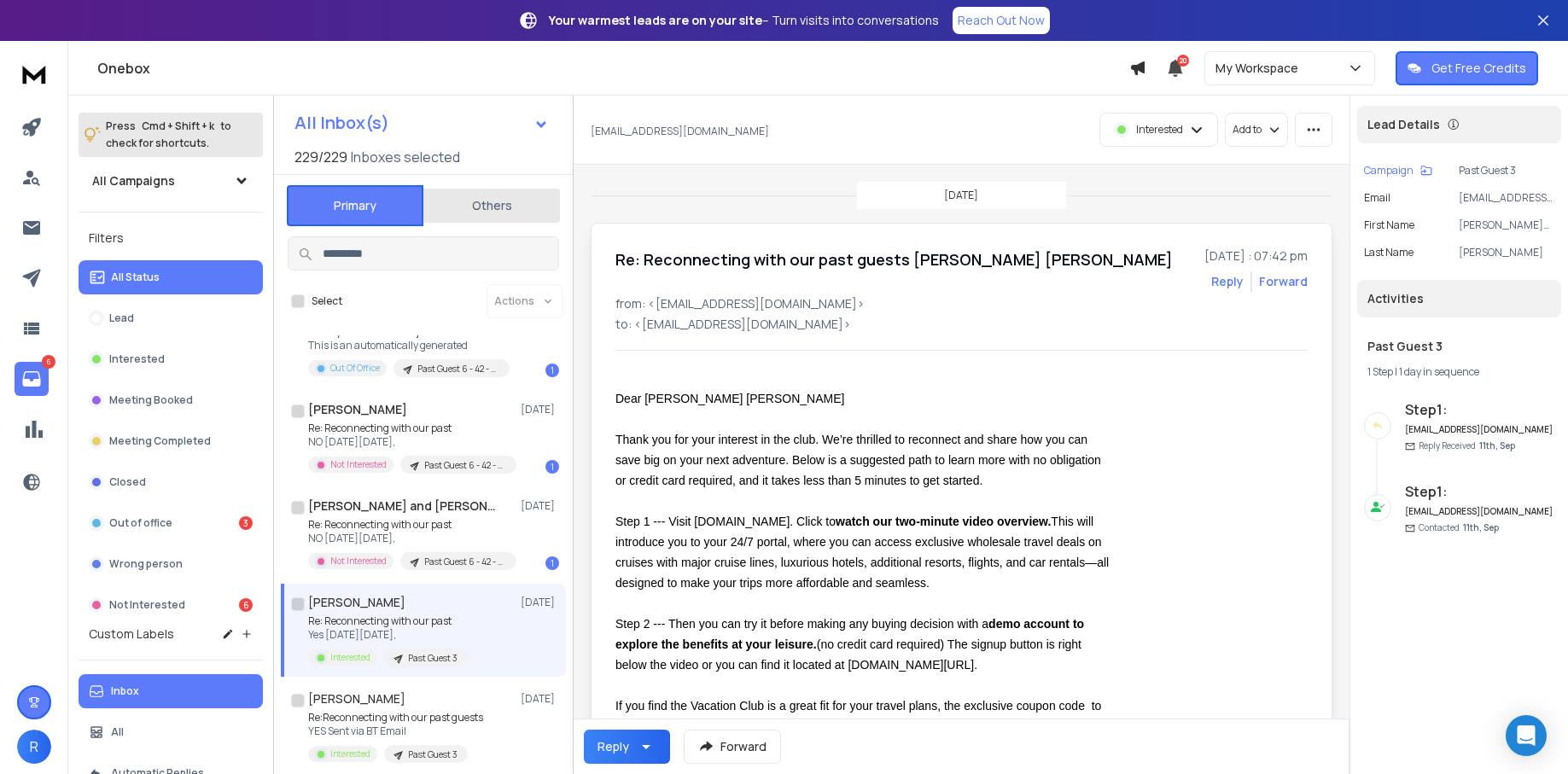
scroll to position [1238, 0]
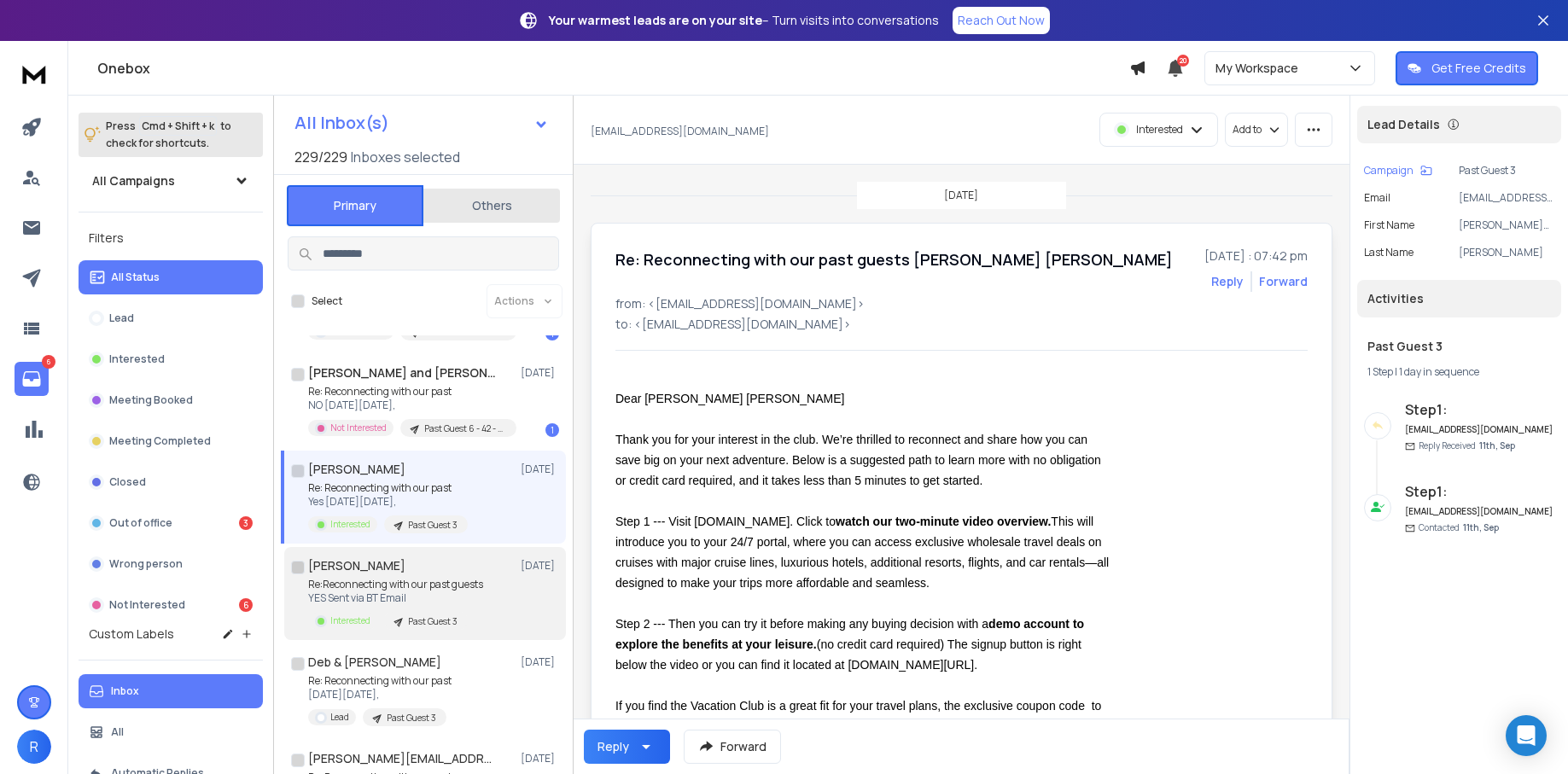
click at [343, 581] on p "Re:Reconnecting with our past guests" at bounding box center [396, 585] width 175 height 13
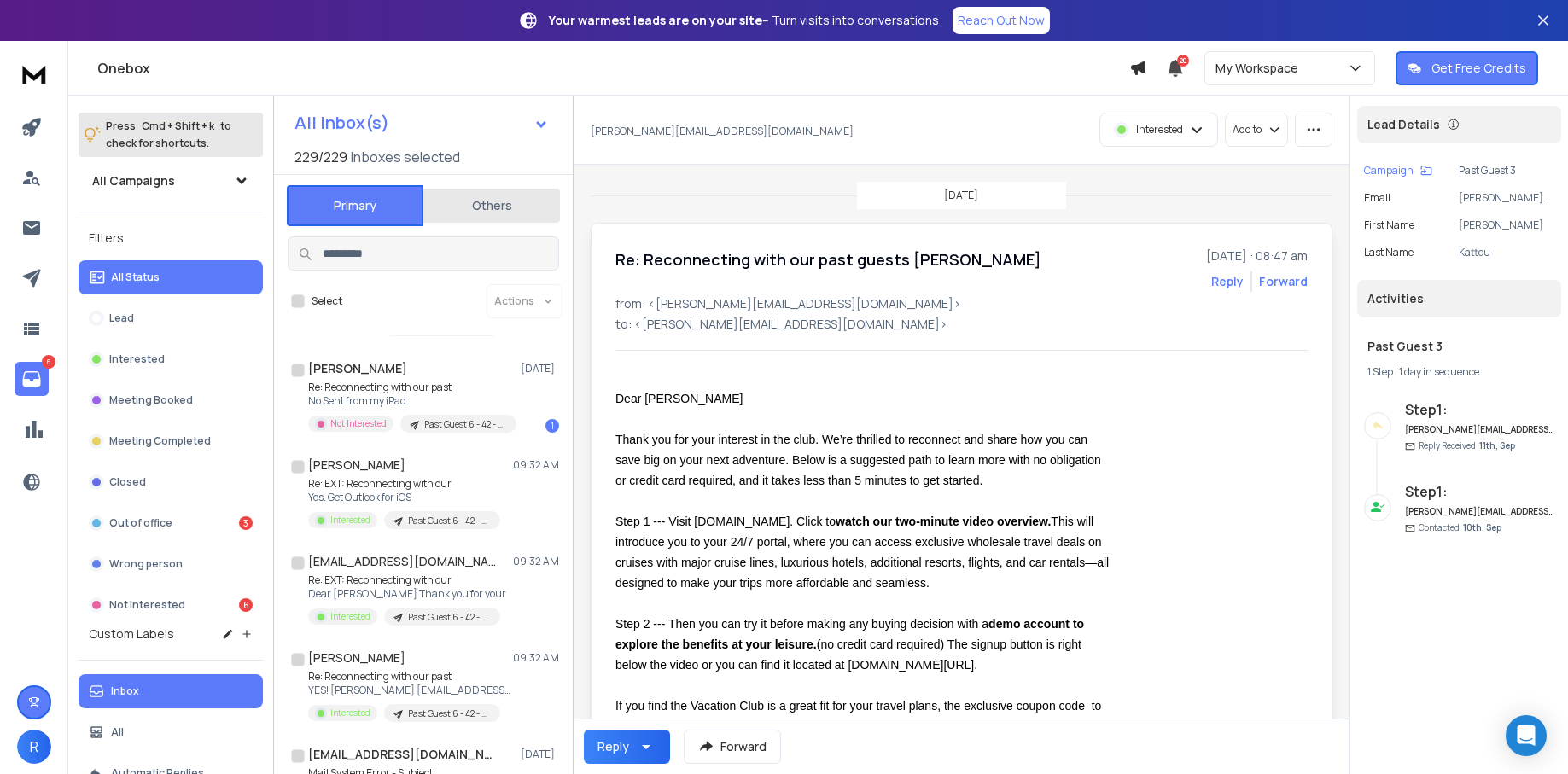
scroll to position [0, 0]
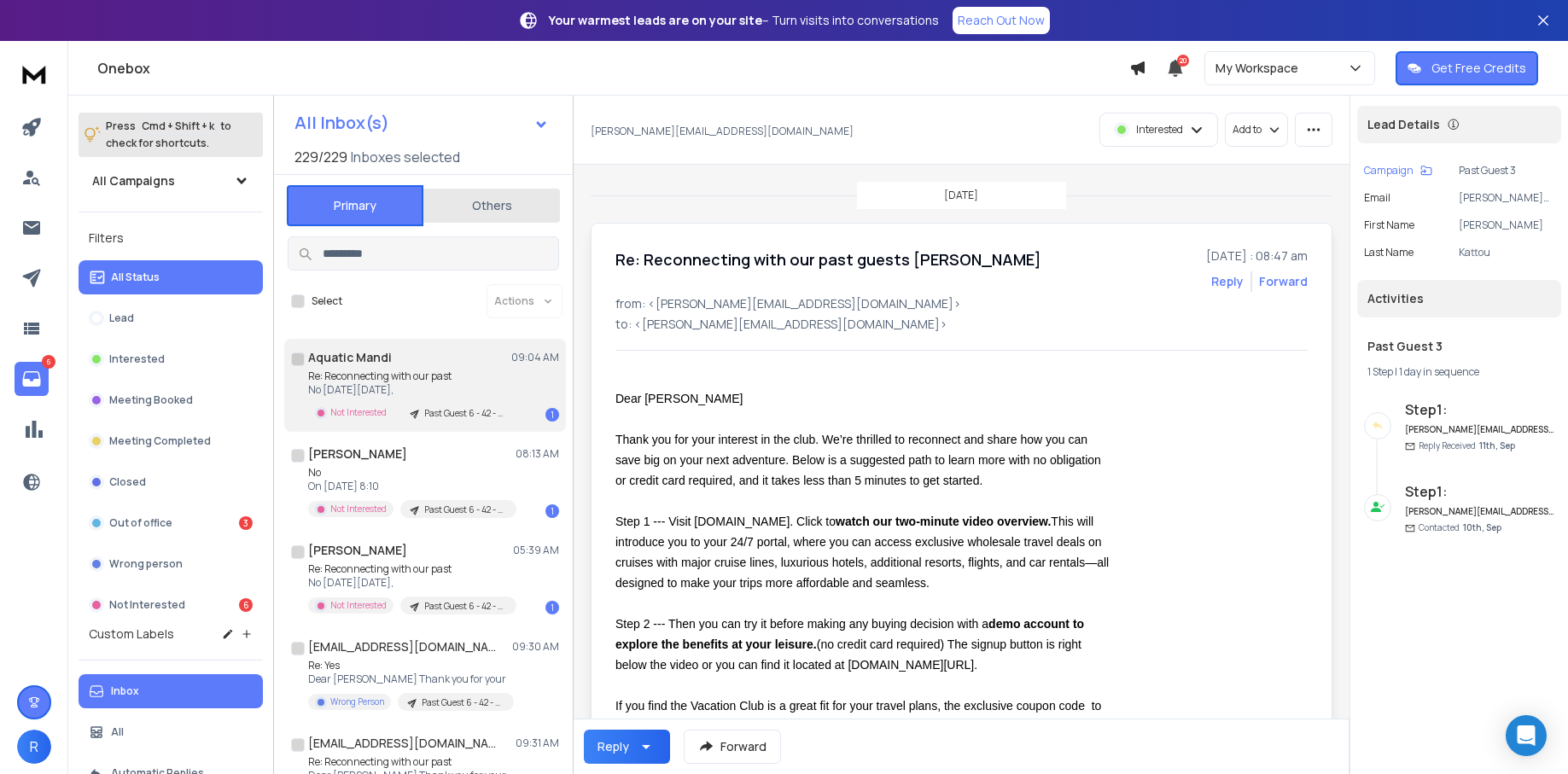
click at [308, 364] on div "Aquatic Mandi 09:04 AM Re: Reconnecting with our past No [DATE][DATE], Not Inte…" at bounding box center [425, 385] width 282 height 93
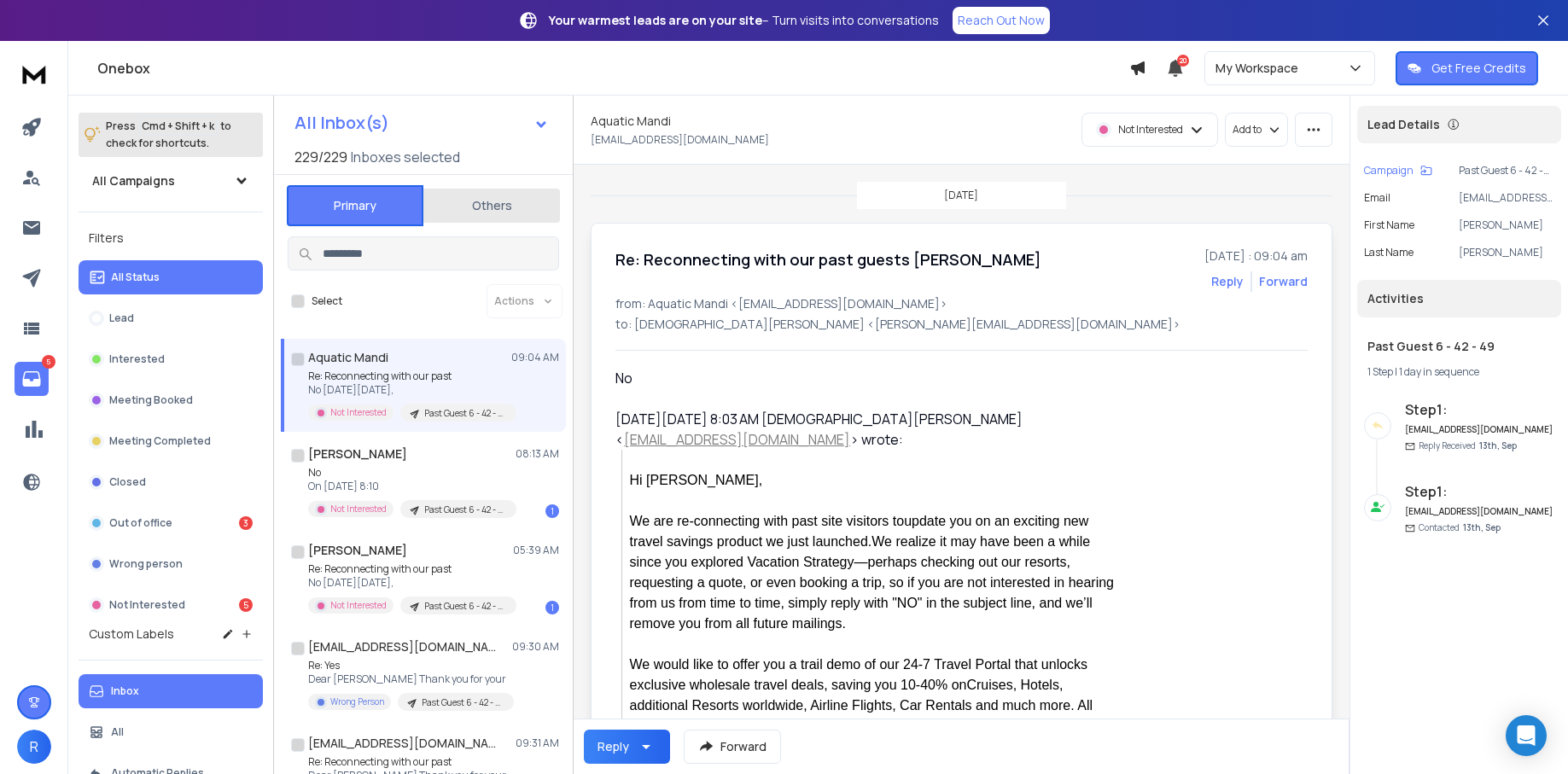
click at [306, 362] on div "Aquatic Mandi 09:04 AM Re: Reconnecting with our past No [DATE][DATE], Not Inte…" at bounding box center [425, 385] width 282 height 93
click at [295, 357] on button "button" at bounding box center [298, 359] width 13 height 13
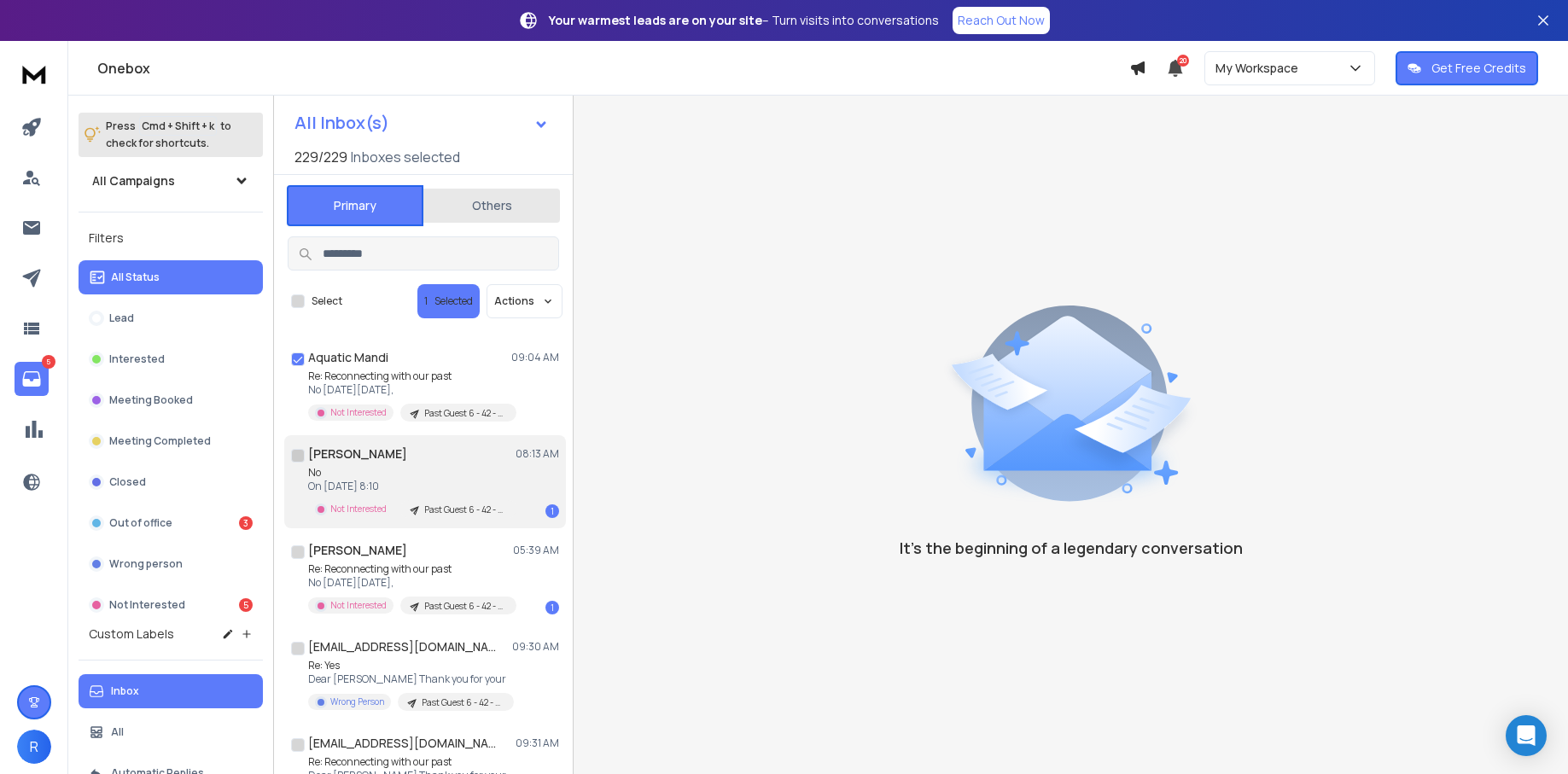
click at [295, 458] on button "button" at bounding box center [298, 455] width 13 height 13
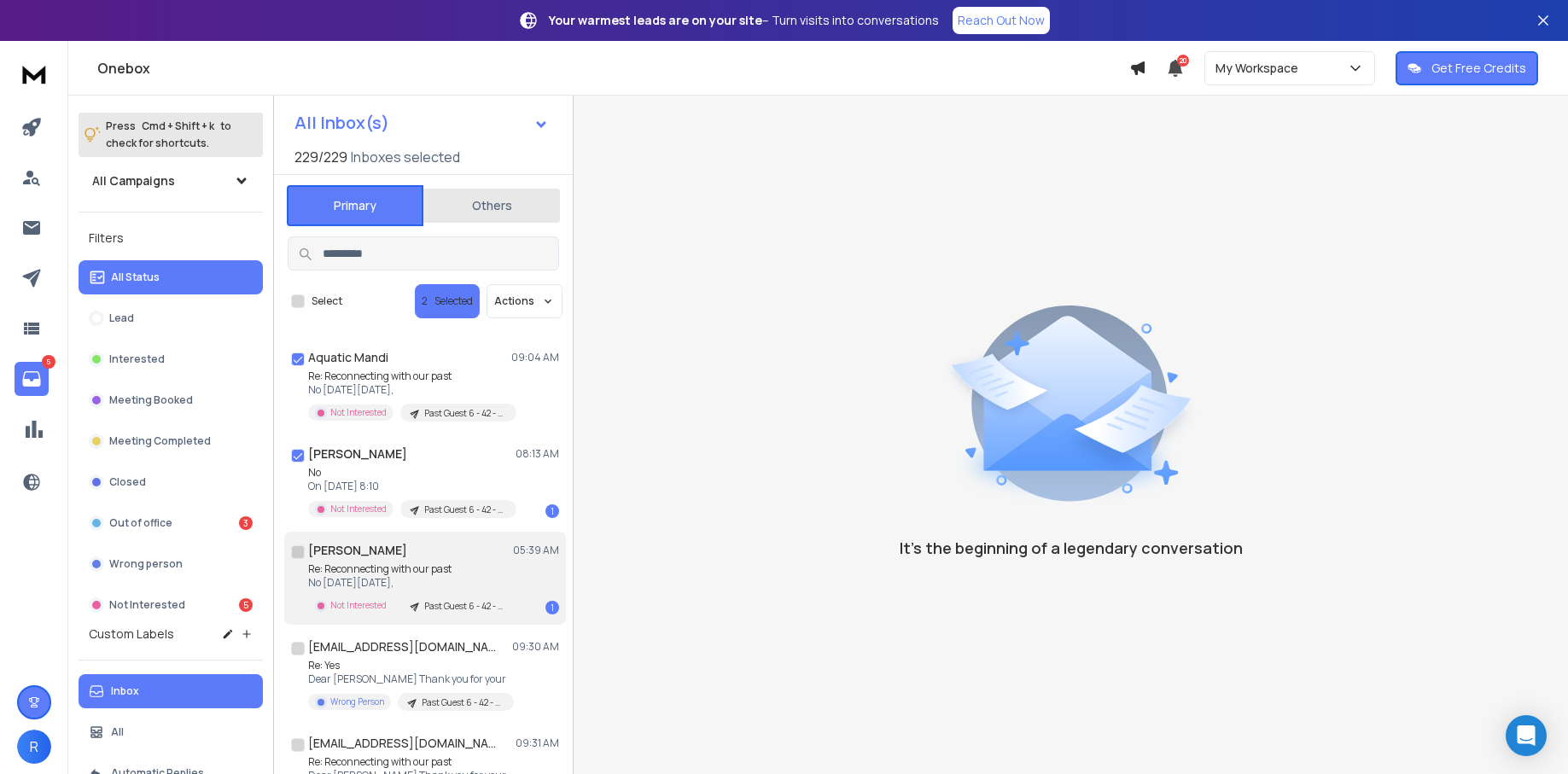
click at [295, 553] on button "button" at bounding box center [298, 552] width 13 height 13
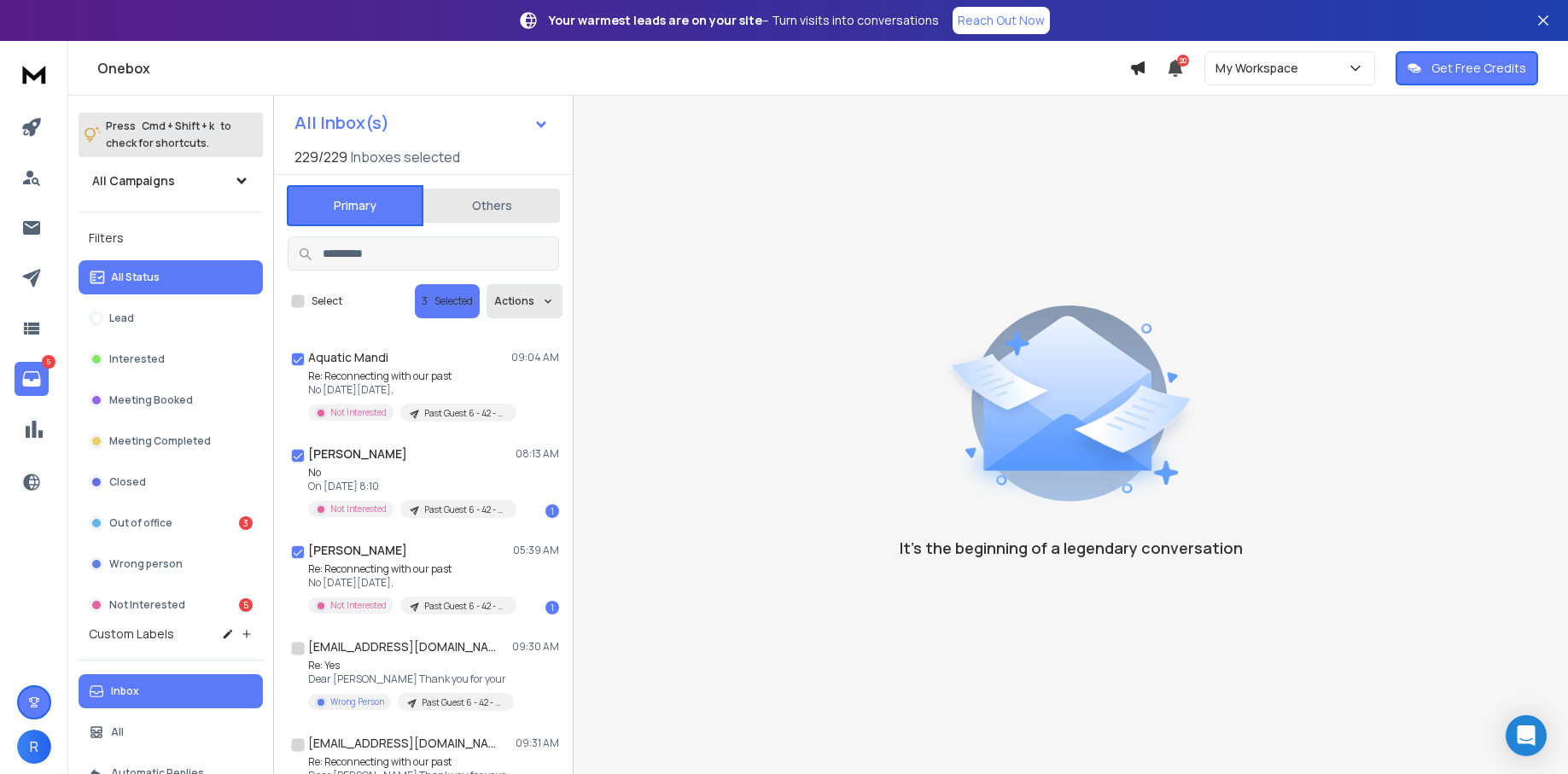
click at [530, 303] on p "Actions" at bounding box center [514, 302] width 40 height 13
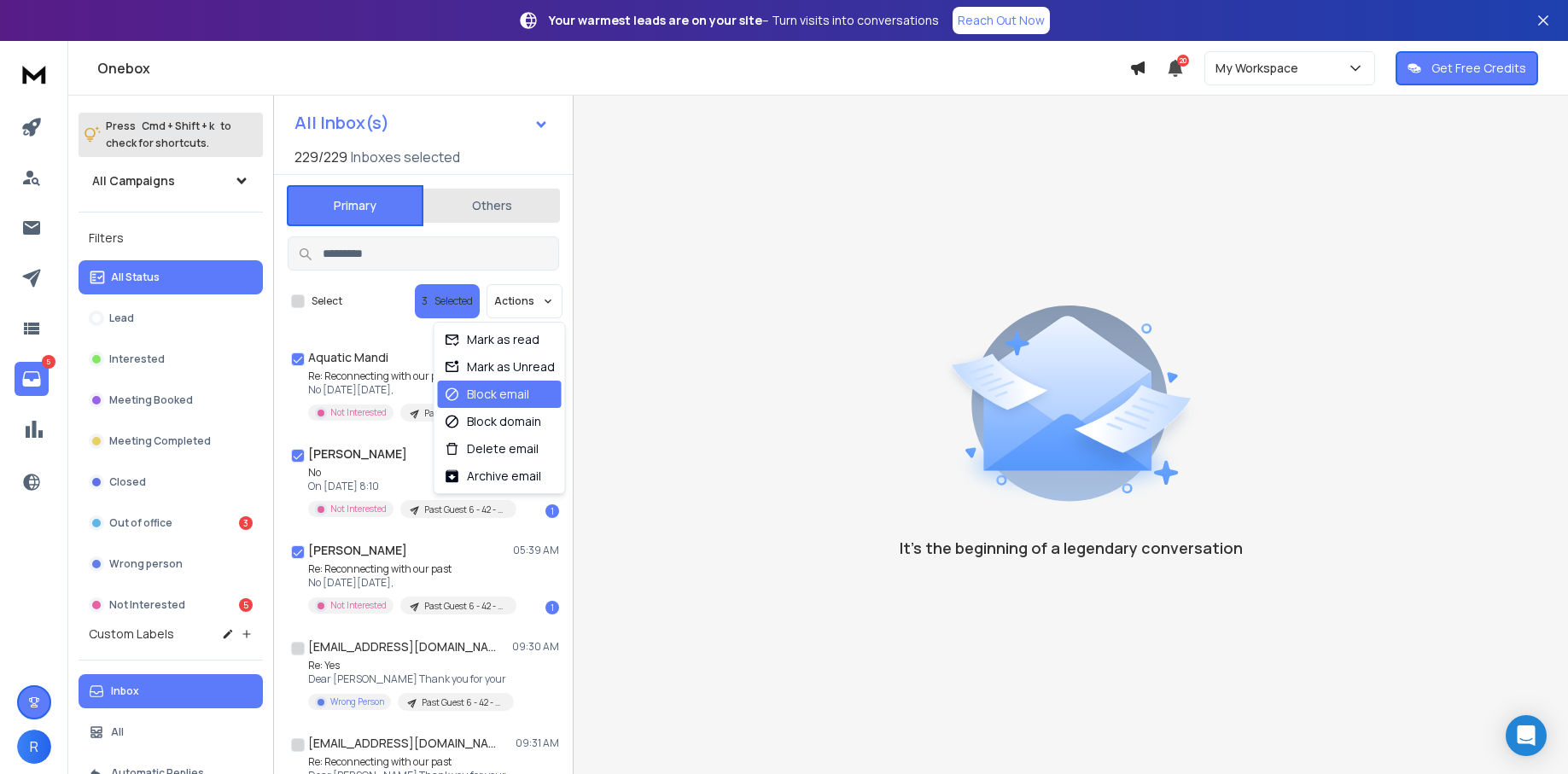
click at [490, 388] on div "Block email" at bounding box center [487, 395] width 85 height 17
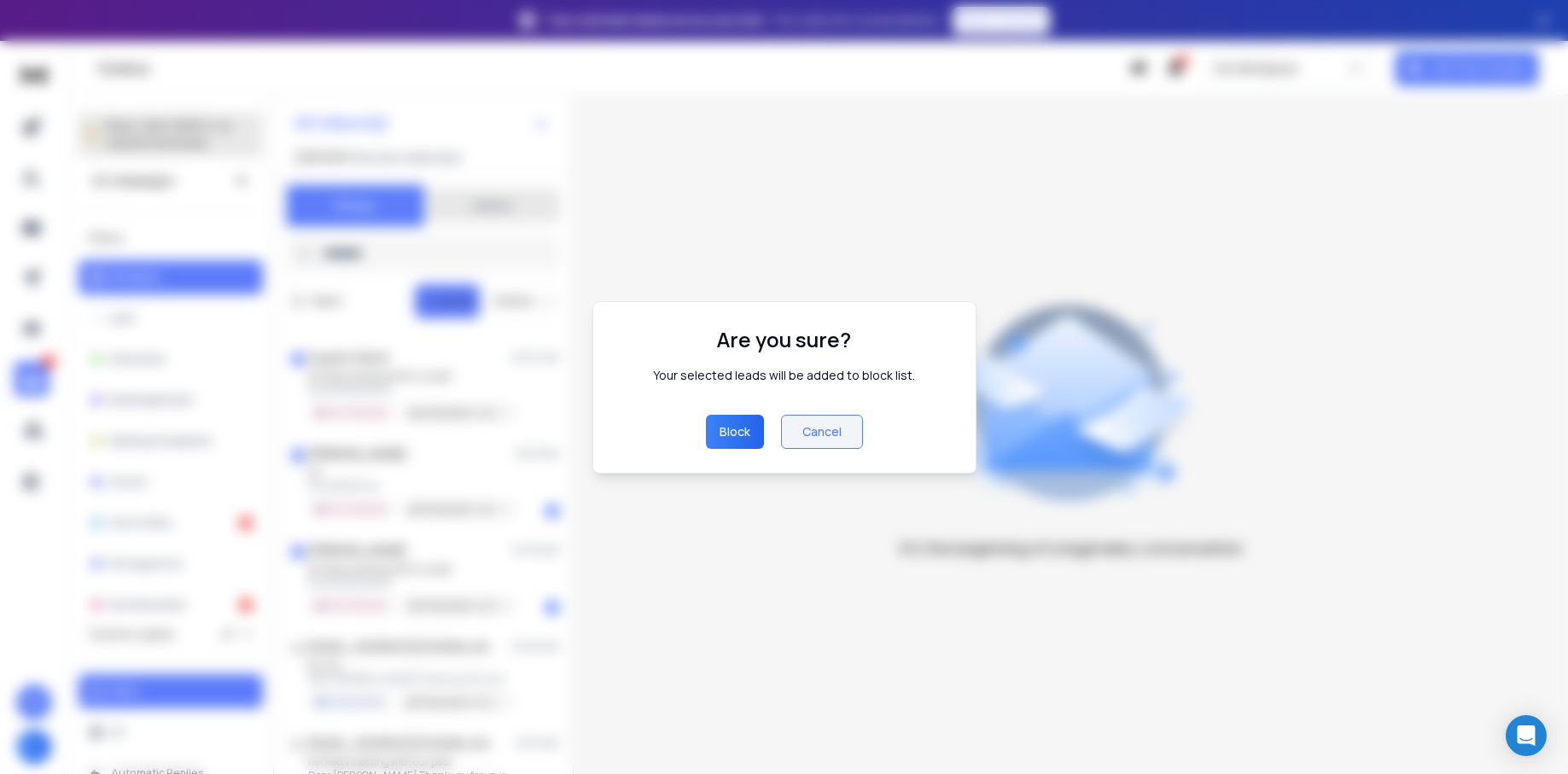
click at [727, 429] on p "Block" at bounding box center [735, 432] width 31 height 17
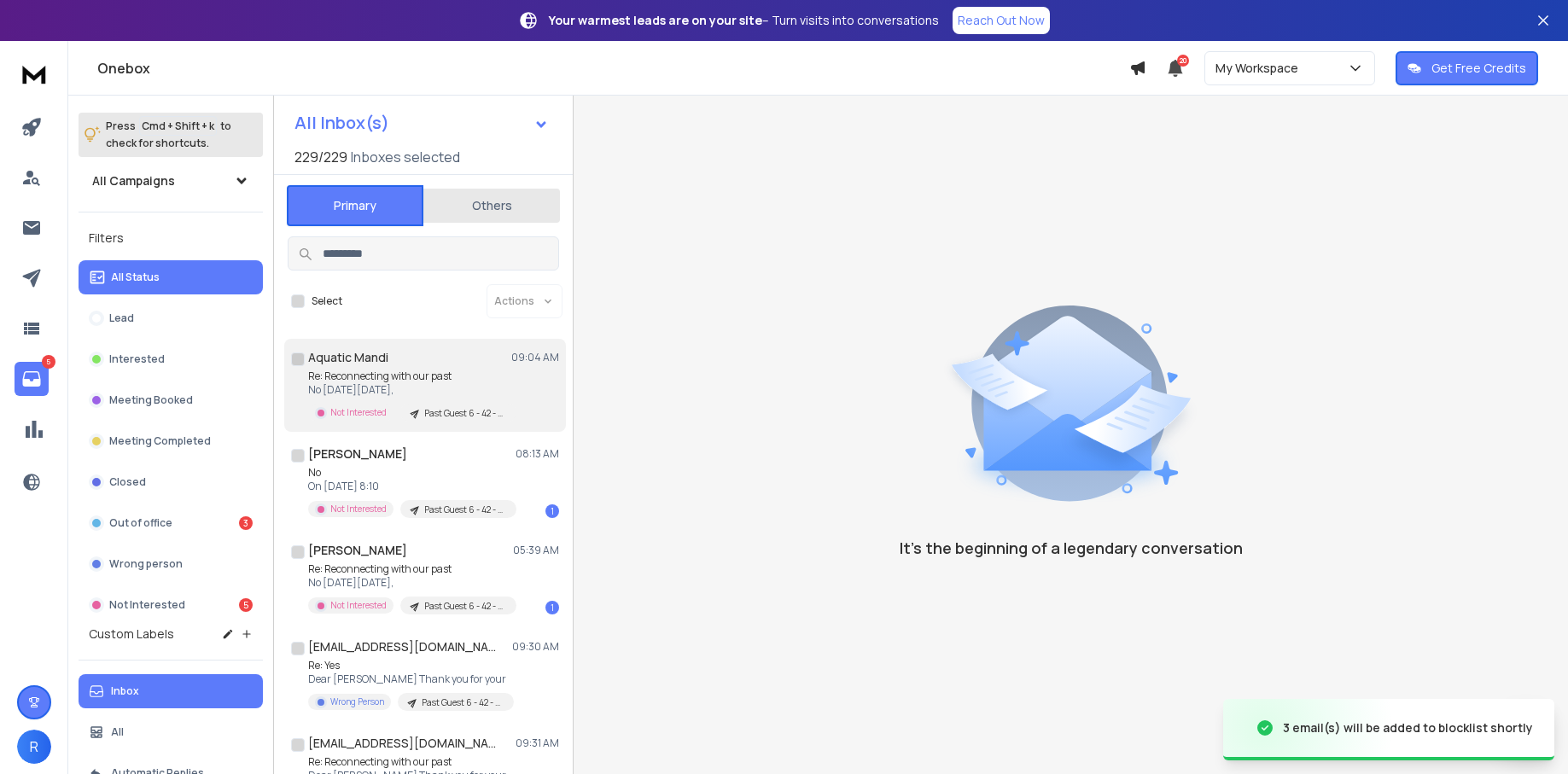
click at [295, 362] on button "button" at bounding box center [298, 359] width 13 height 13
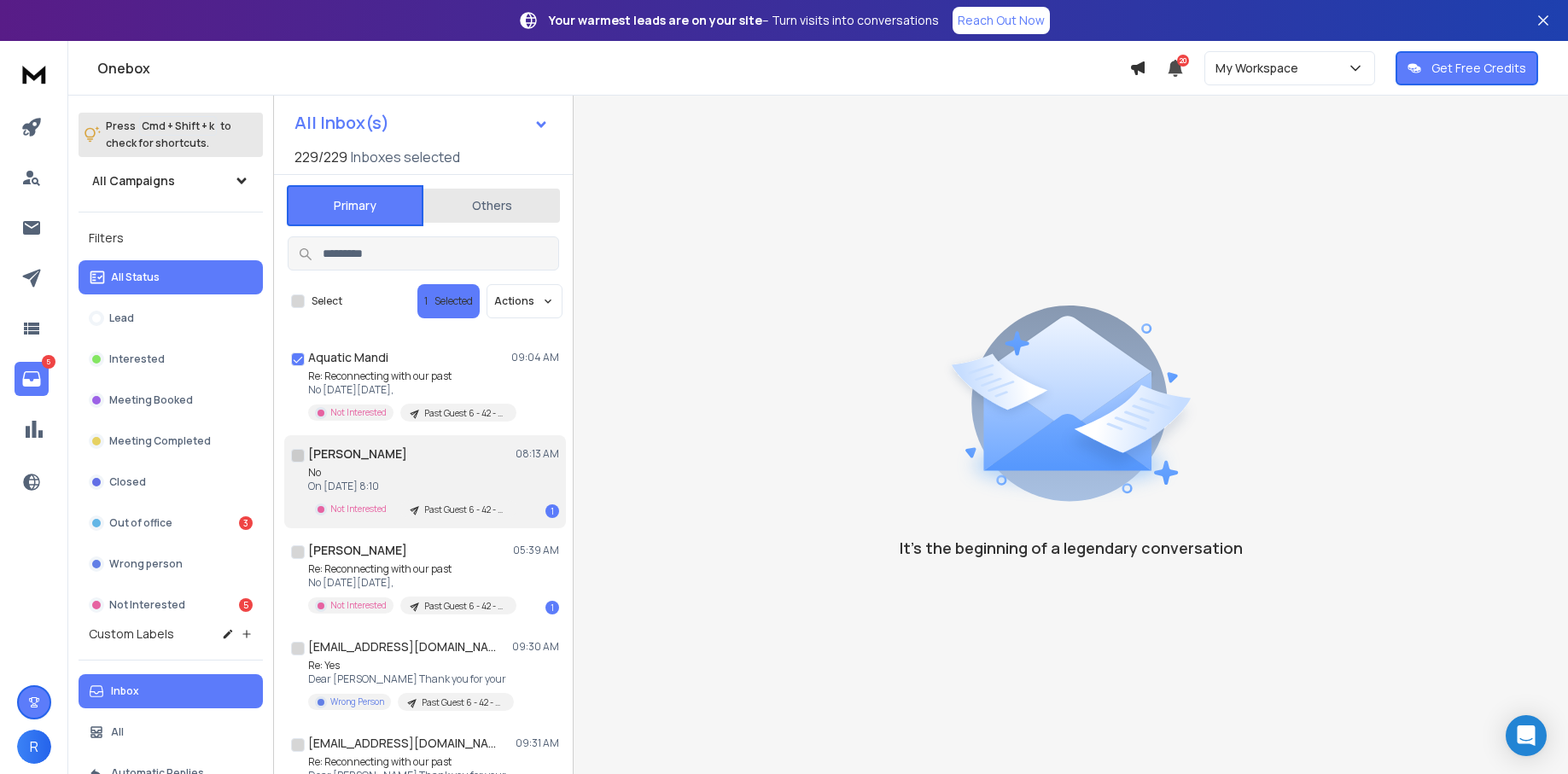
click at [295, 454] on button "button" at bounding box center [298, 455] width 13 height 13
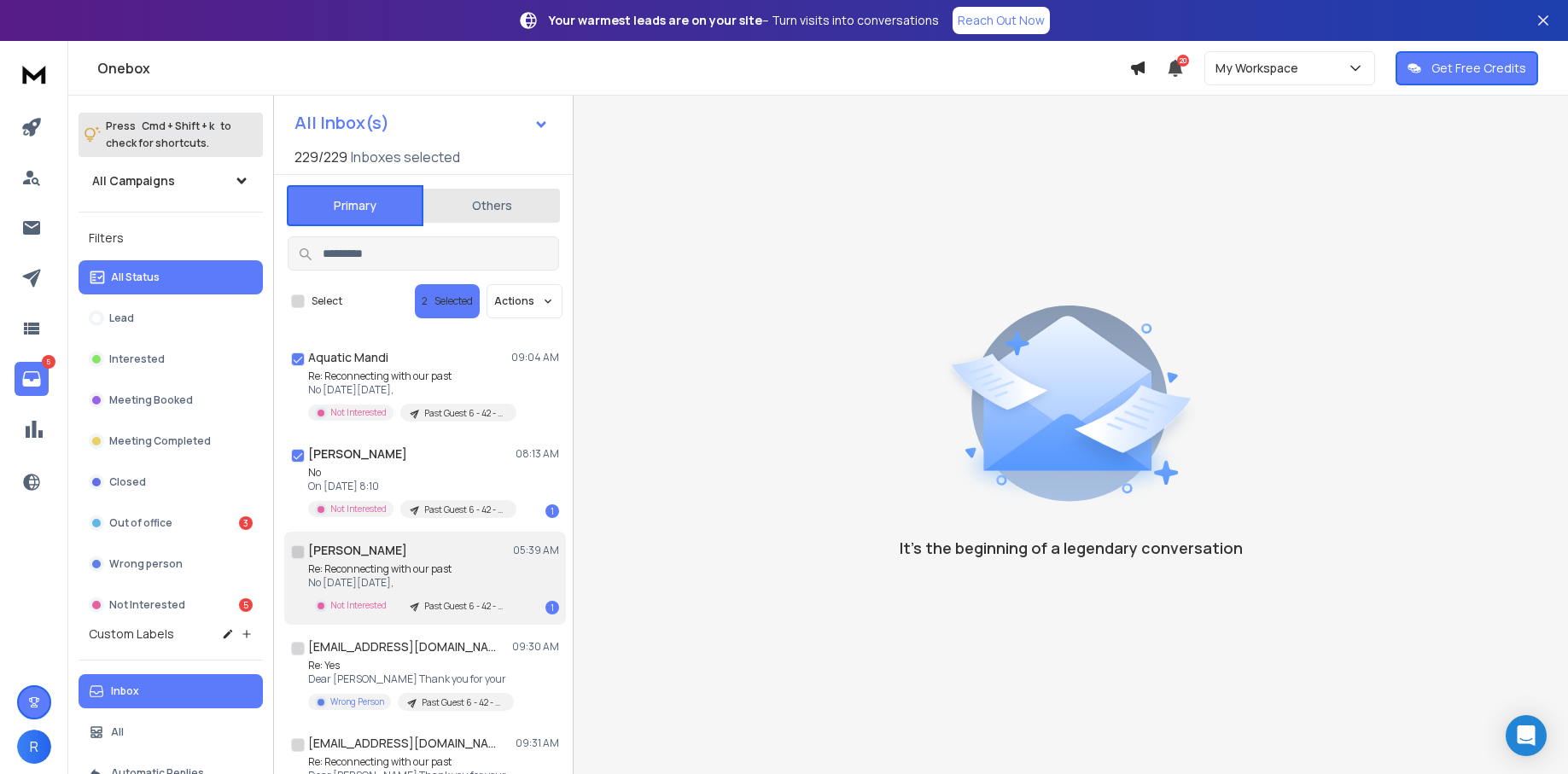
click at [300, 555] on button "button" at bounding box center [298, 552] width 13 height 13
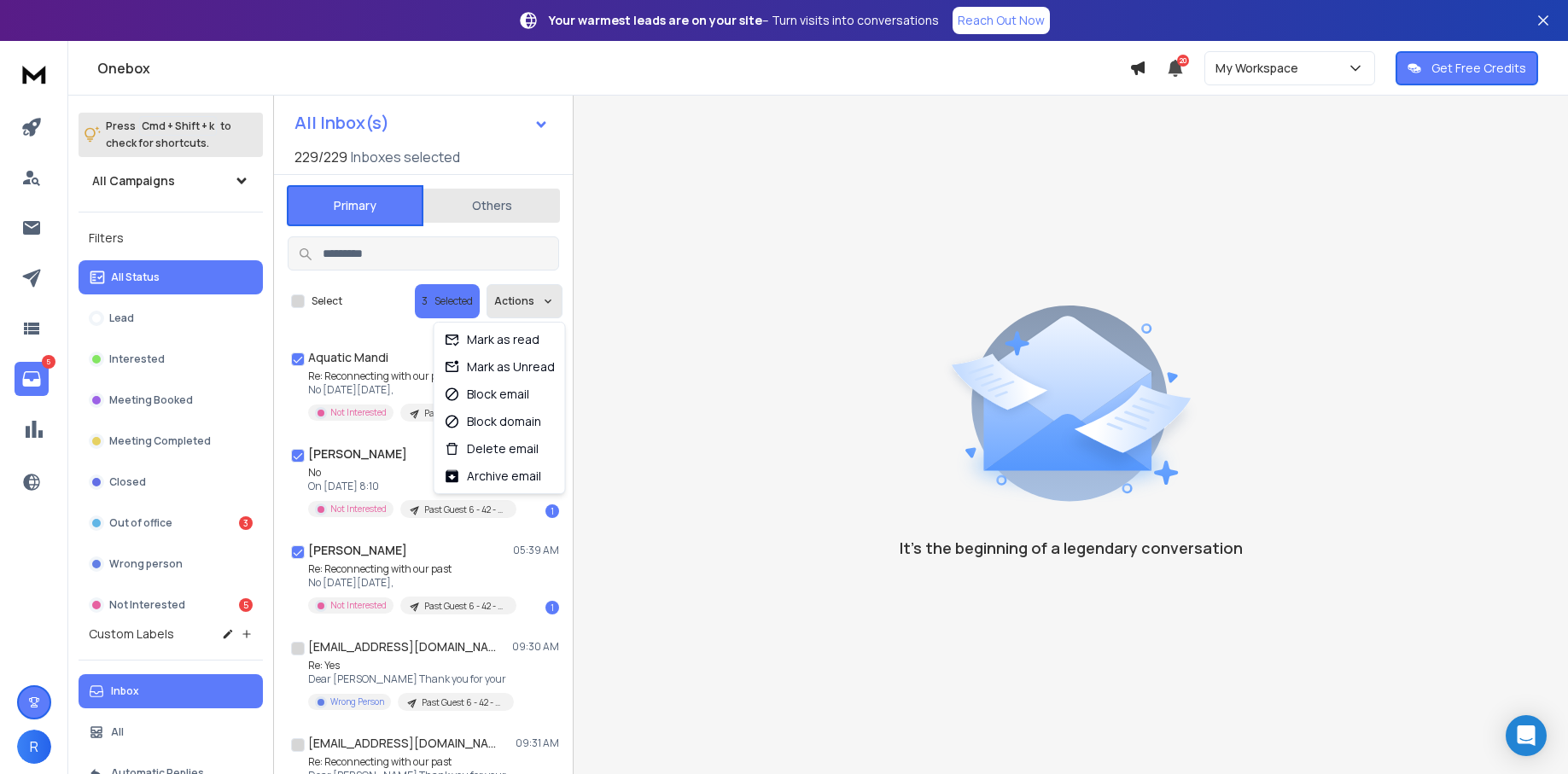
click at [526, 298] on p "Actions" at bounding box center [514, 302] width 40 height 13
click at [496, 445] on div "Delete email" at bounding box center [492, 449] width 94 height 17
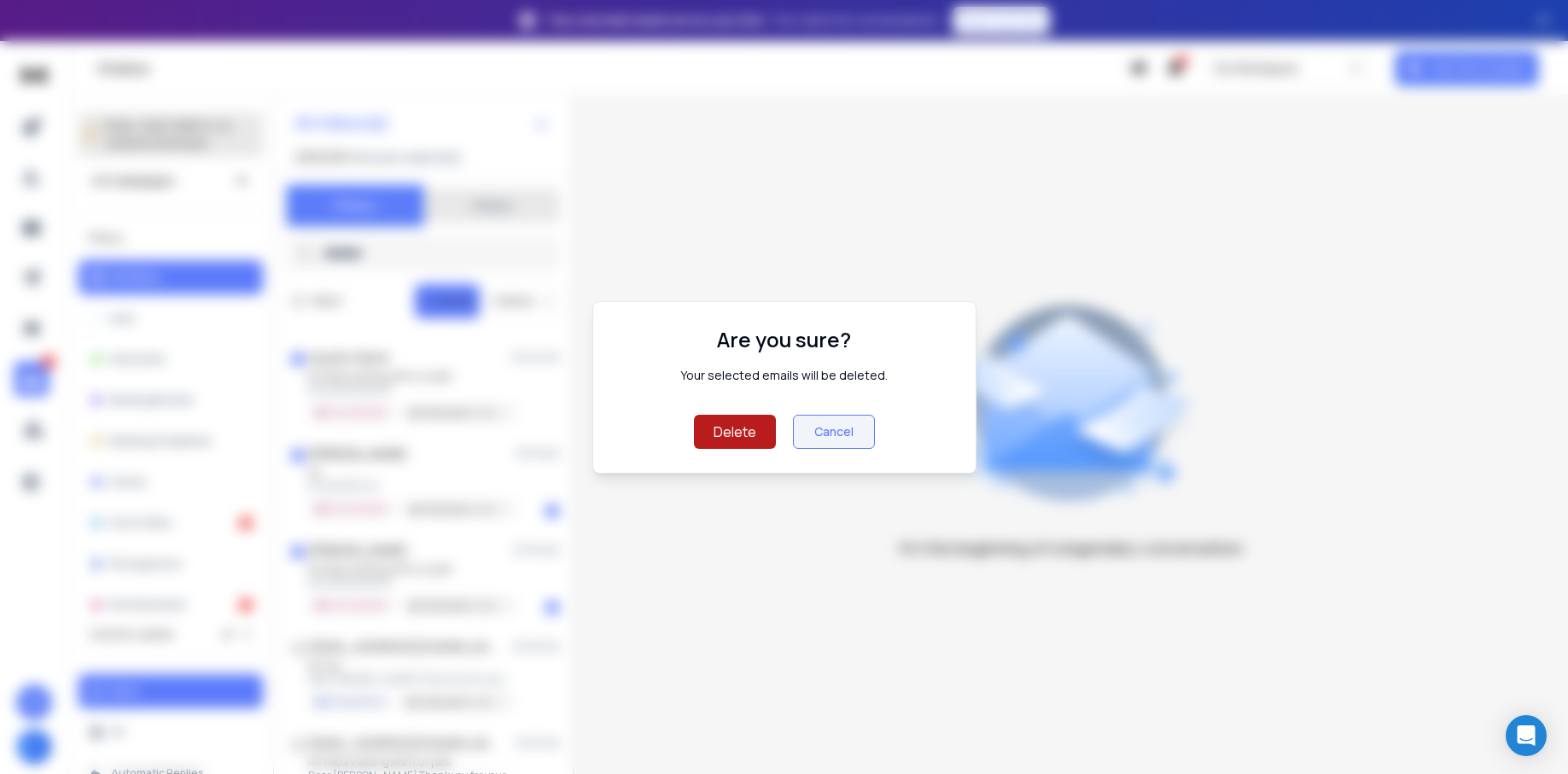
click at [696, 438] on button "Delete" at bounding box center [734, 432] width 82 height 35
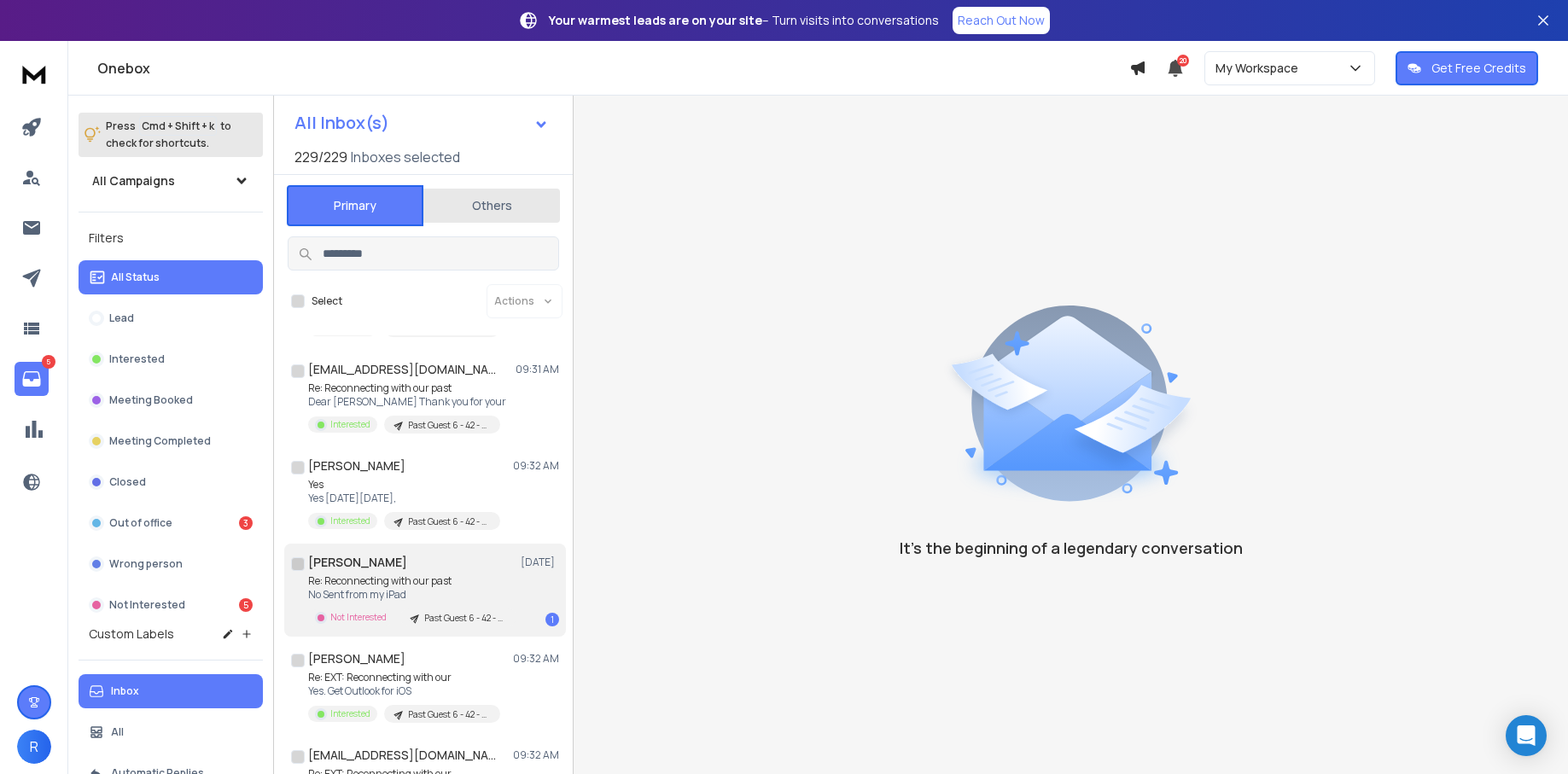
scroll to position [180, 0]
click at [301, 566] on button "button" at bounding box center [298, 565] width 13 height 13
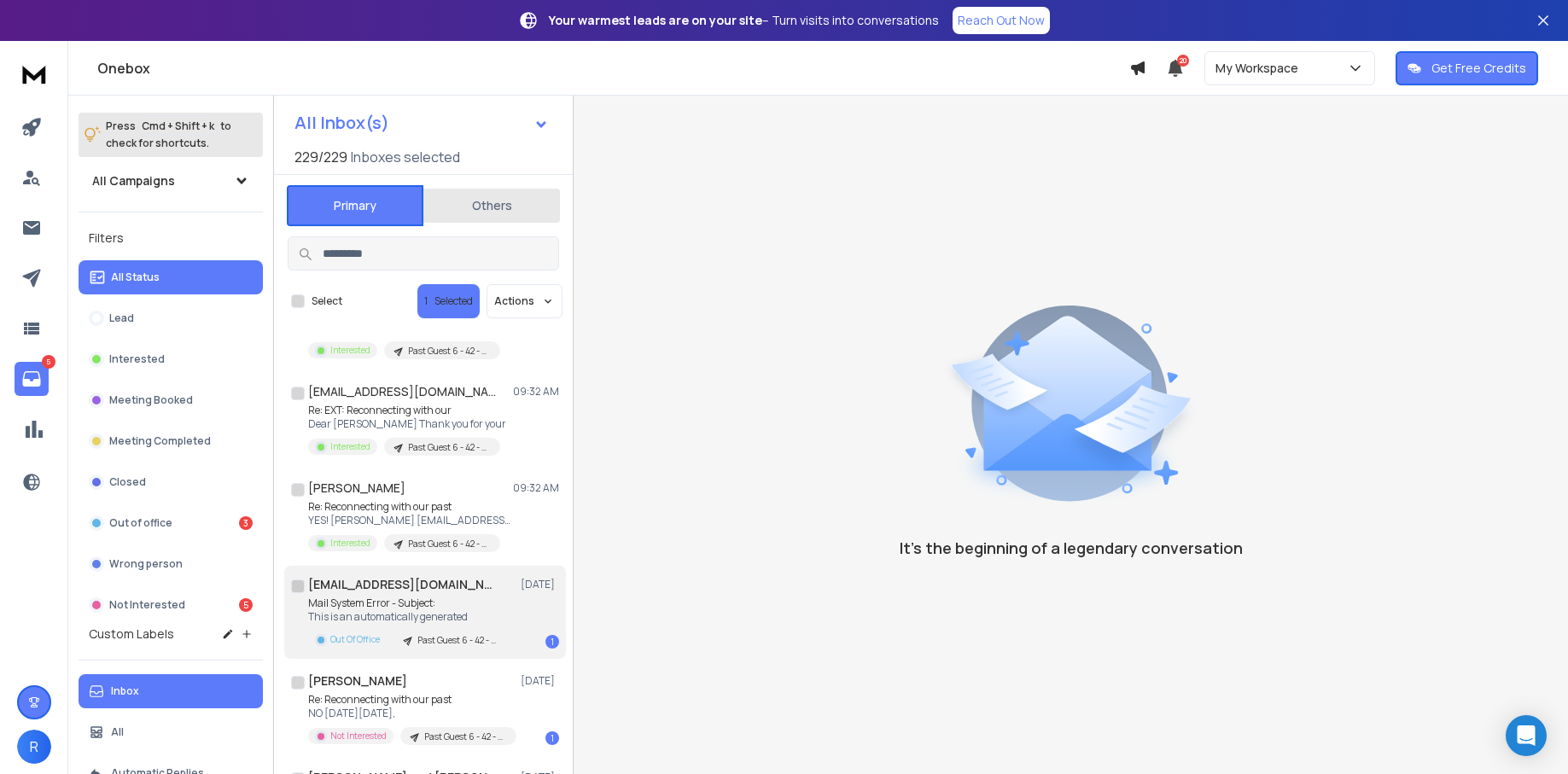
scroll to position [575, 0]
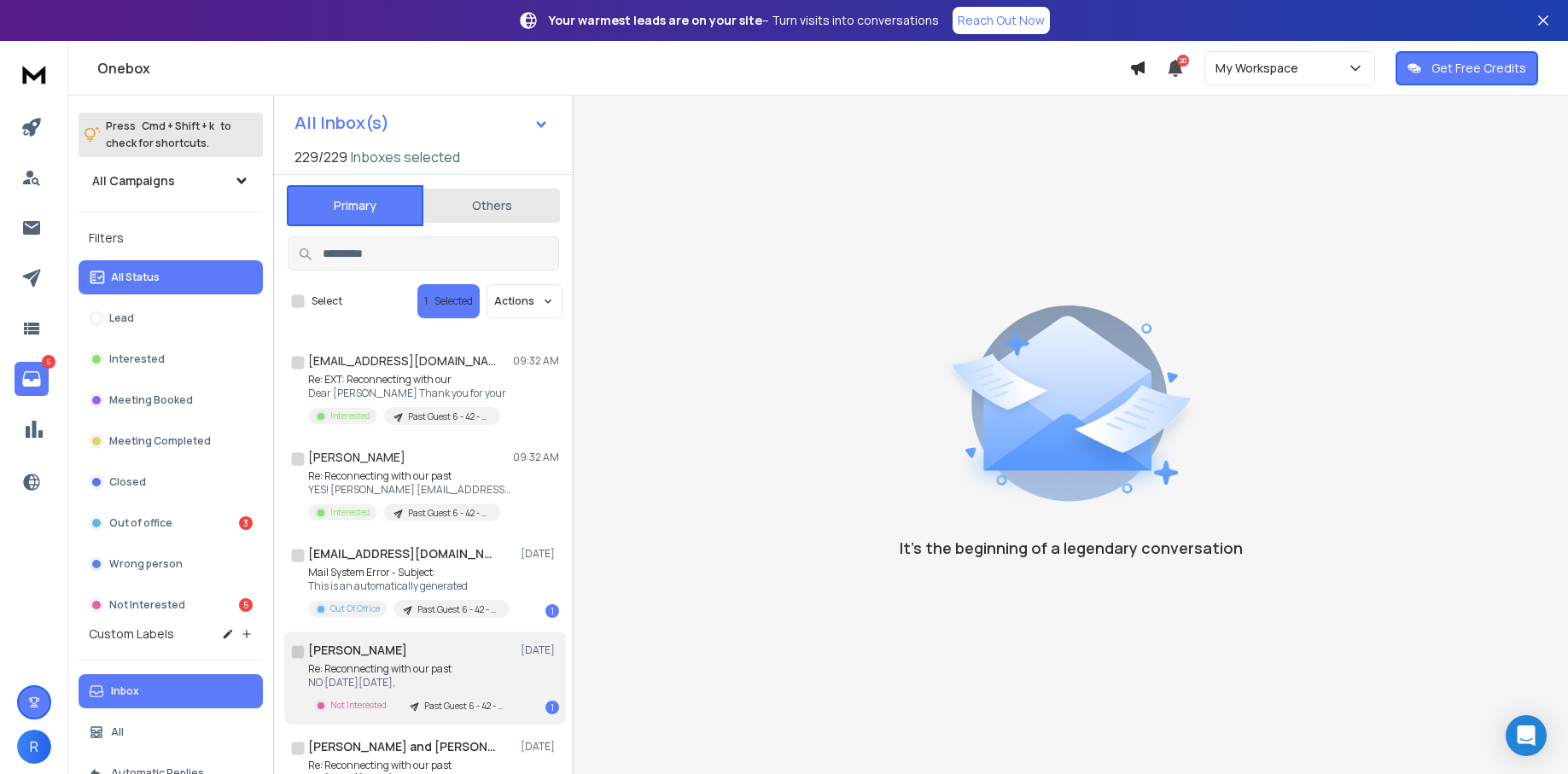
click at [299, 653] on button "button" at bounding box center [298, 652] width 13 height 13
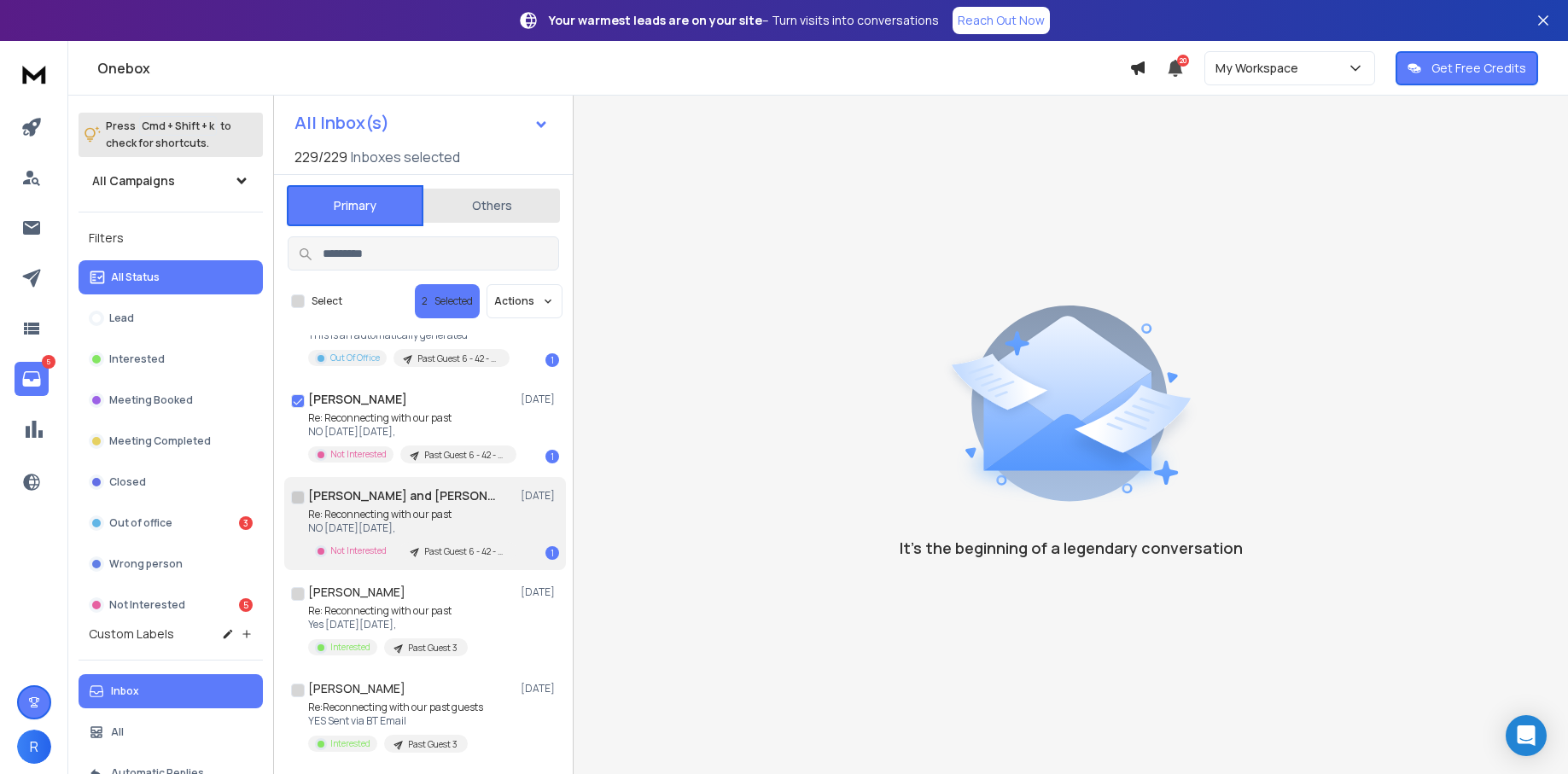
scroll to position [931, 0]
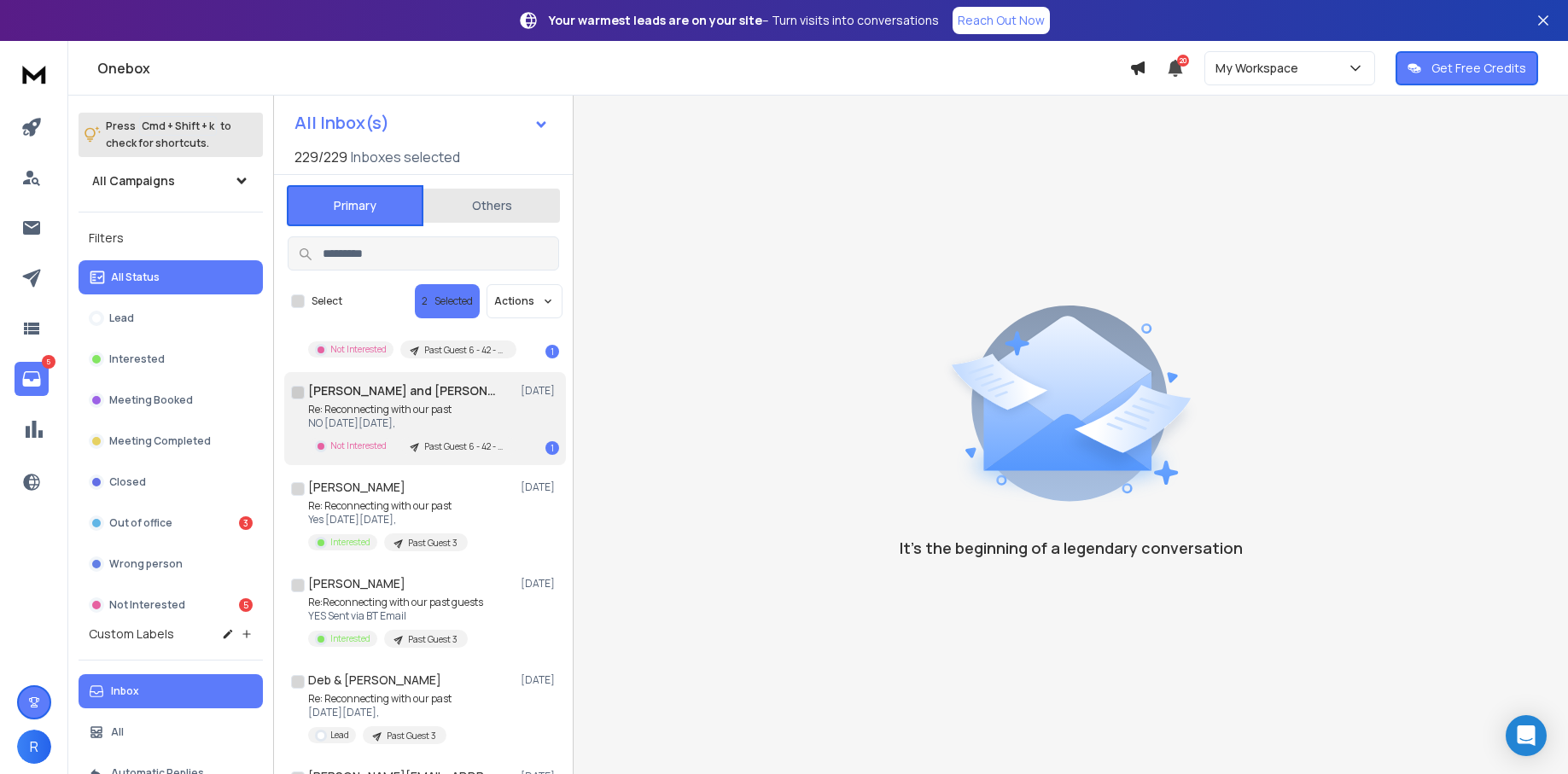
click at [295, 393] on button "button" at bounding box center [298, 393] width 13 height 13
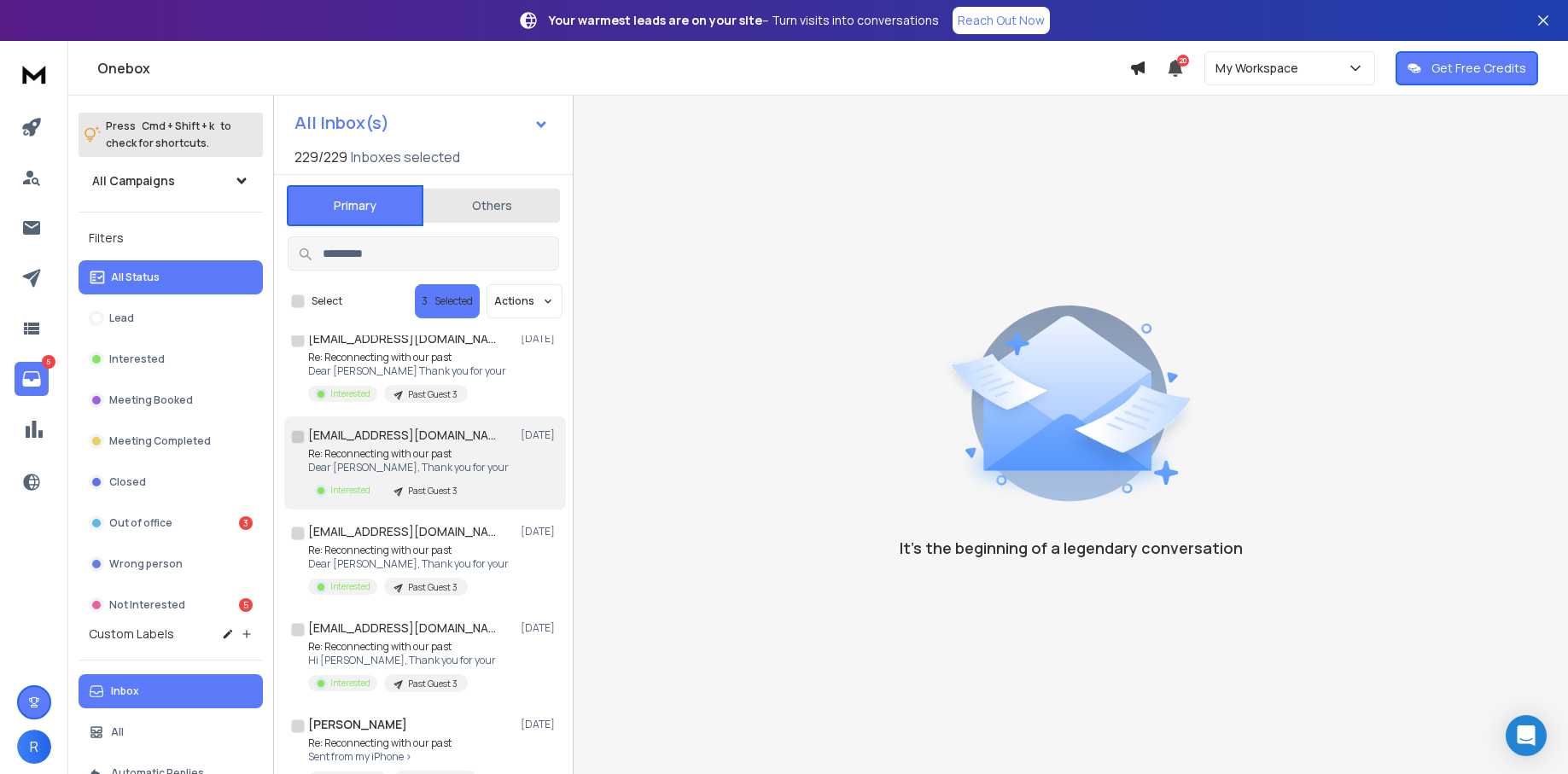
scroll to position [1496, 0]
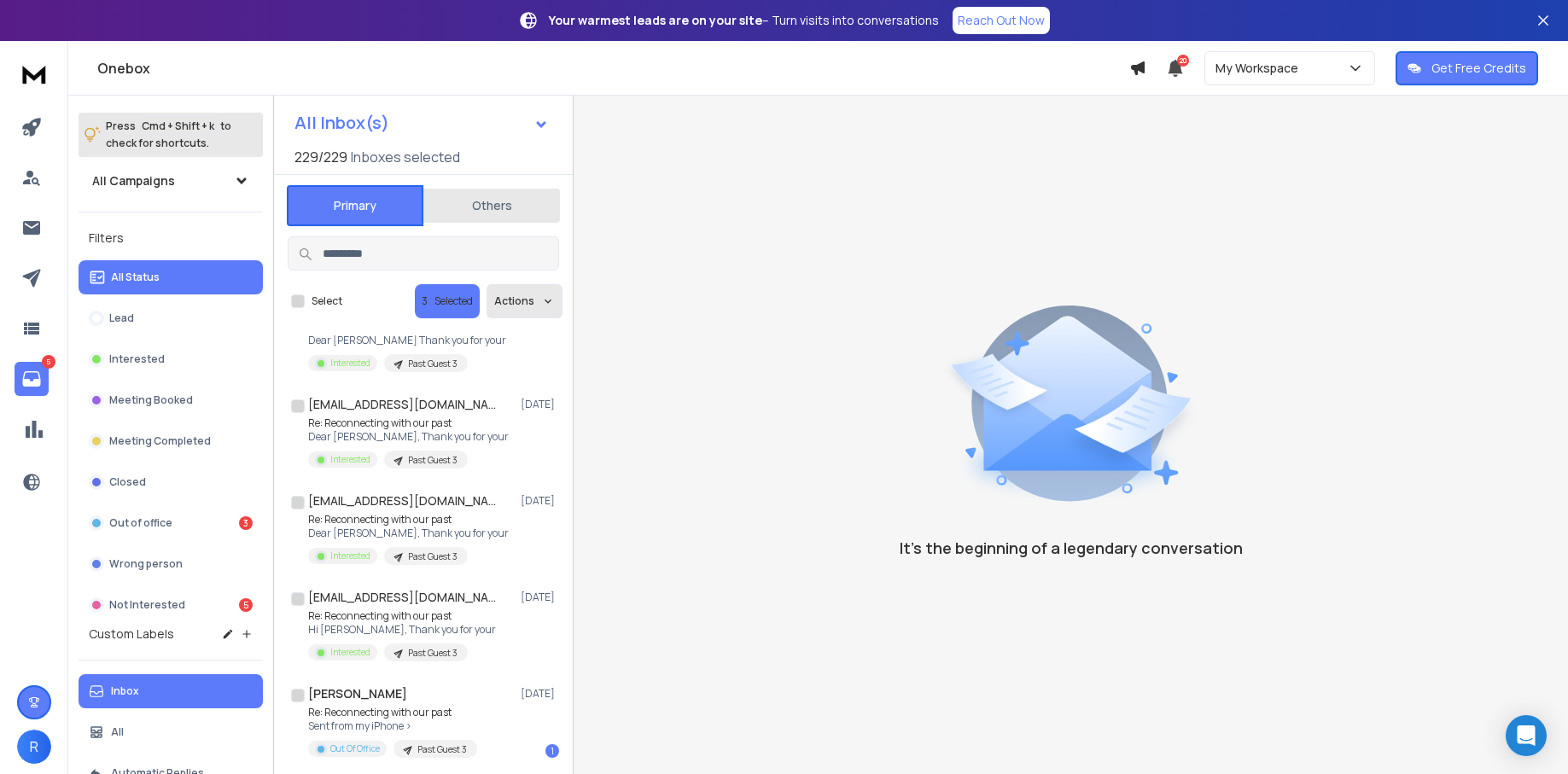
click at [517, 306] on p "Actions" at bounding box center [514, 302] width 40 height 13
click at [494, 365] on div "Block email" at bounding box center [499, 367] width 85 height 17
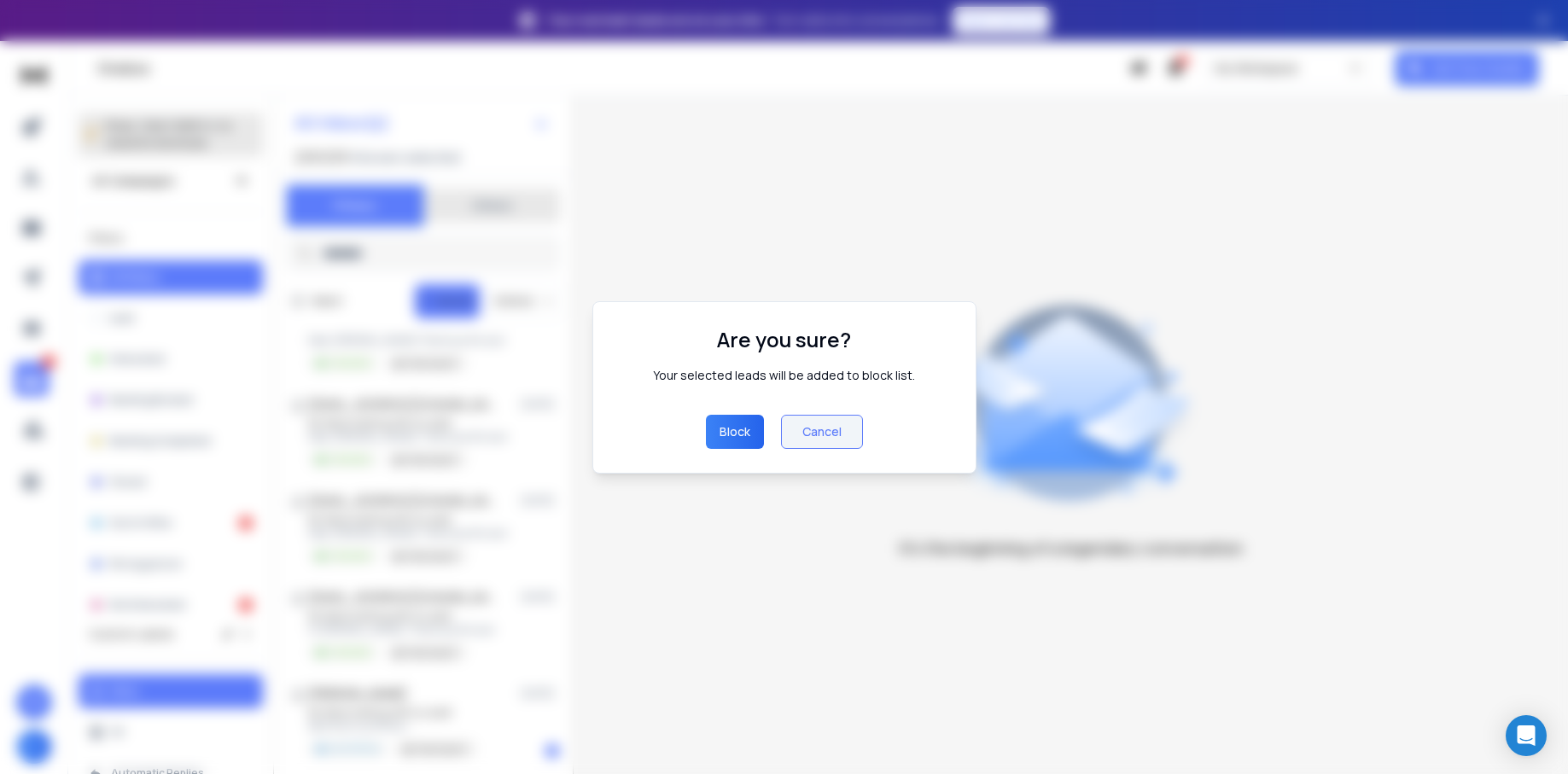
click at [715, 424] on button "Block" at bounding box center [735, 432] width 58 height 35
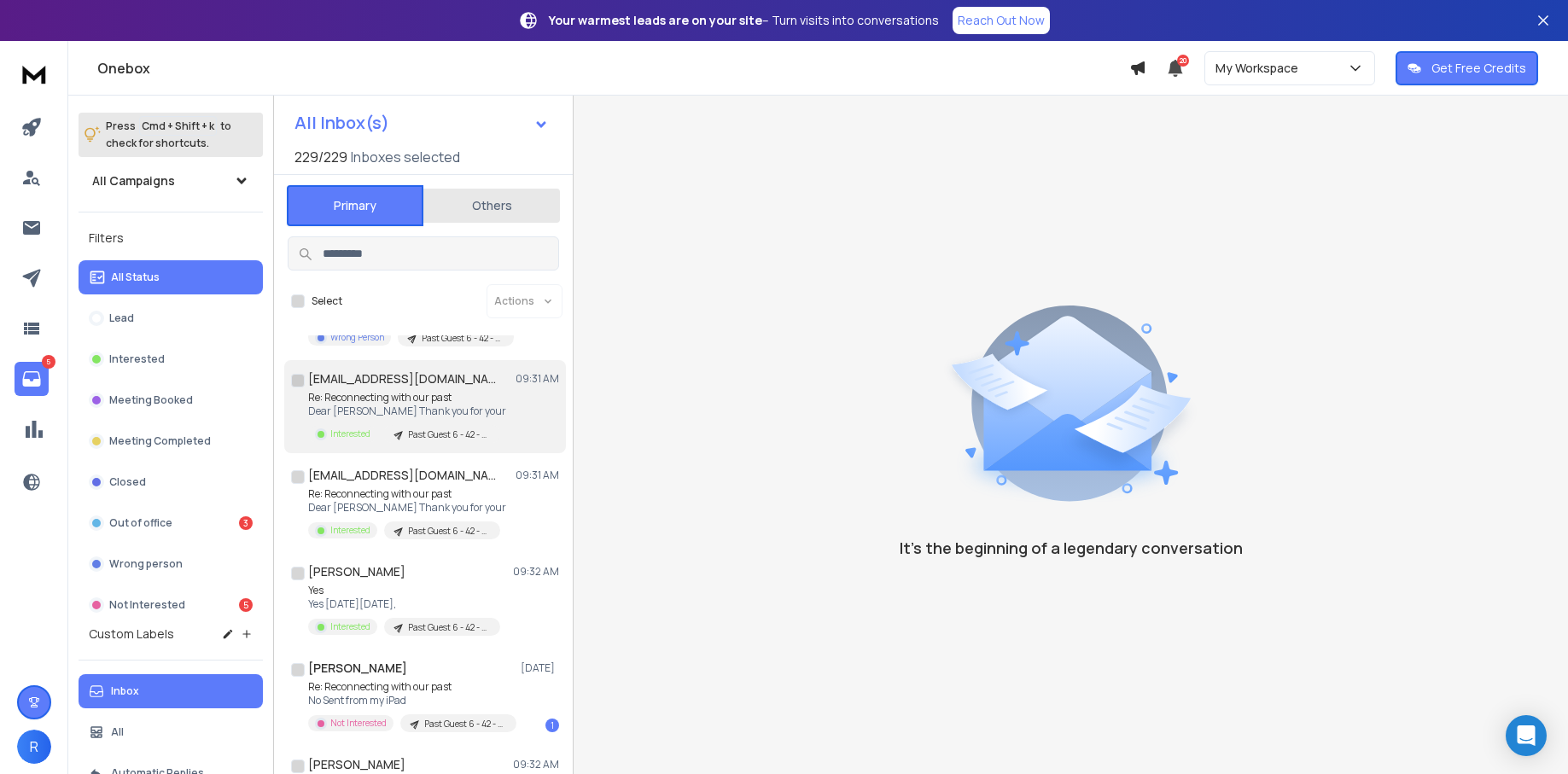
scroll to position [220, 0]
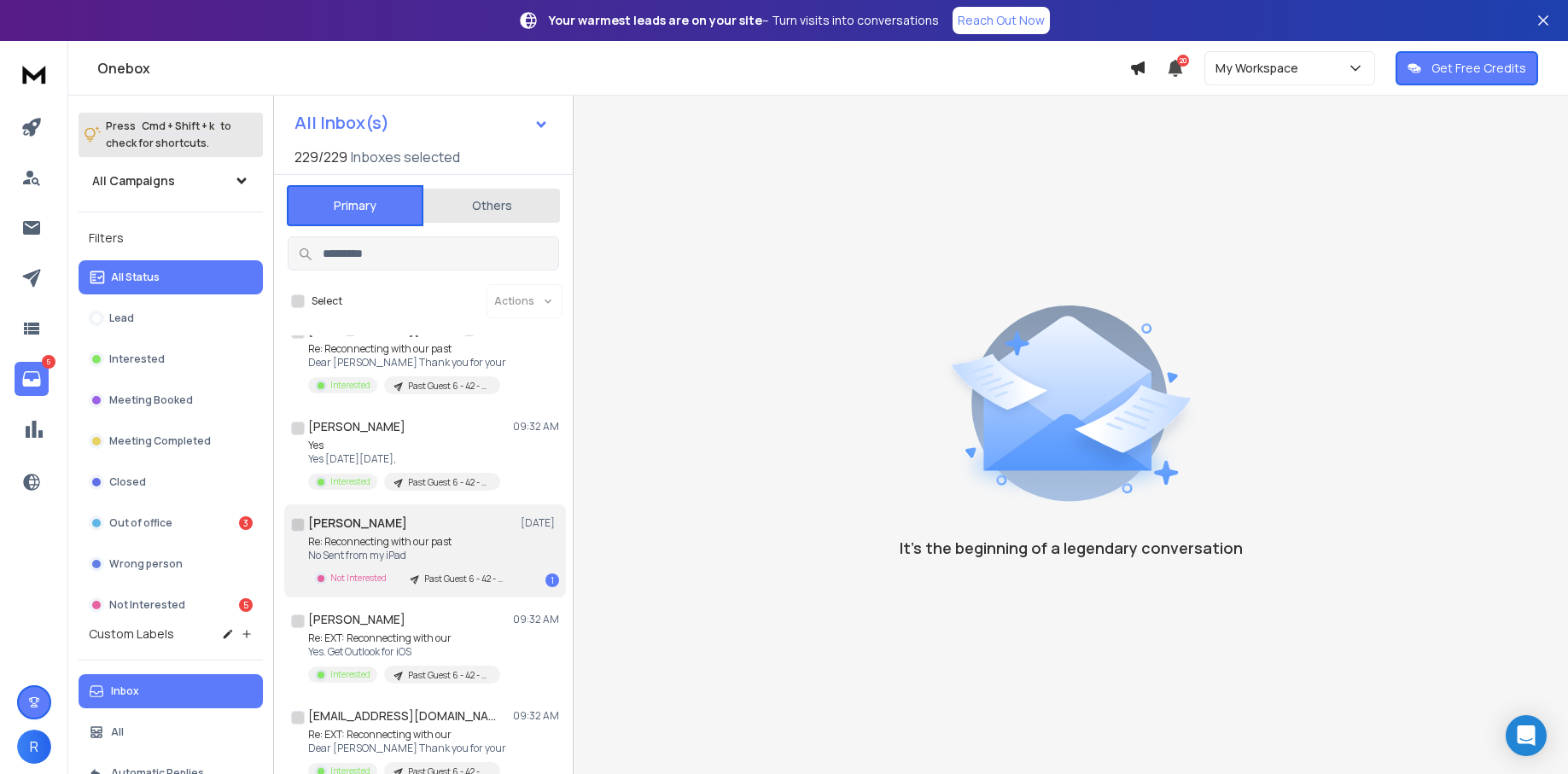
click at [295, 529] on button "button" at bounding box center [298, 524] width 13 height 13
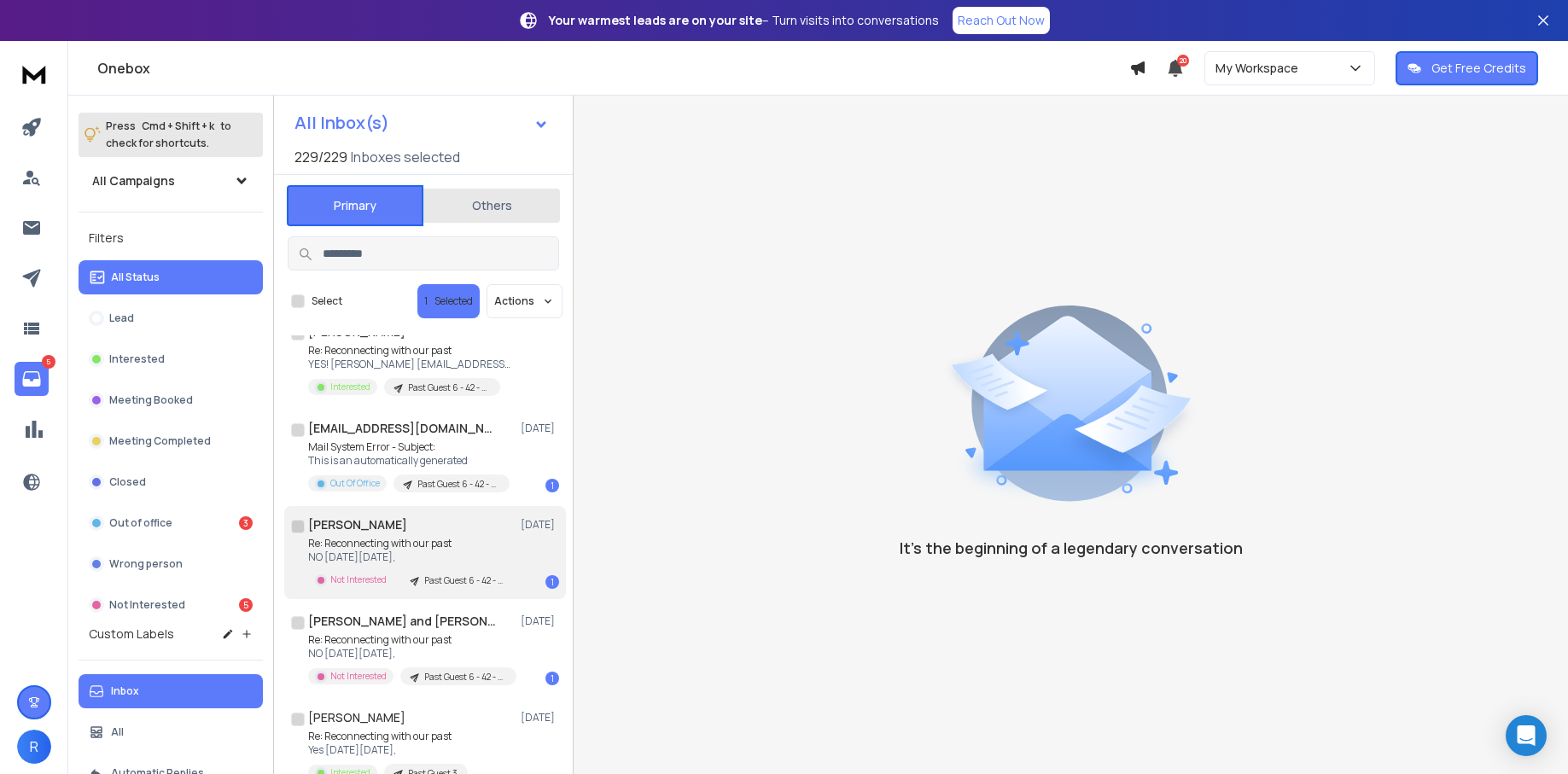
scroll to position [726, 0]
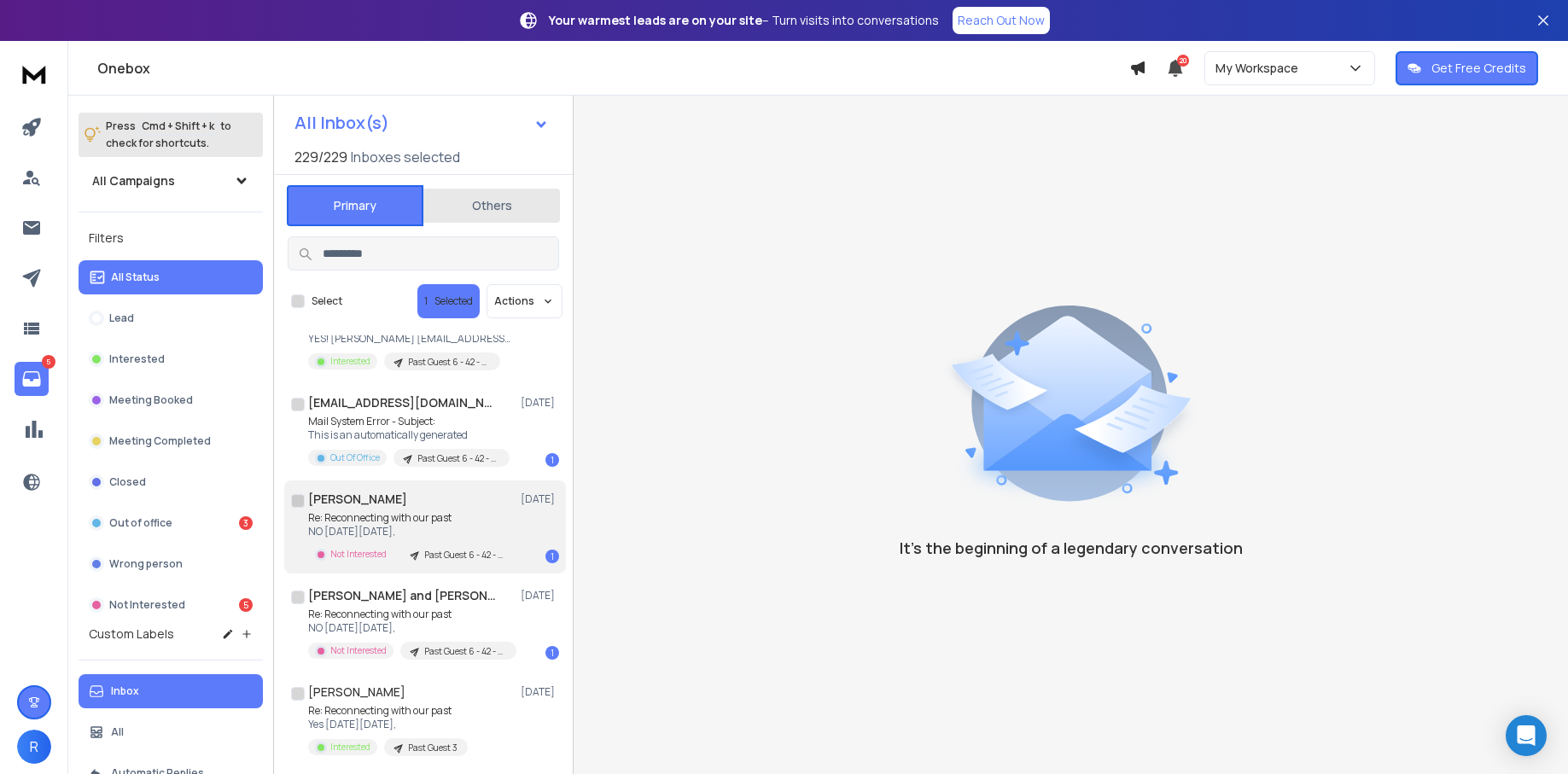
click at [295, 501] on button "button" at bounding box center [298, 500] width 13 height 13
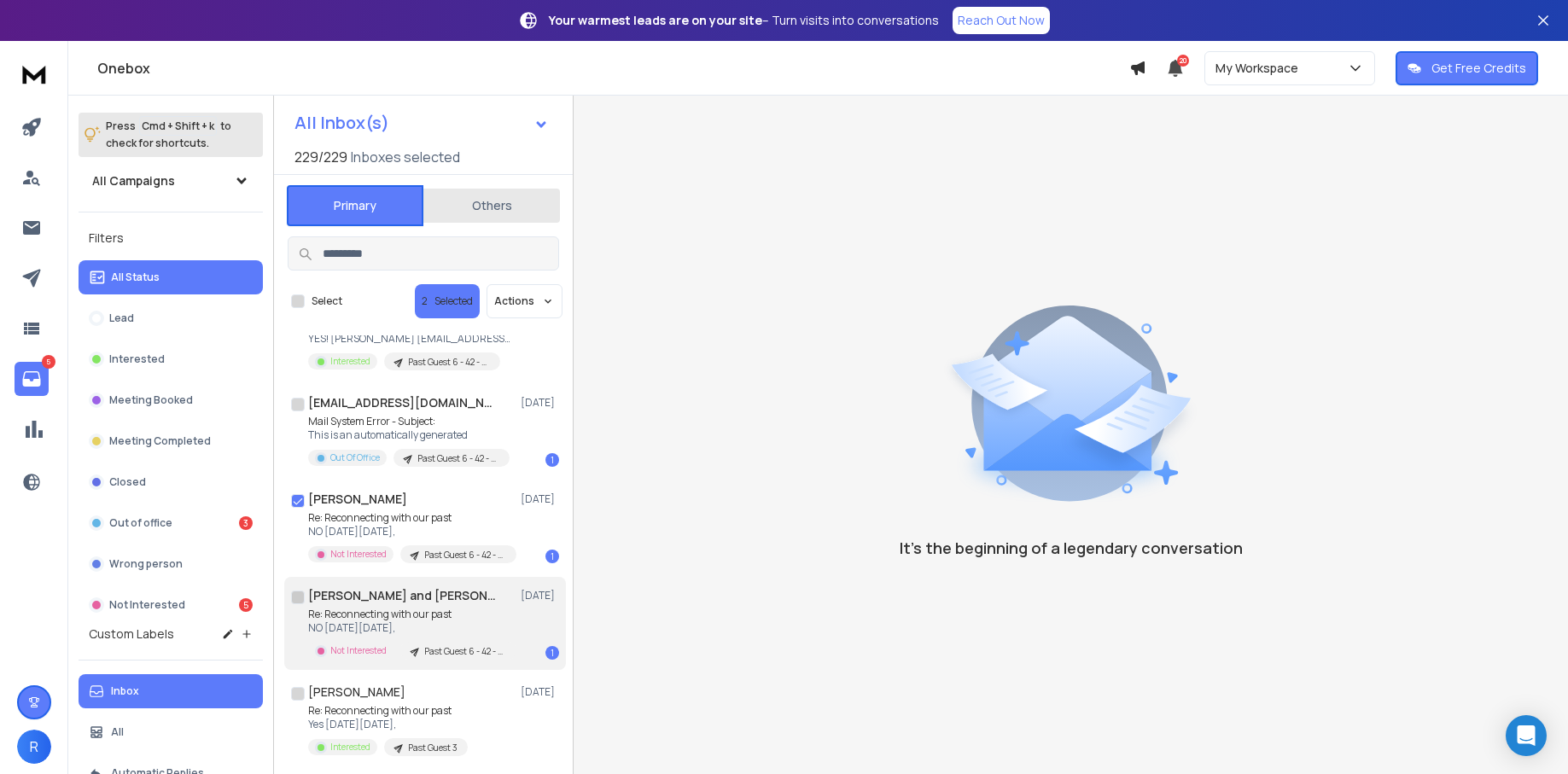
click at [298, 598] on button "button" at bounding box center [298, 597] width 13 height 13
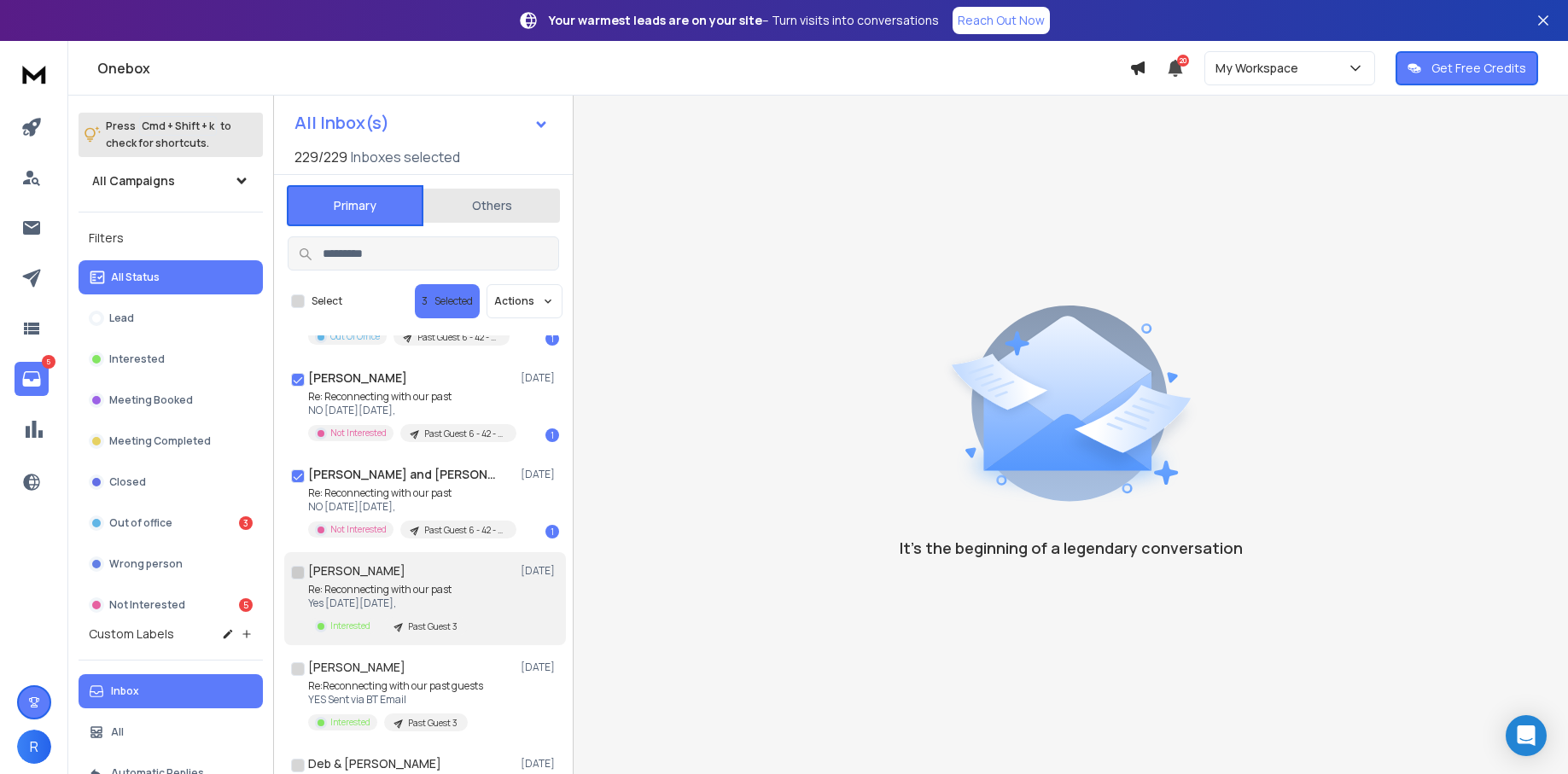
scroll to position [925, 0]
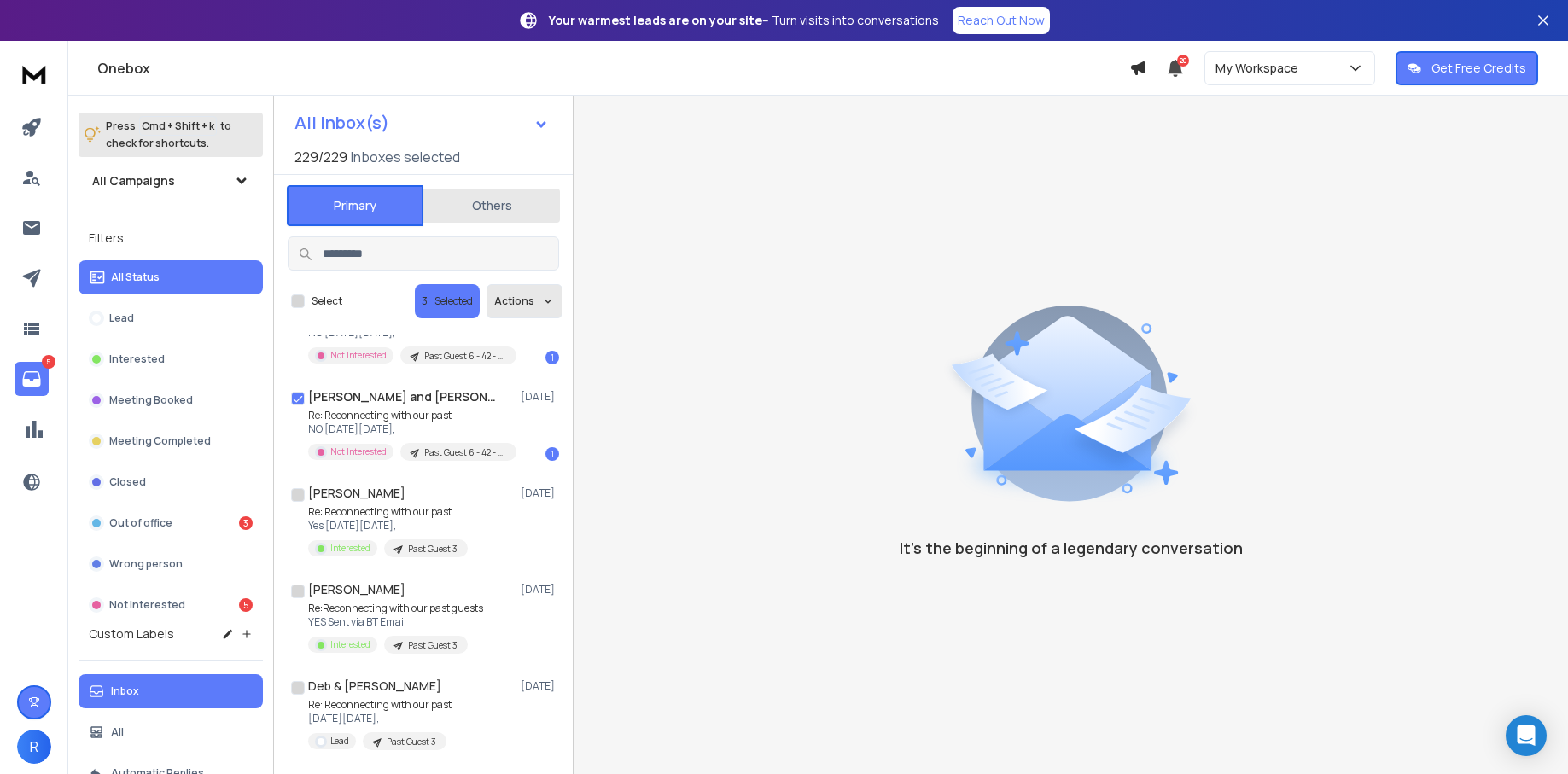
click at [530, 314] on button "Actions" at bounding box center [524, 302] width 76 height 35
click at [500, 417] on div "Delete email" at bounding box center [503, 422] width 94 height 17
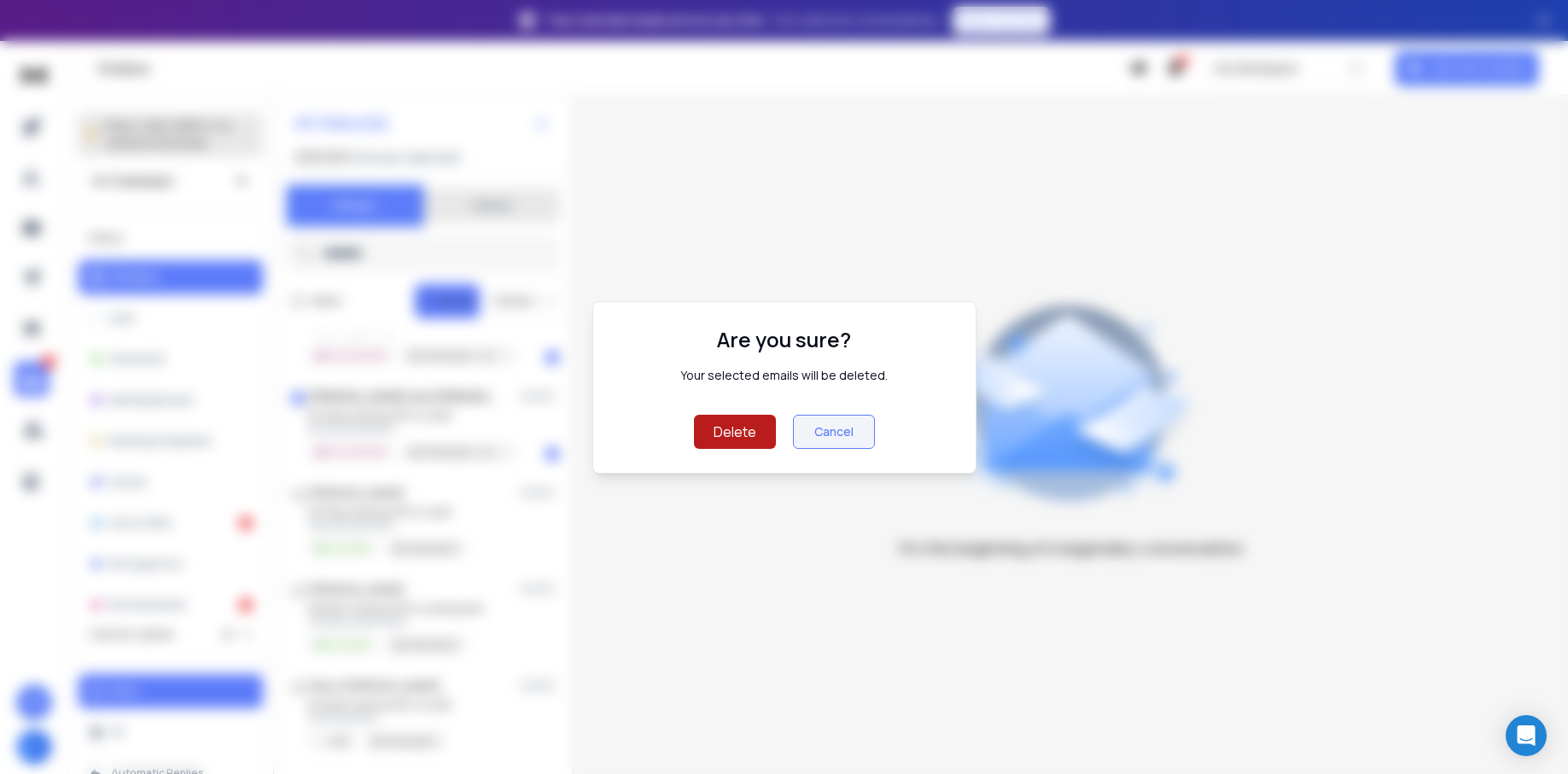
click at [713, 421] on button "Delete" at bounding box center [734, 432] width 82 height 35
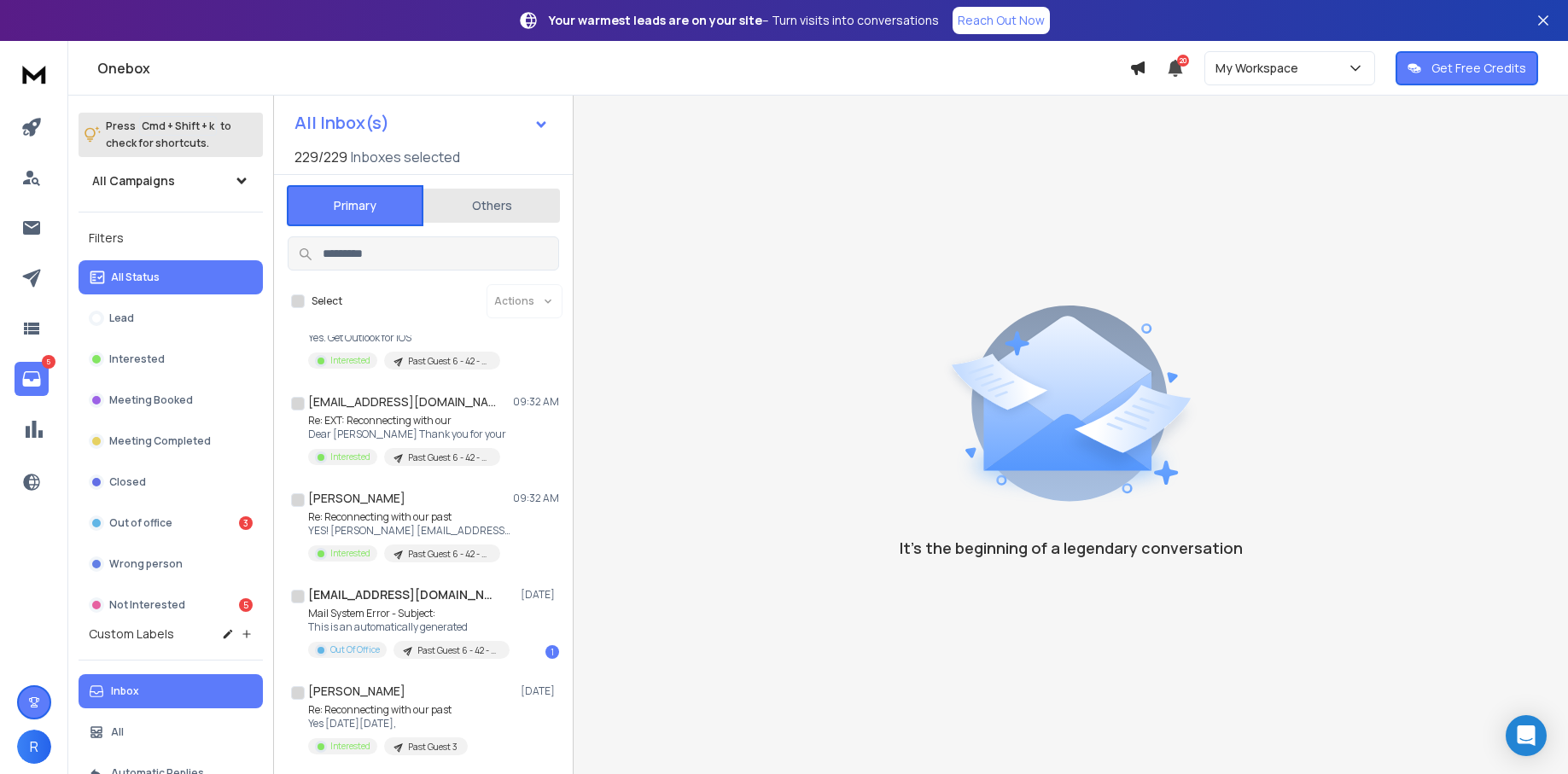
scroll to position [0, 0]
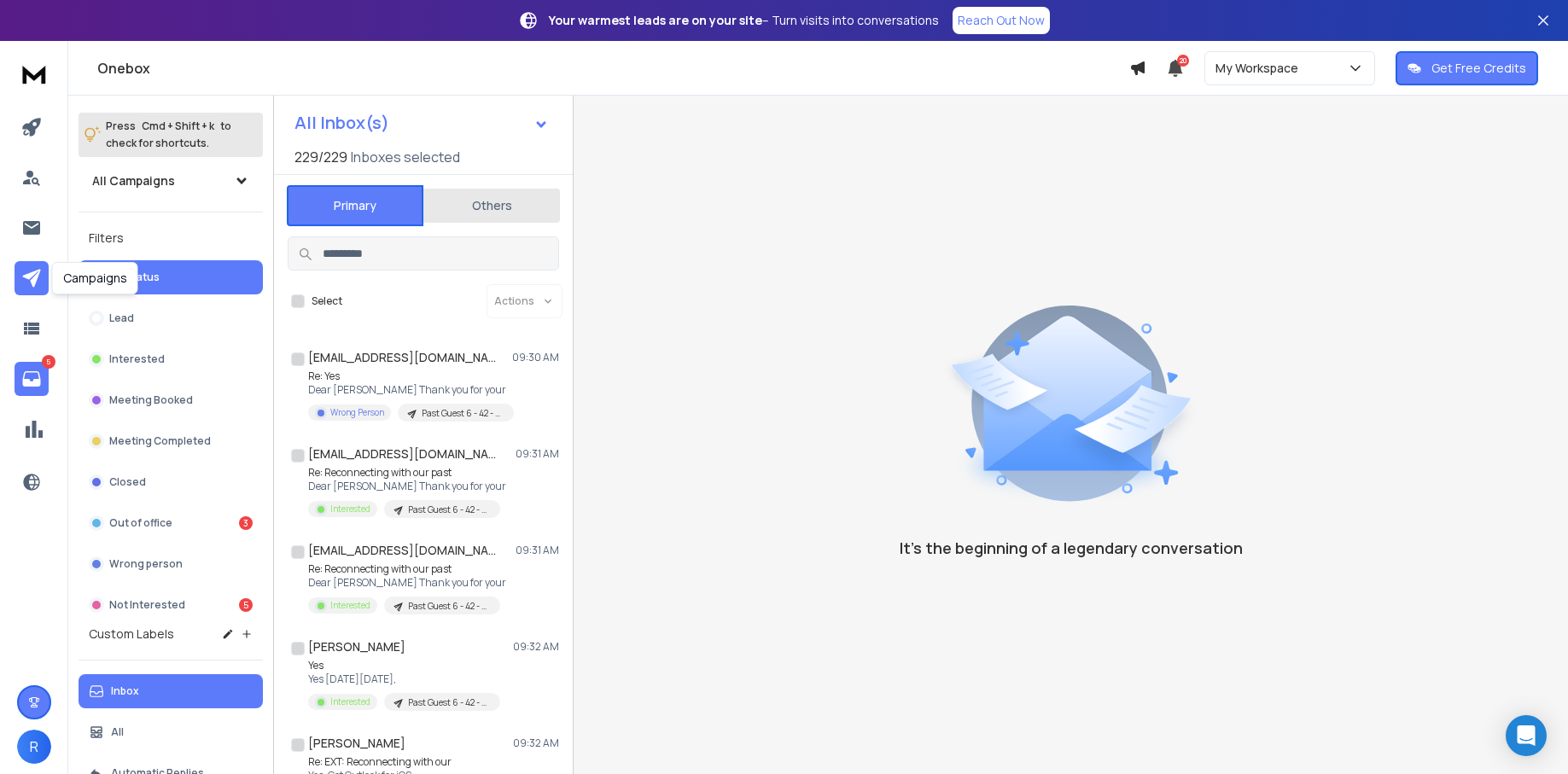
click at [40, 271] on icon at bounding box center [31, 278] width 20 height 20
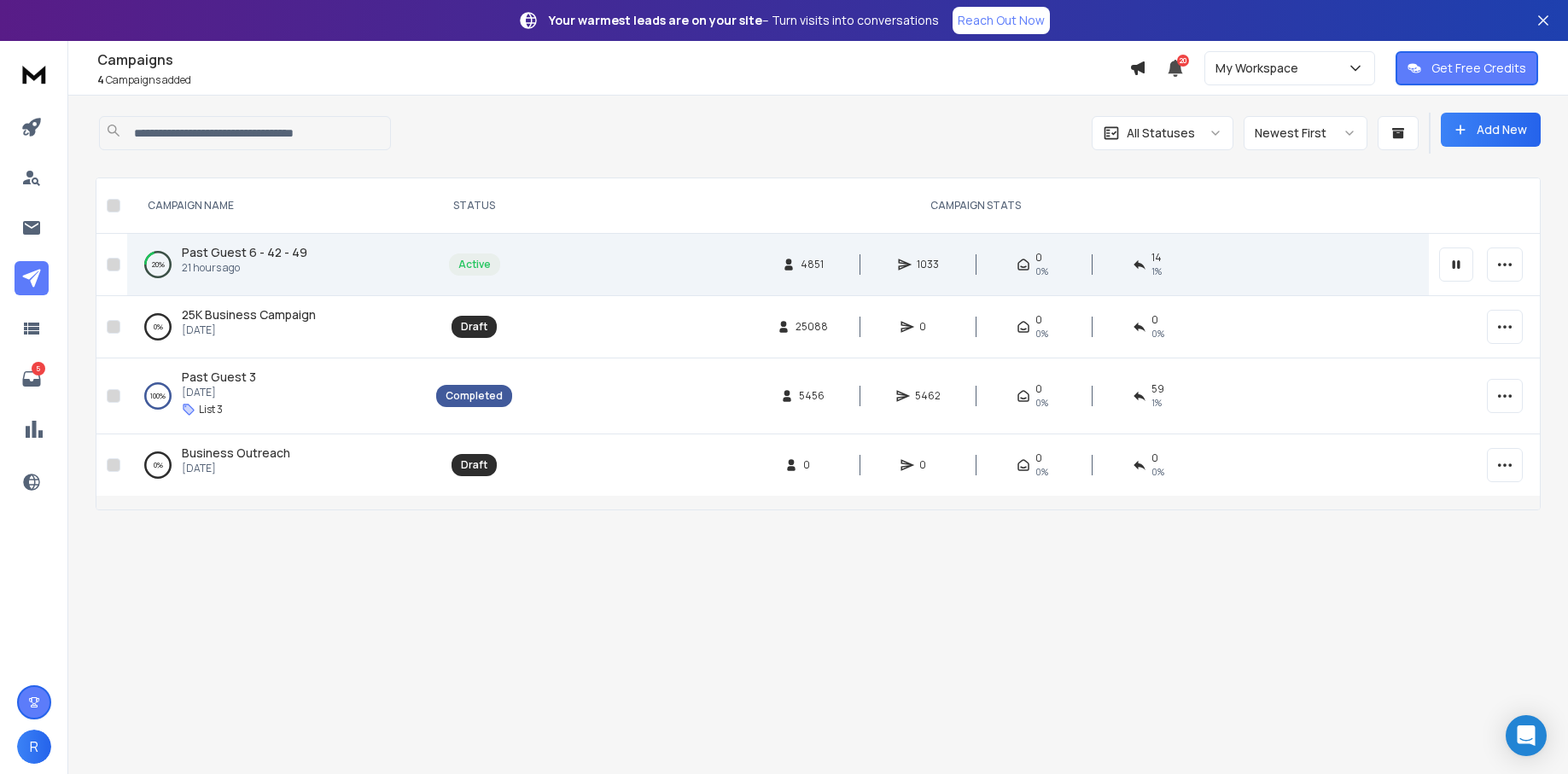
click at [262, 260] on span "Past Guest 6 - 42 - 49" at bounding box center [244, 252] width 126 height 16
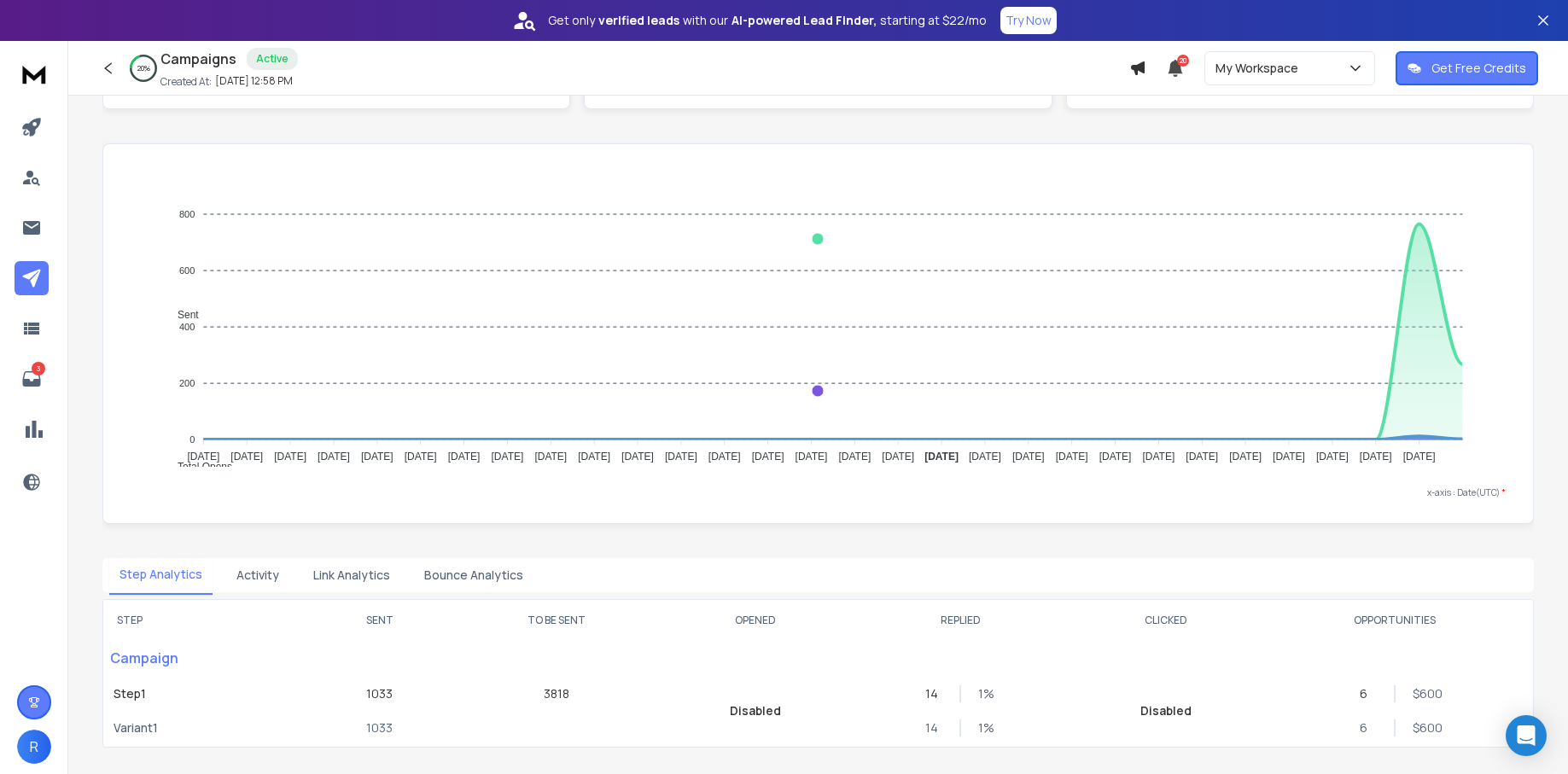
scroll to position [333, 0]
click at [29, 270] on icon at bounding box center [31, 278] width 20 height 20
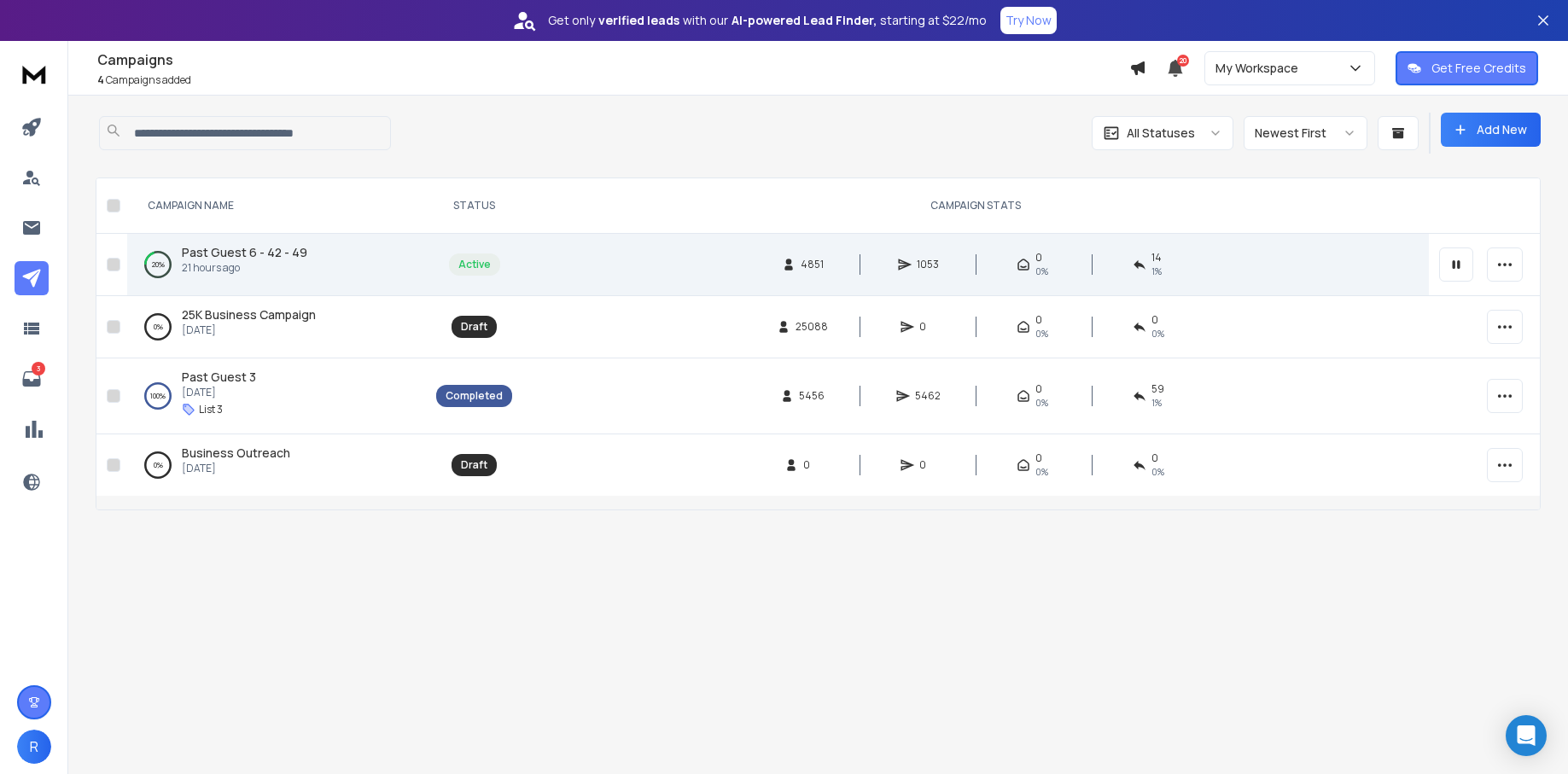
click at [232, 261] on p "21 hours ago" at bounding box center [244, 268] width 126 height 13
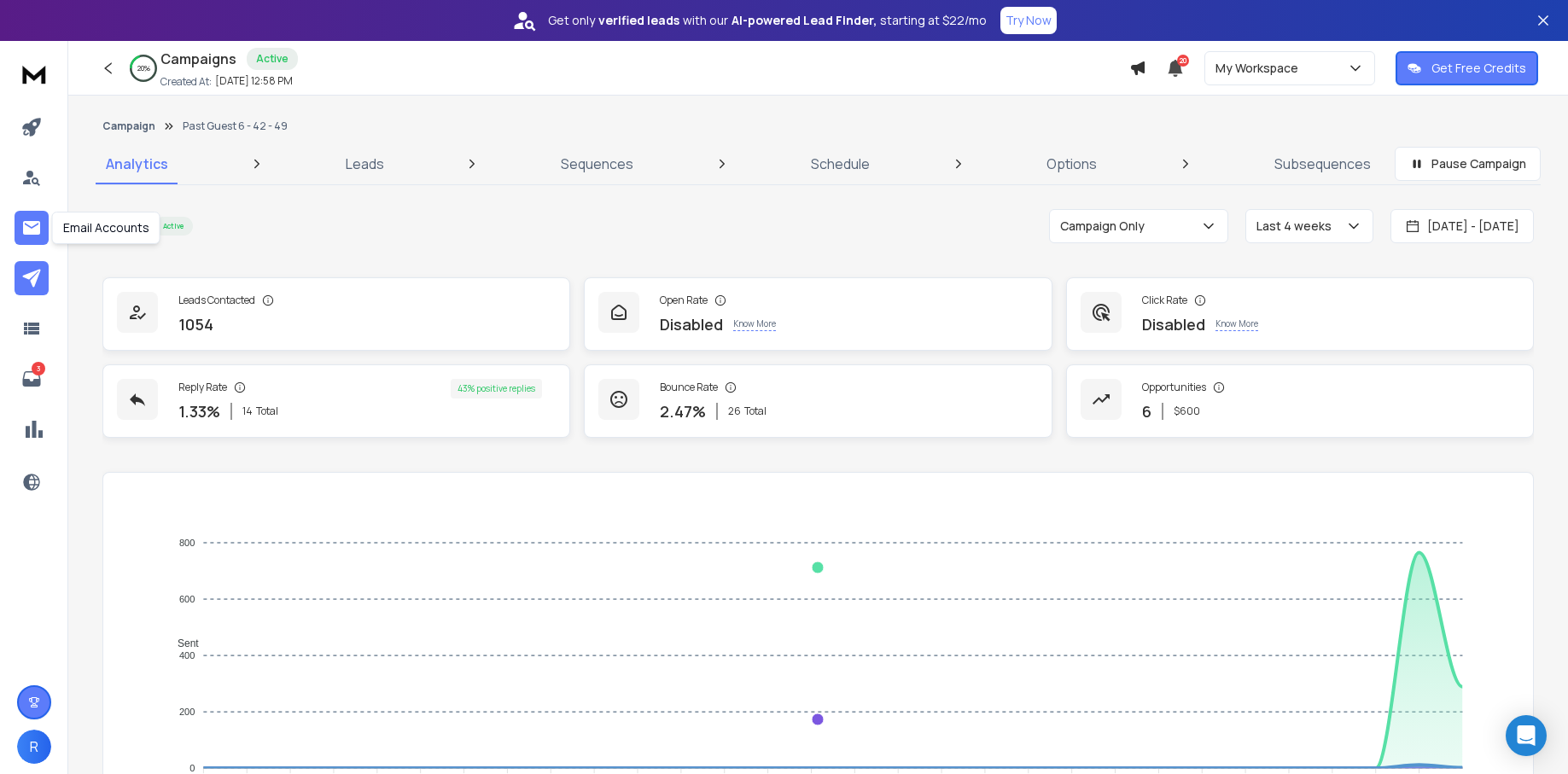
click at [37, 235] on icon at bounding box center [31, 228] width 20 height 20
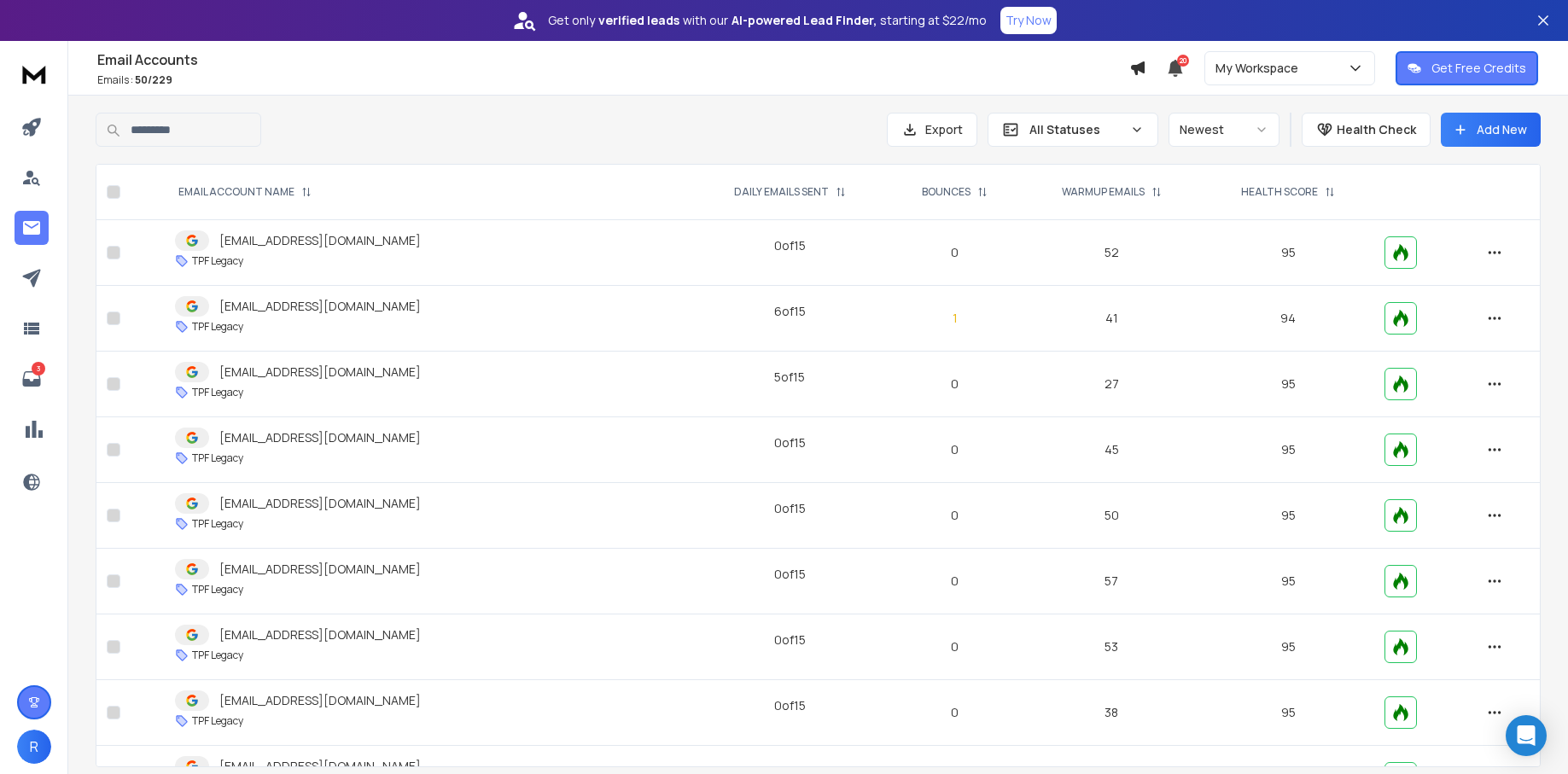
click at [1045, 134] on p "All Statuses" at bounding box center [1077, 130] width 94 height 17
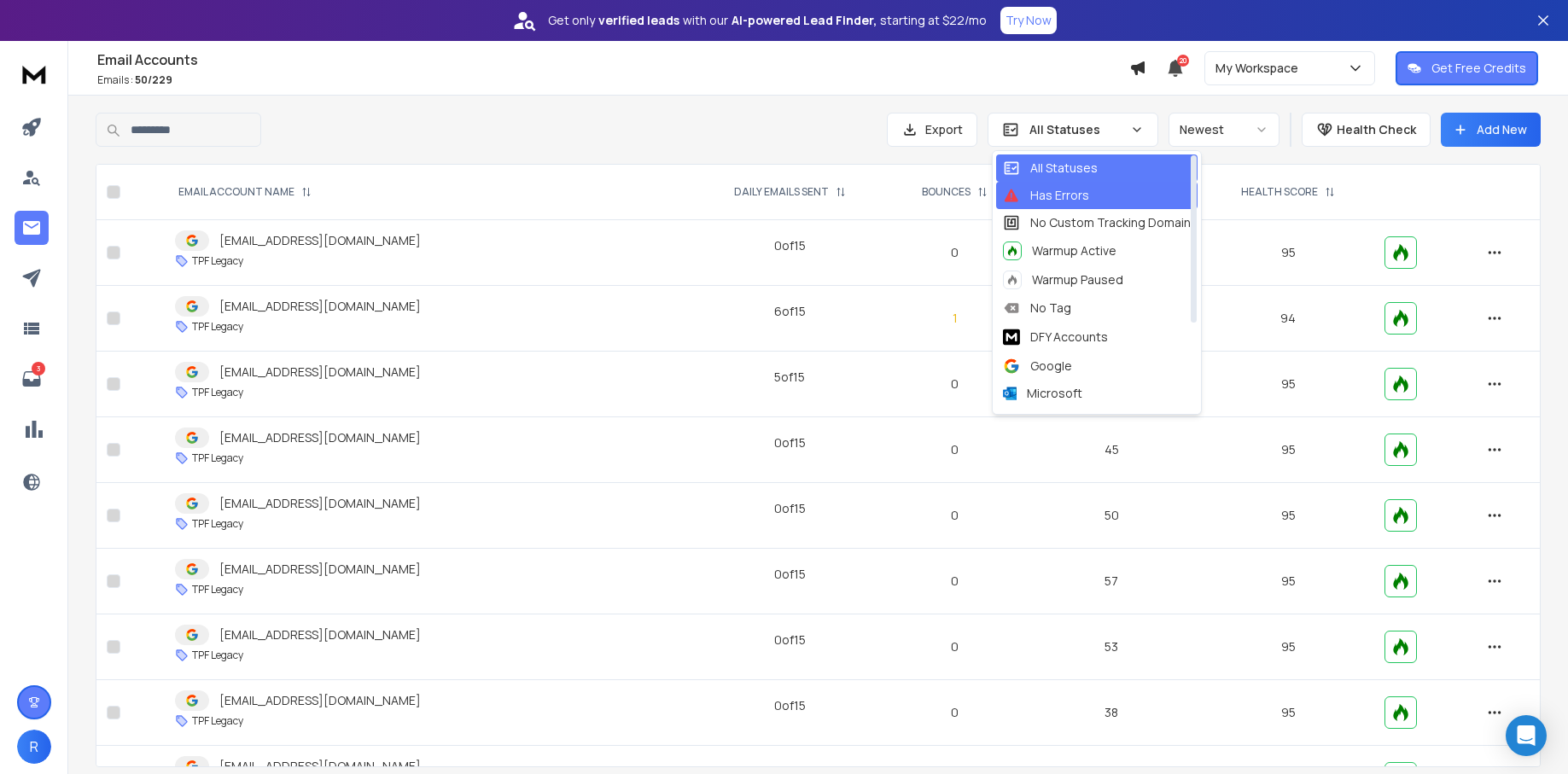
click at [1038, 188] on div "Has Errors" at bounding box center [1046, 196] width 86 height 17
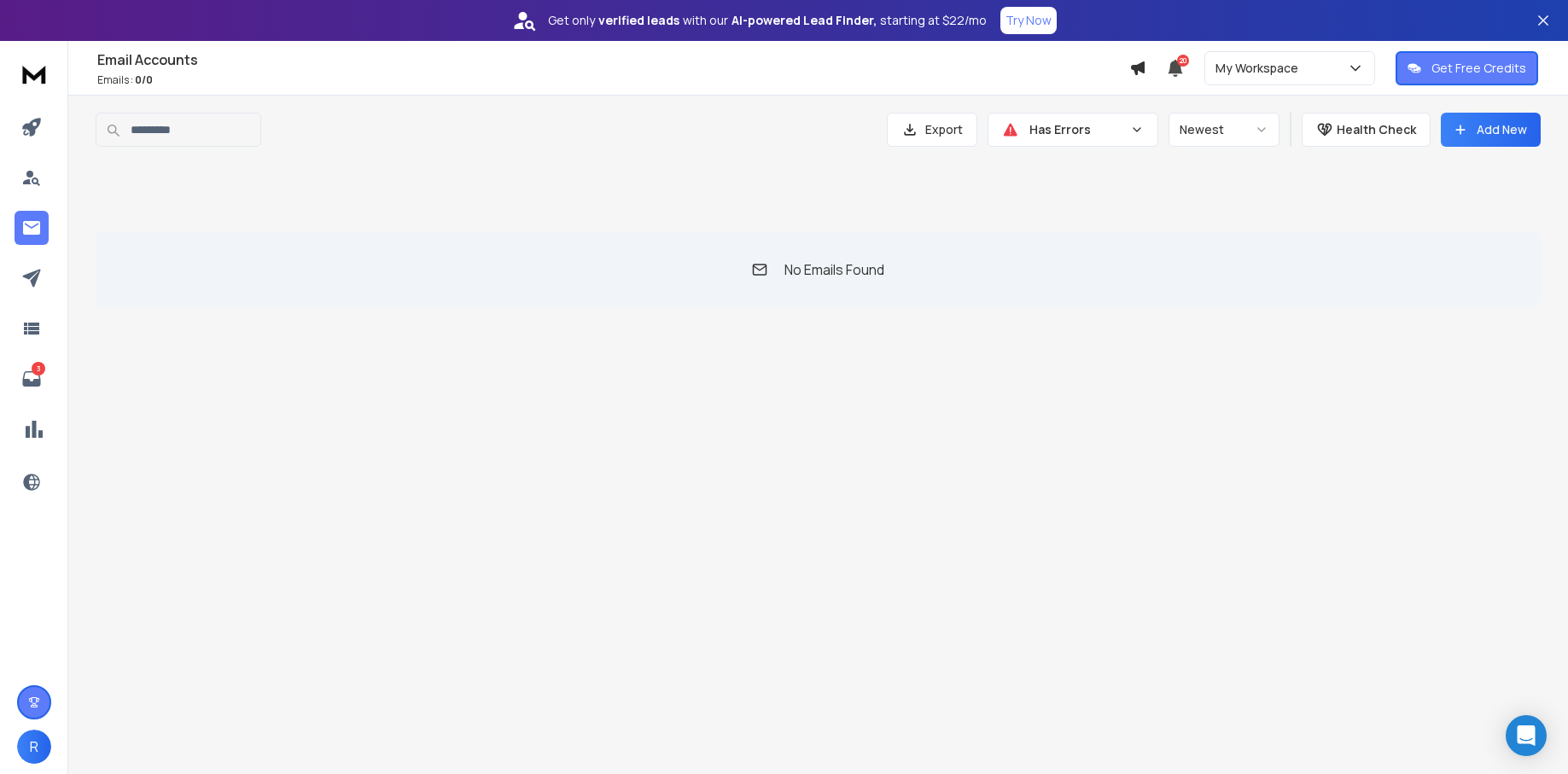
click at [1066, 135] on p "Has Errors" at bounding box center [1077, 130] width 94 height 17
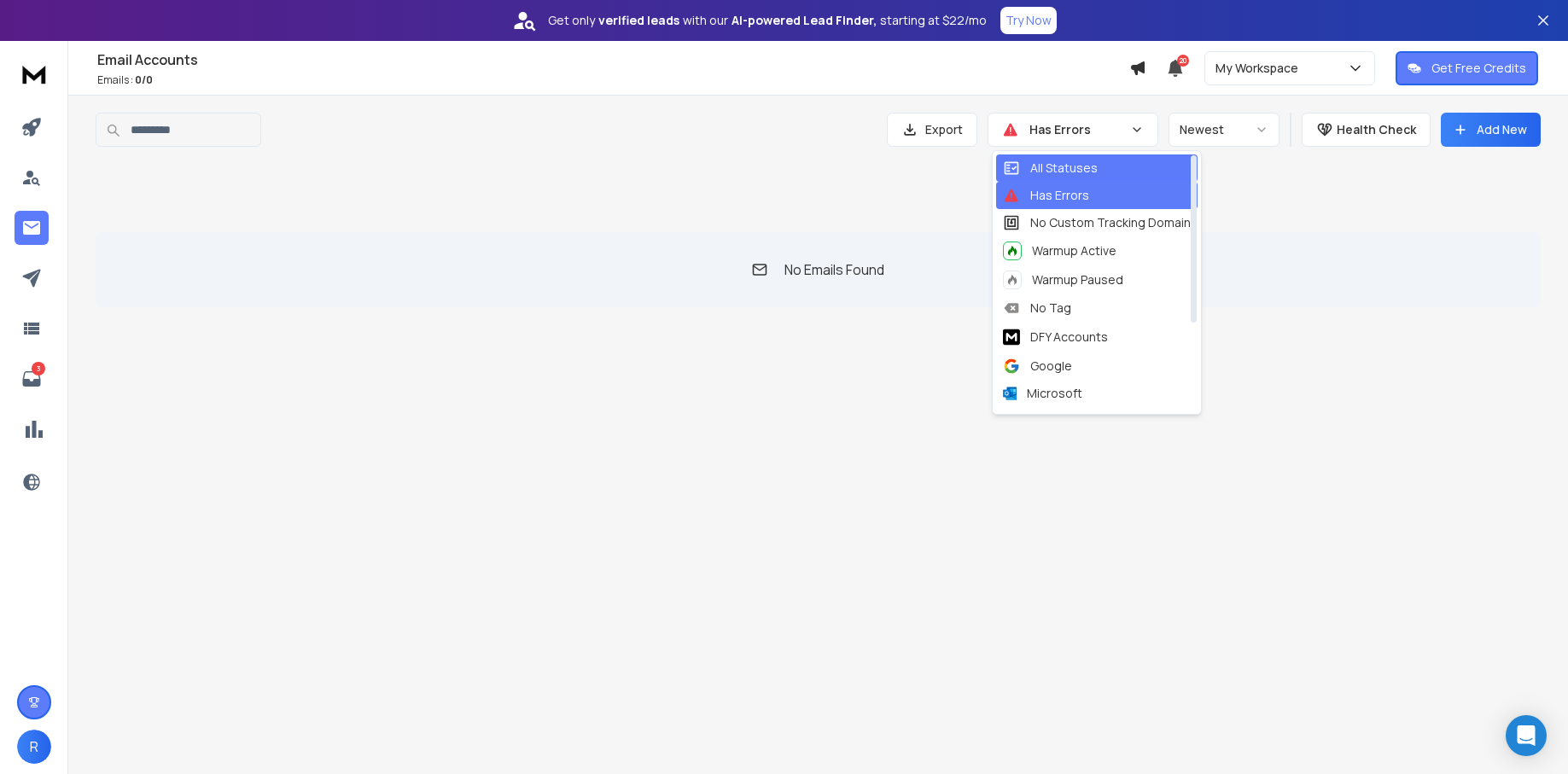
click at [1062, 170] on div "All Statuses" at bounding box center [1050, 168] width 95 height 17
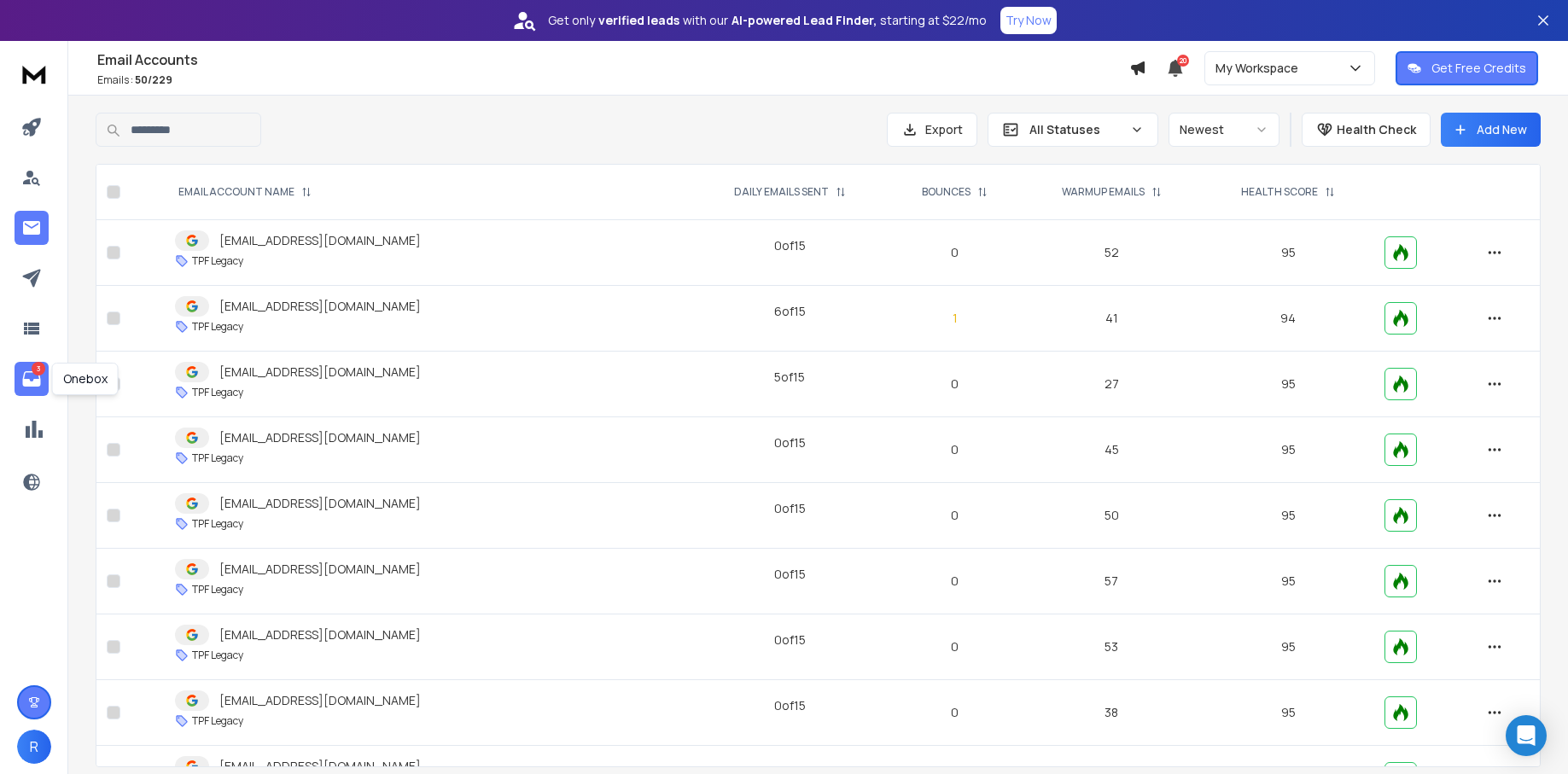
click at [34, 374] on p "3" at bounding box center [38, 369] width 13 height 13
